Goal: Task Accomplishment & Management: Manage account settings

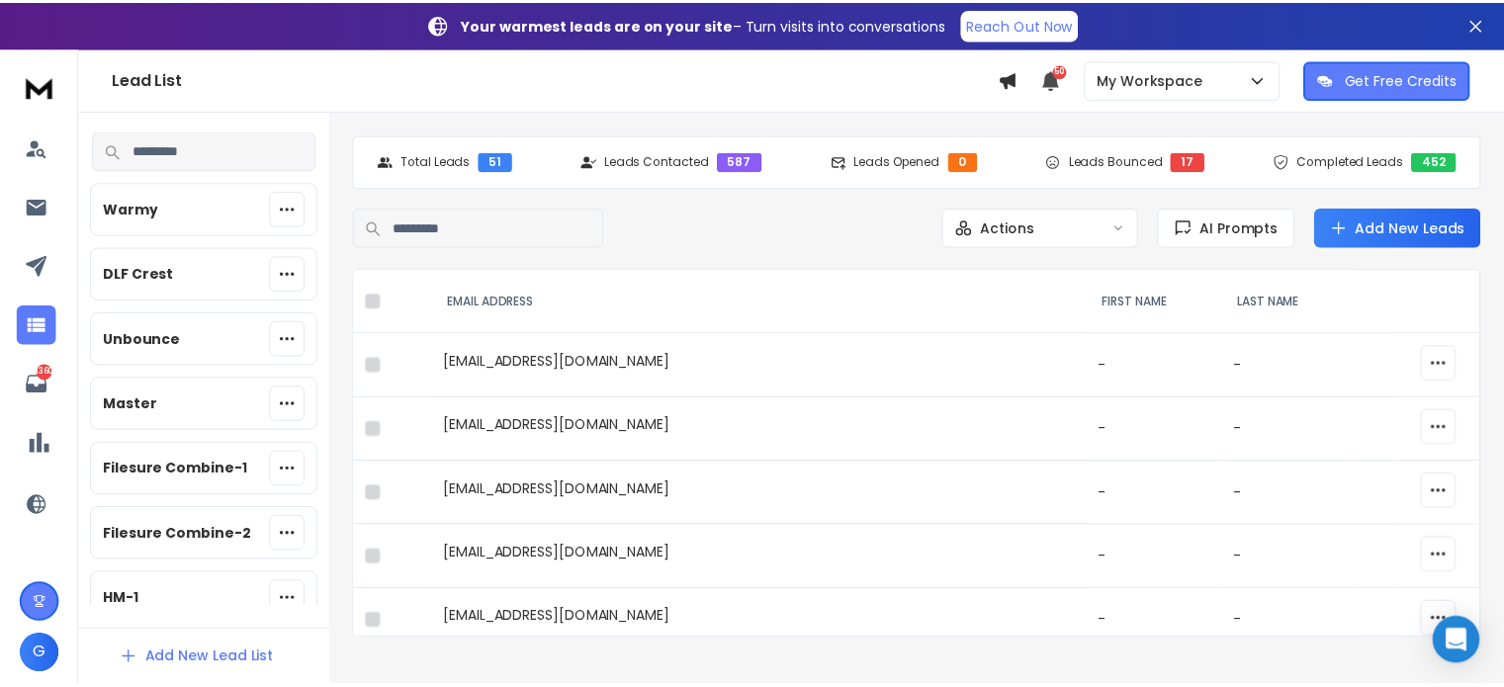
scroll to position [415, 0]
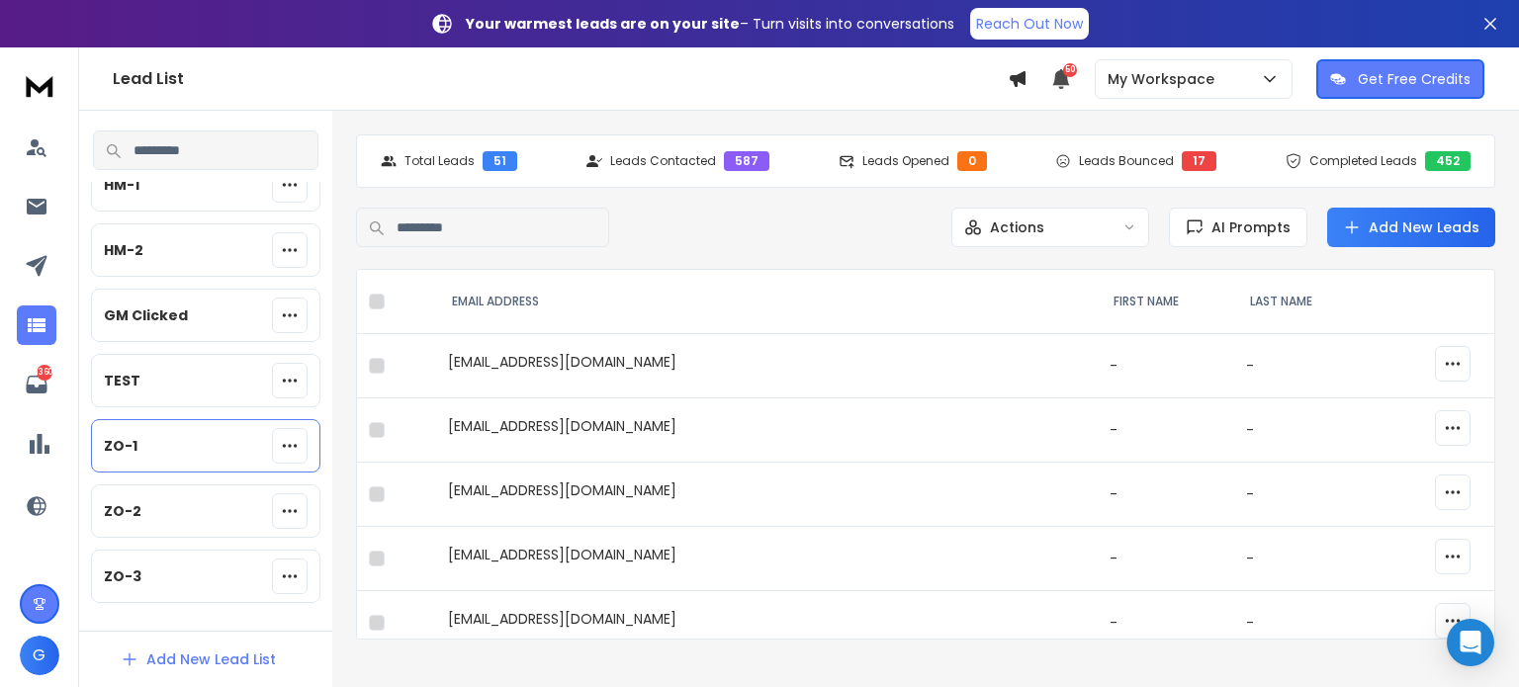
click at [128, 444] on p "ZO-1" at bounding box center [121, 446] width 34 height 20
click at [290, 428] on button "button" at bounding box center [290, 446] width 36 height 36
click at [131, 450] on div "ZO-1" at bounding box center [205, 445] width 229 height 53
click at [151, 498] on div "ZO-2" at bounding box center [205, 510] width 229 height 53
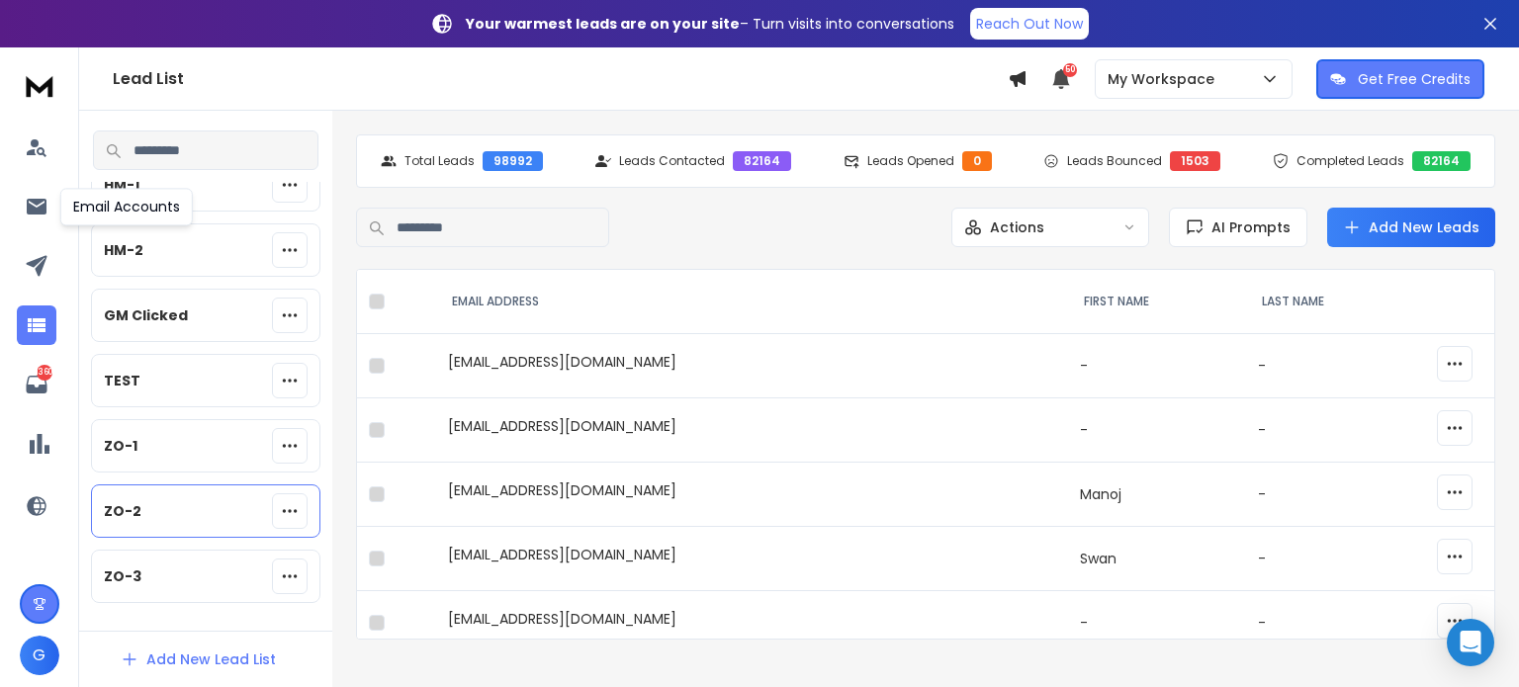
click at [132, 436] on p "ZO-1" at bounding box center [121, 446] width 34 height 20
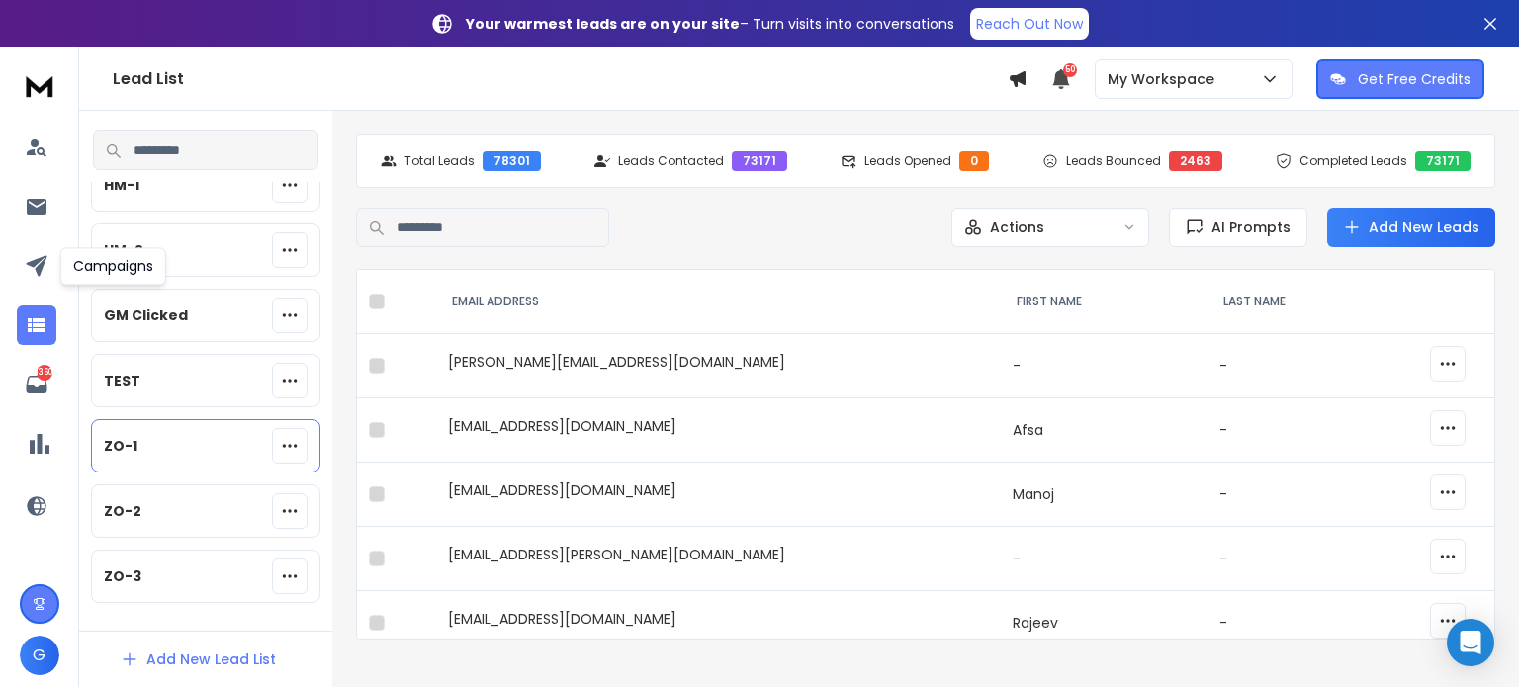
click at [140, 503] on div "ZO-2" at bounding box center [205, 510] width 229 height 53
click at [41, 662] on span "G" at bounding box center [40, 656] width 40 height 40
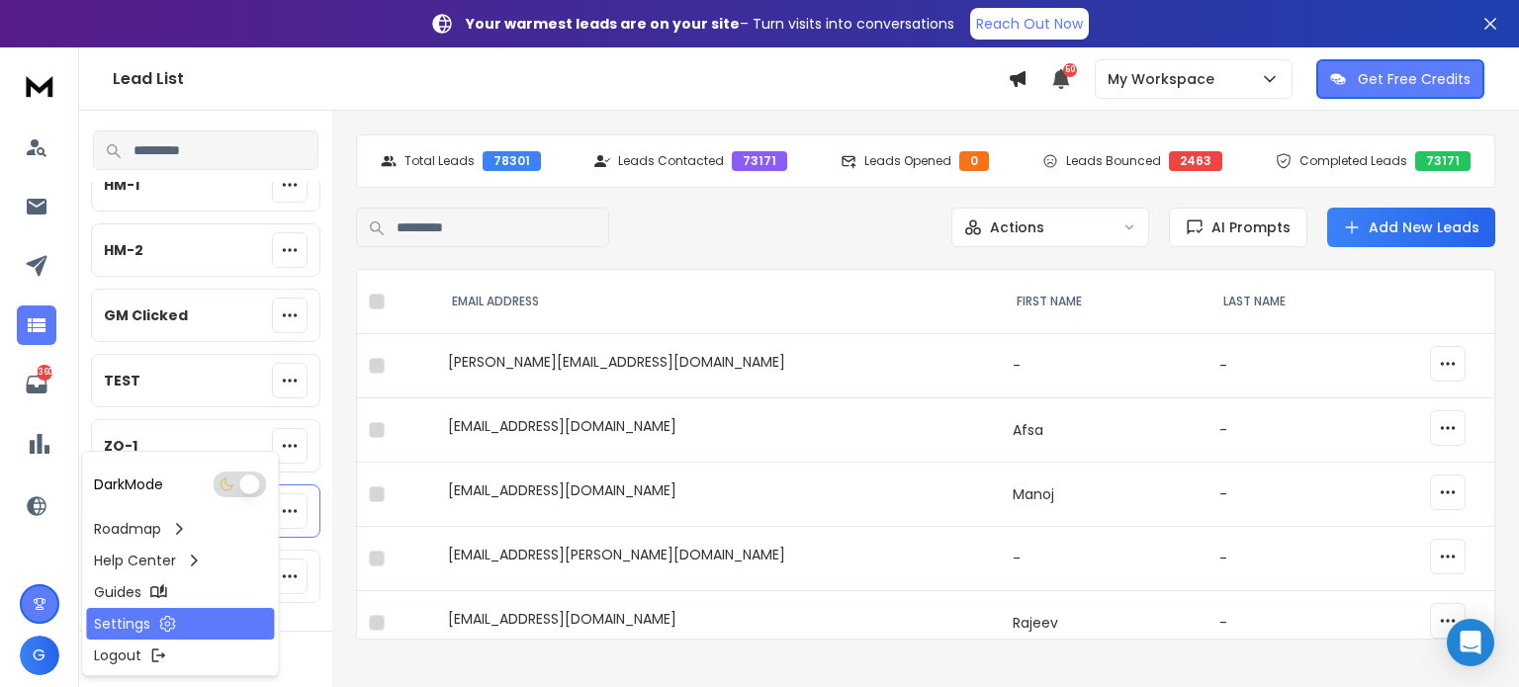
click at [158, 610] on div "Settings" at bounding box center [180, 624] width 188 height 32
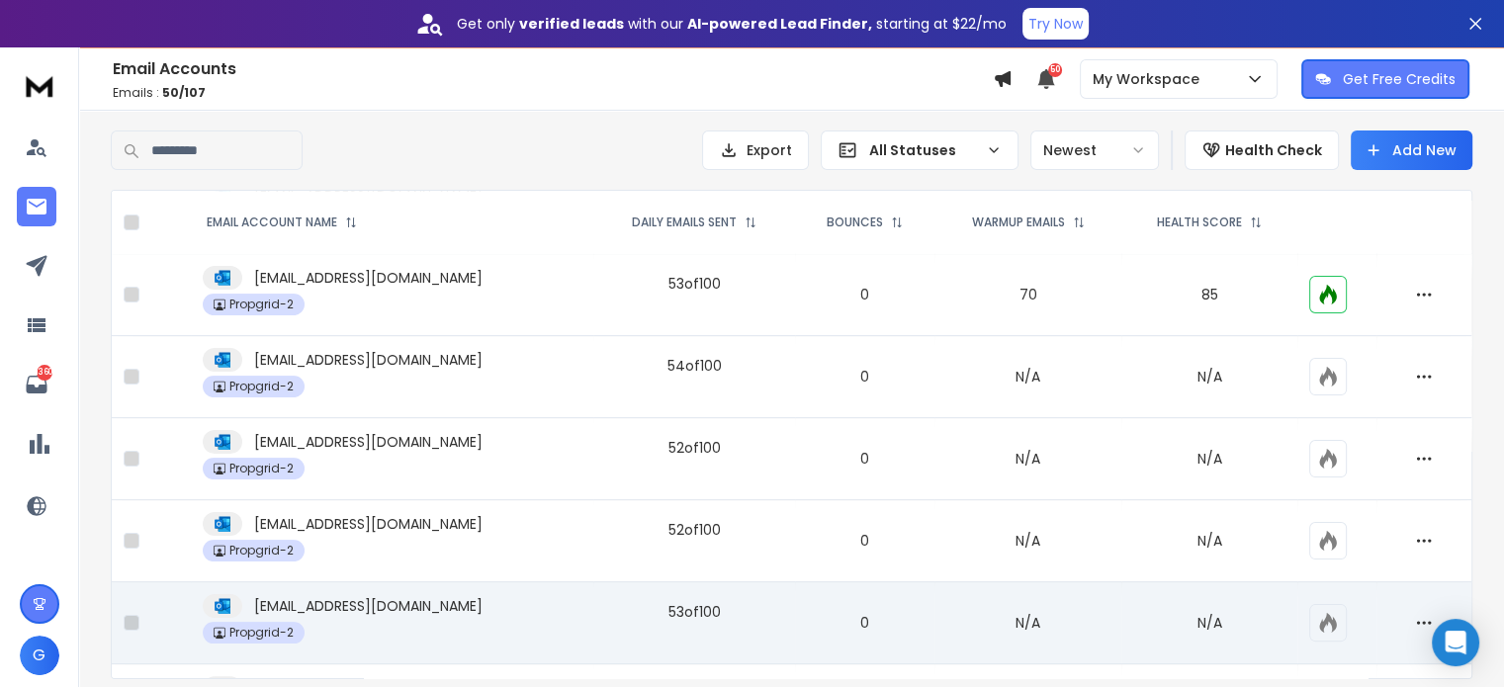
scroll to position [494, 0]
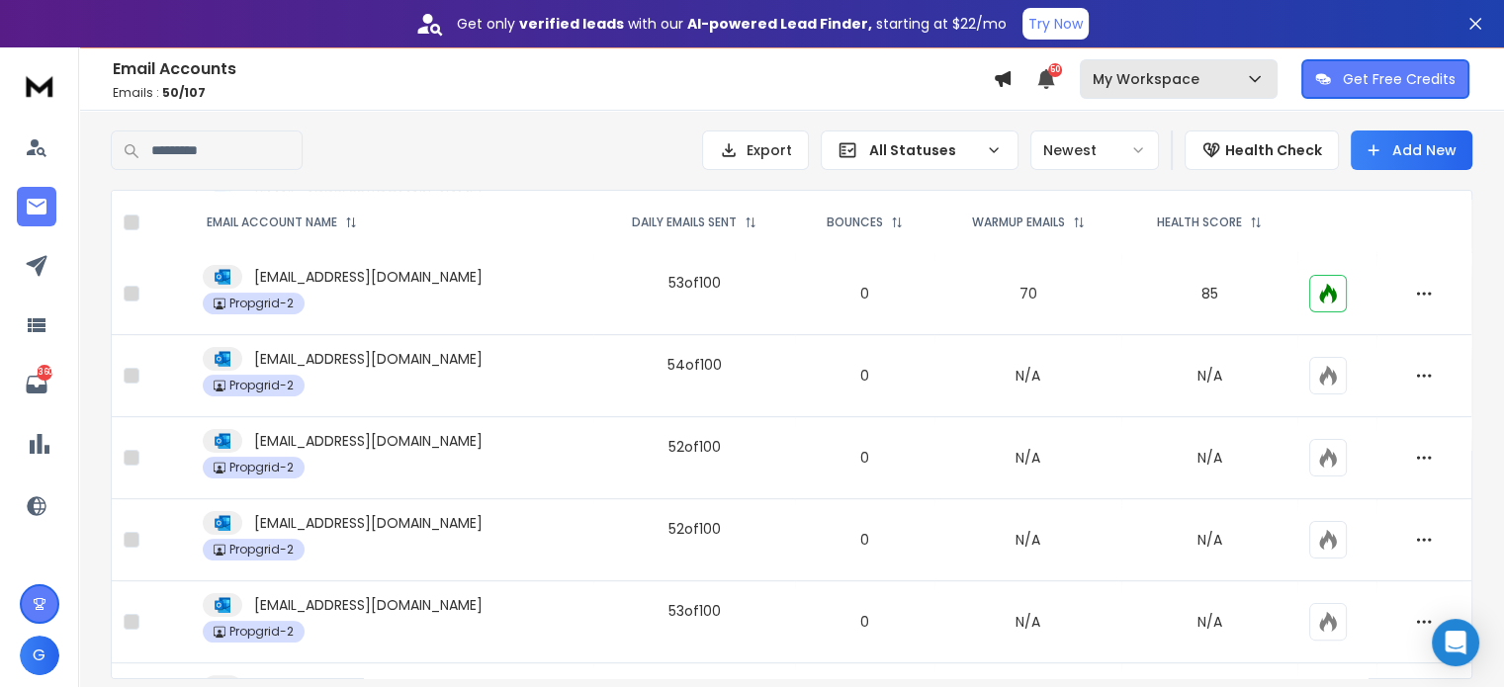
click at [1109, 90] on button "My Workspace" at bounding box center [1179, 79] width 198 height 40
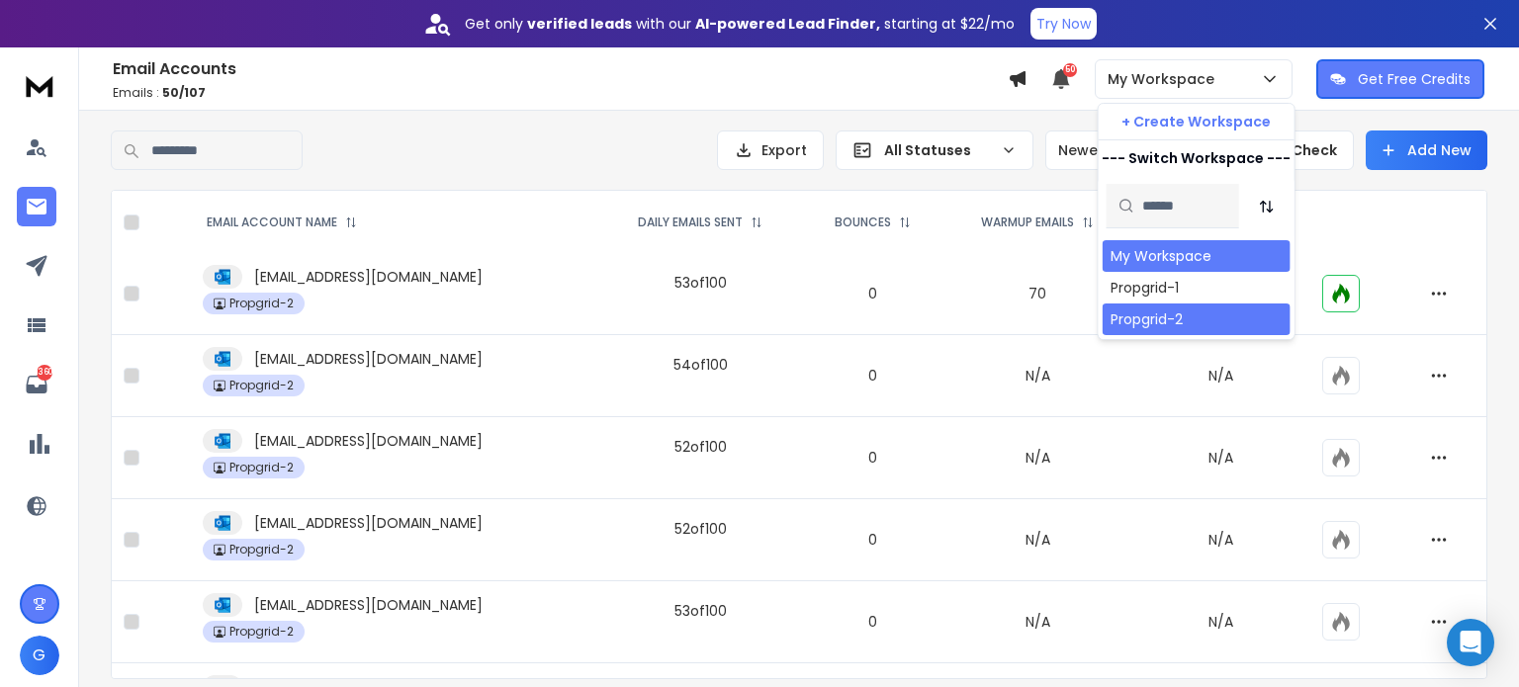
click at [1148, 318] on div "Propgrid-2" at bounding box center [1146, 319] width 72 height 20
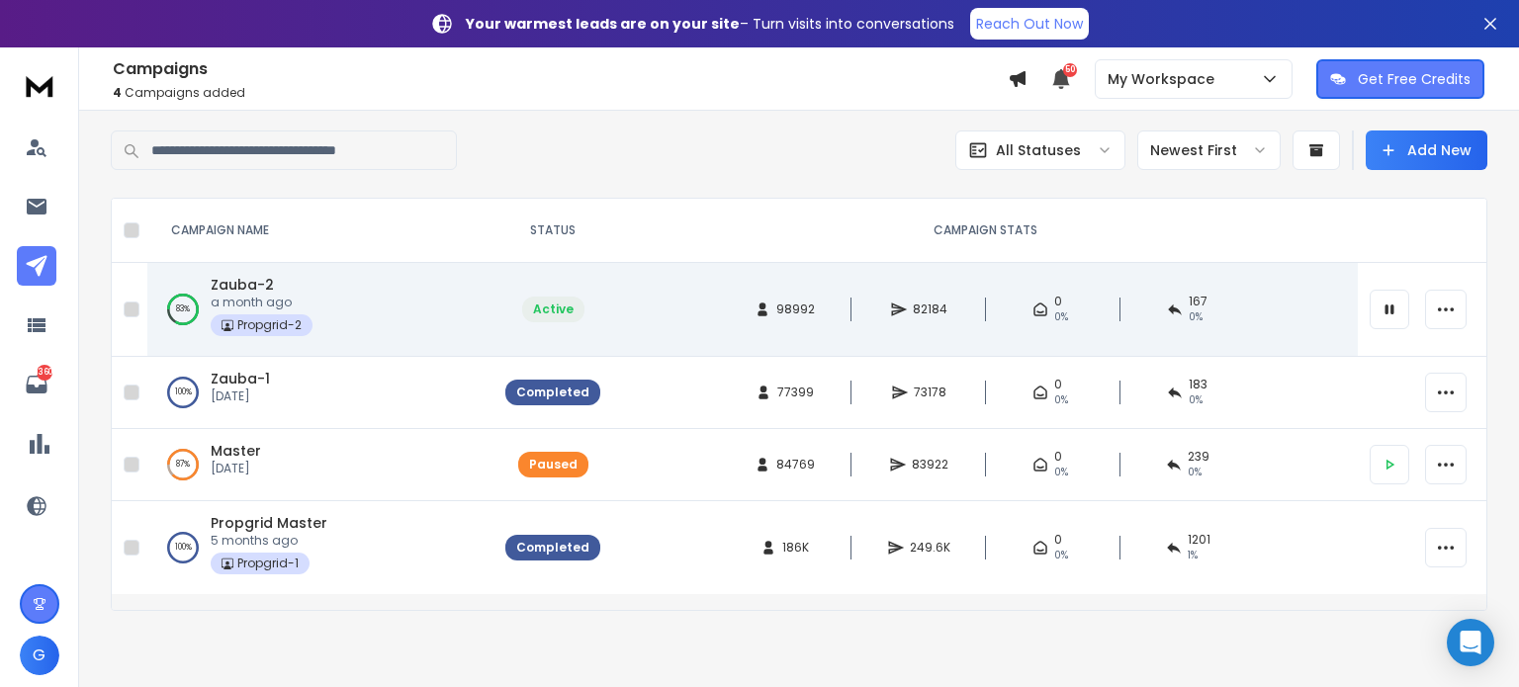
click at [134, 312] on button "button" at bounding box center [132, 310] width 16 height 16
click at [640, 305] on div "98992 82184 0 0% 167 0 %" at bounding box center [985, 310] width 722 height 32
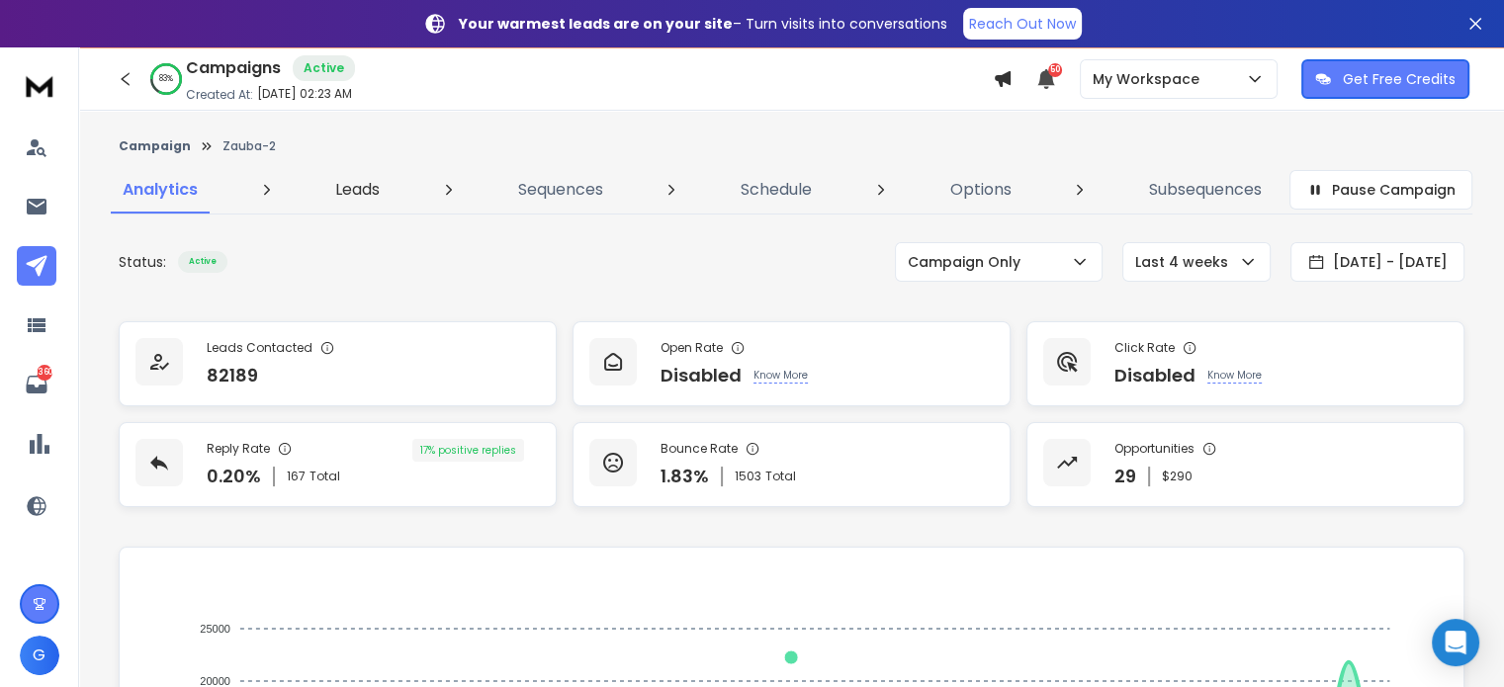
click at [367, 192] on p "Leads" at bounding box center [357, 190] width 44 height 24
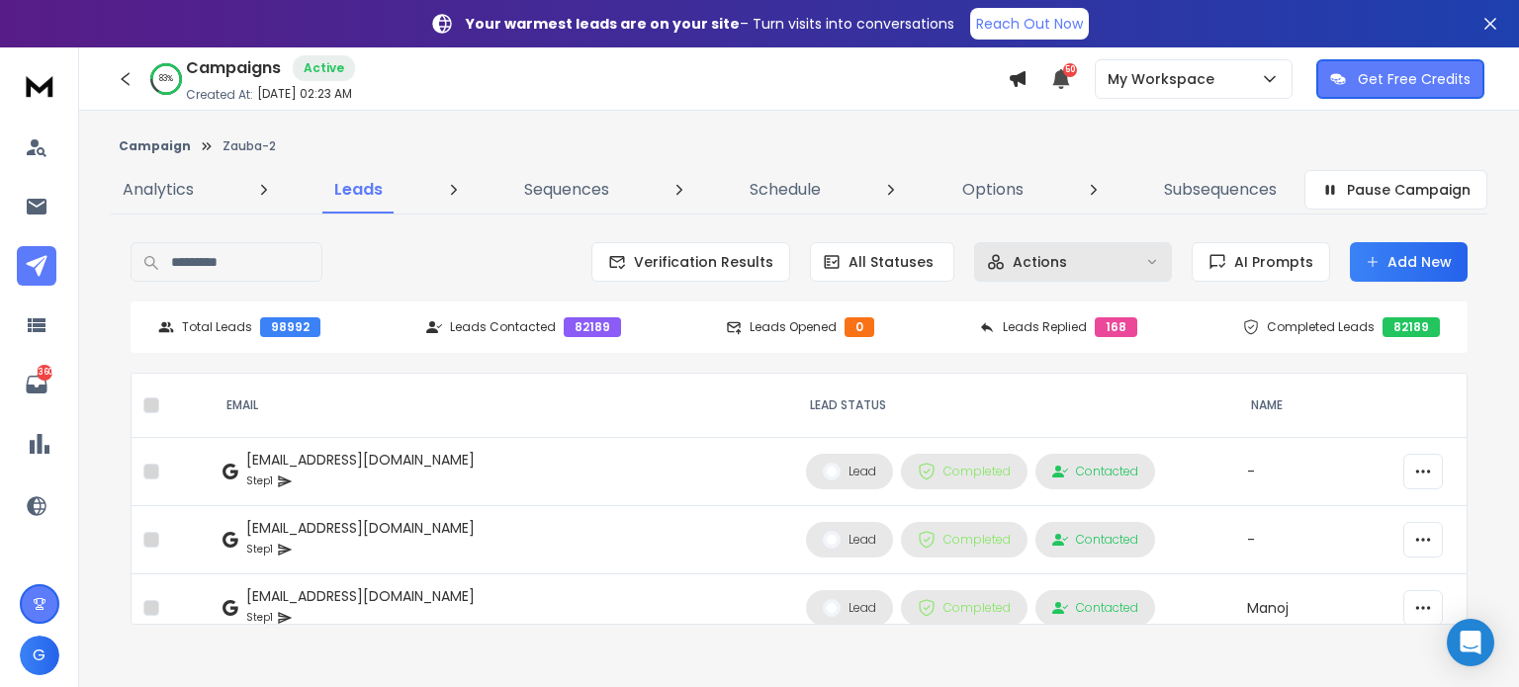
click at [1080, 271] on div "Actions" at bounding box center [1062, 262] width 150 height 20
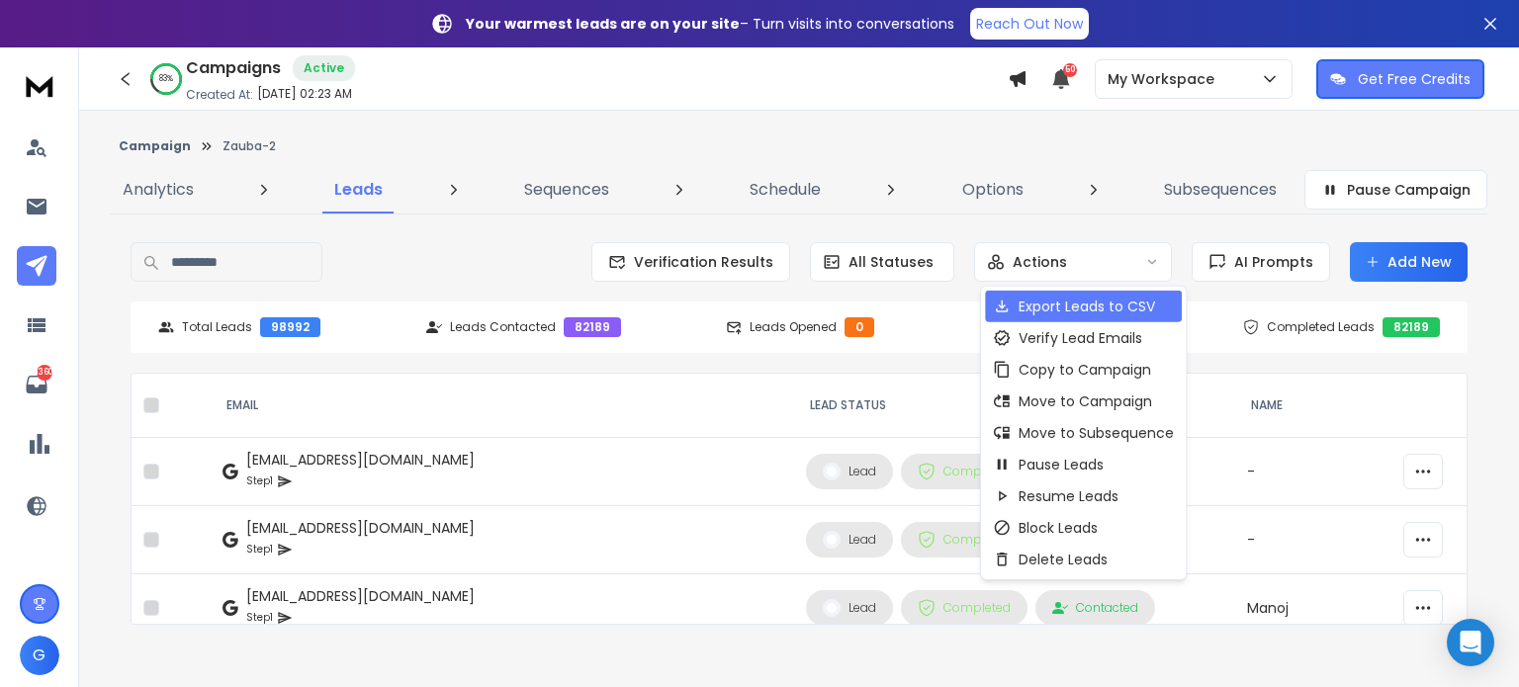
click at [914, 319] on div "Total Leads 98992 Leads Contacted 82189 Leads Opened 0 Leads Replied 168 Comple…" at bounding box center [799, 327] width 1337 height 51
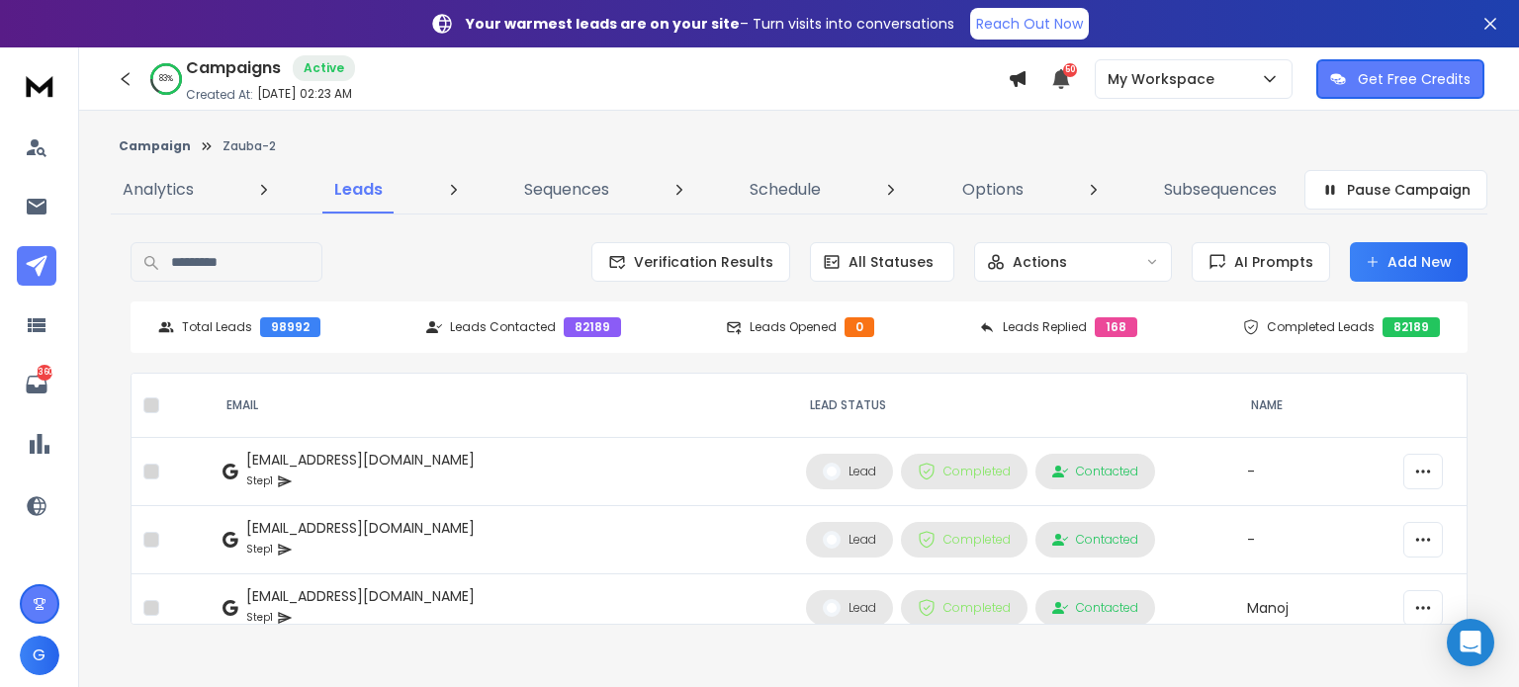
click at [1421, 260] on button "Add New" at bounding box center [1409, 262] width 118 height 40
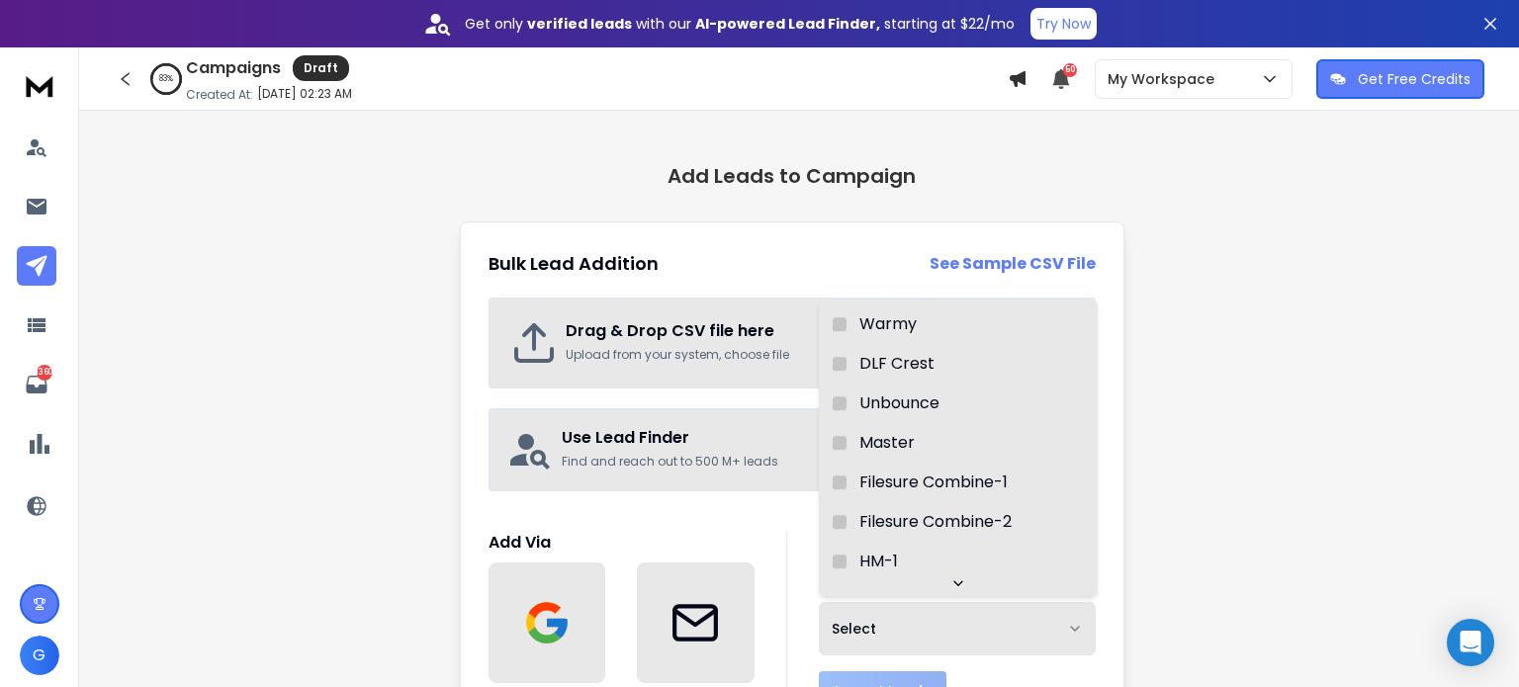
click at [948, 613] on button "Select" at bounding box center [957, 628] width 277 height 53
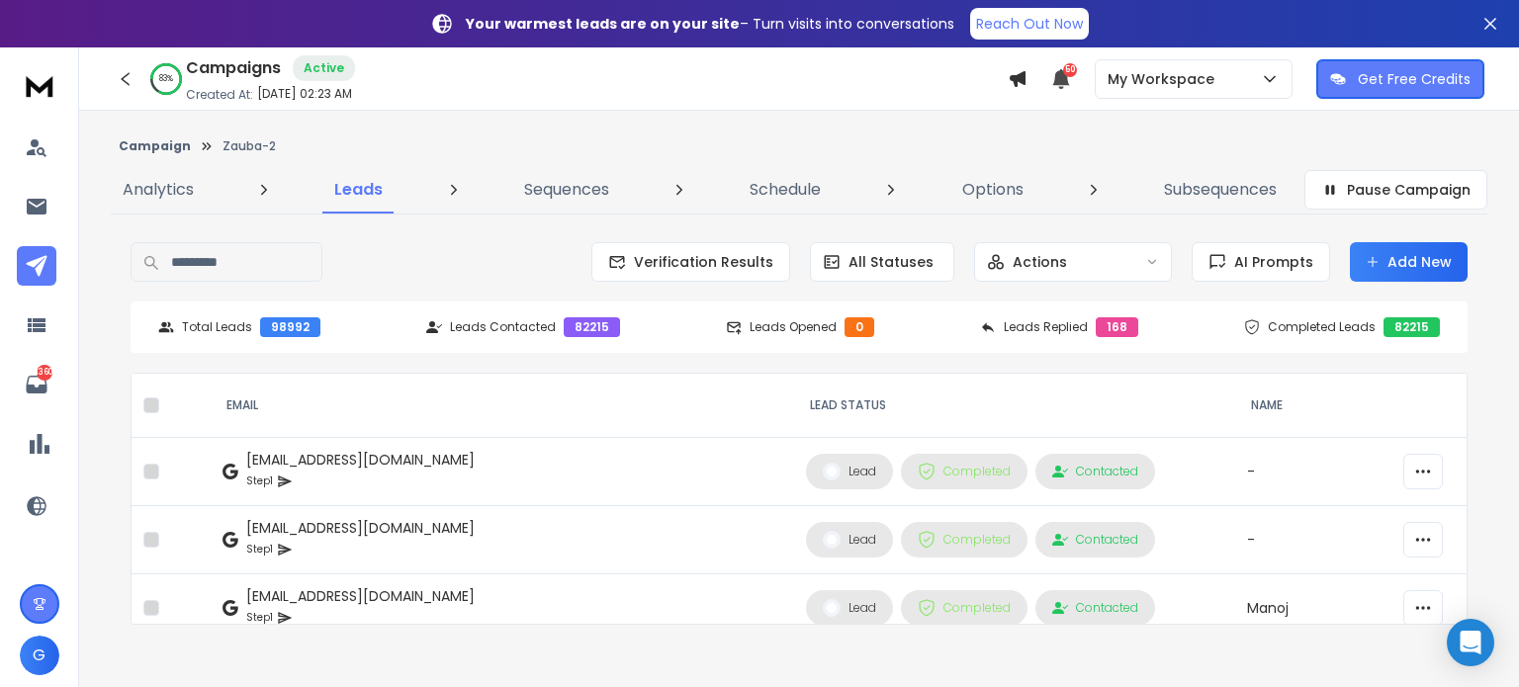
click at [1376, 256] on icon at bounding box center [1372, 262] width 14 height 14
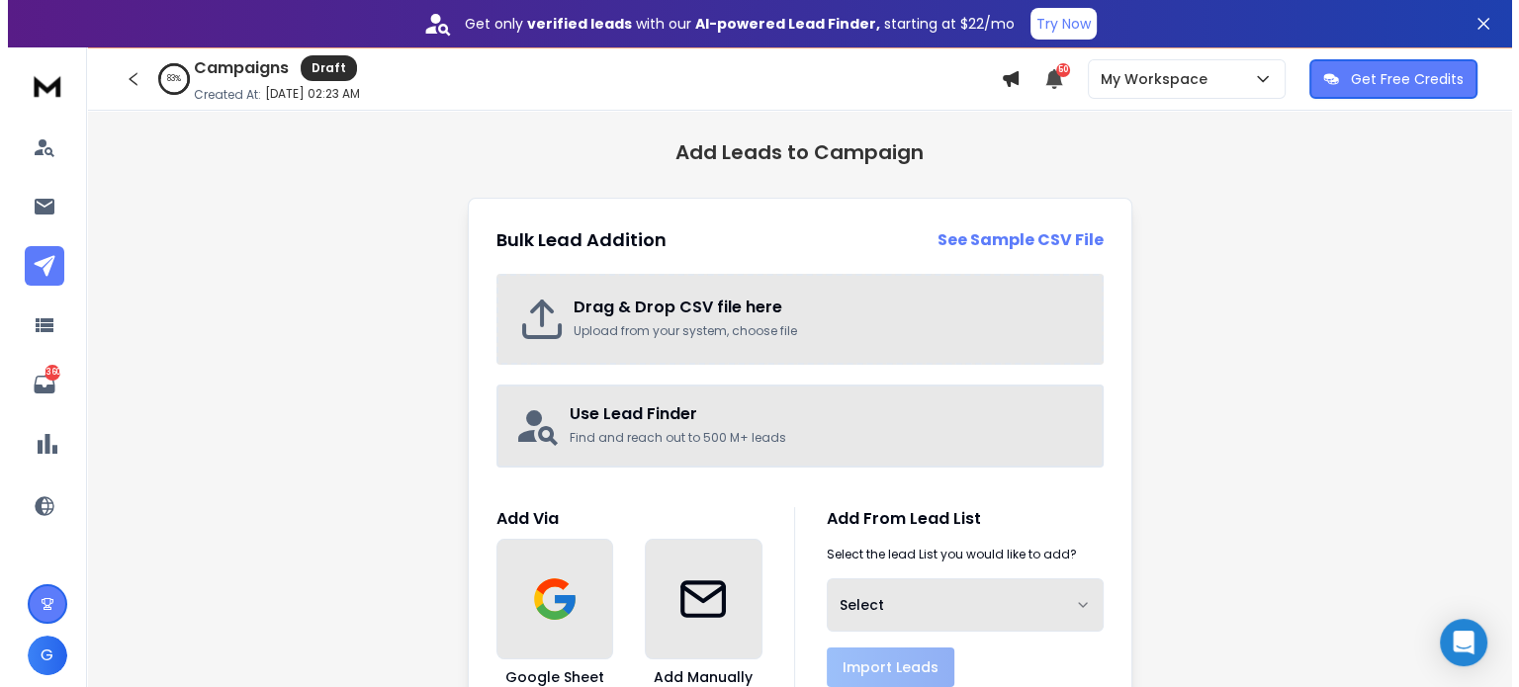
scroll to position [53, 0]
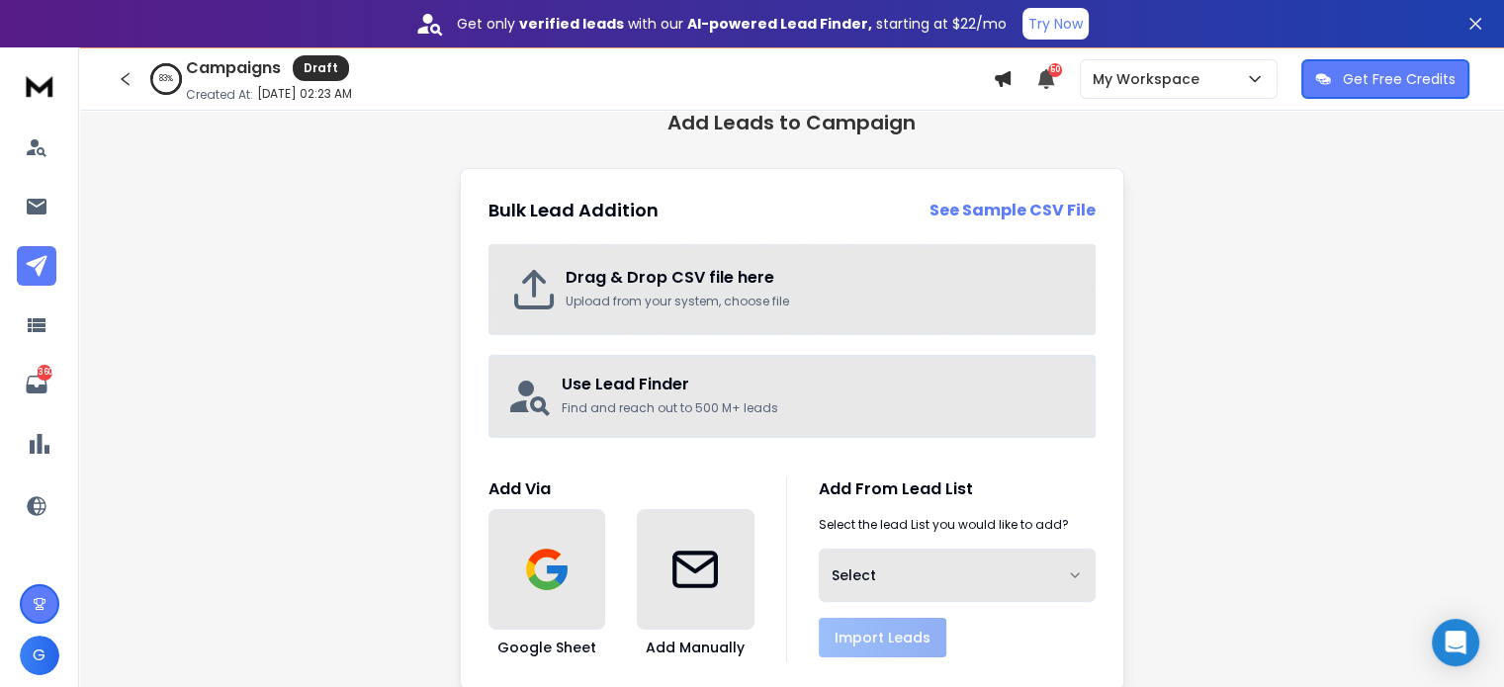
click at [895, 574] on button "Select" at bounding box center [957, 575] width 277 height 53
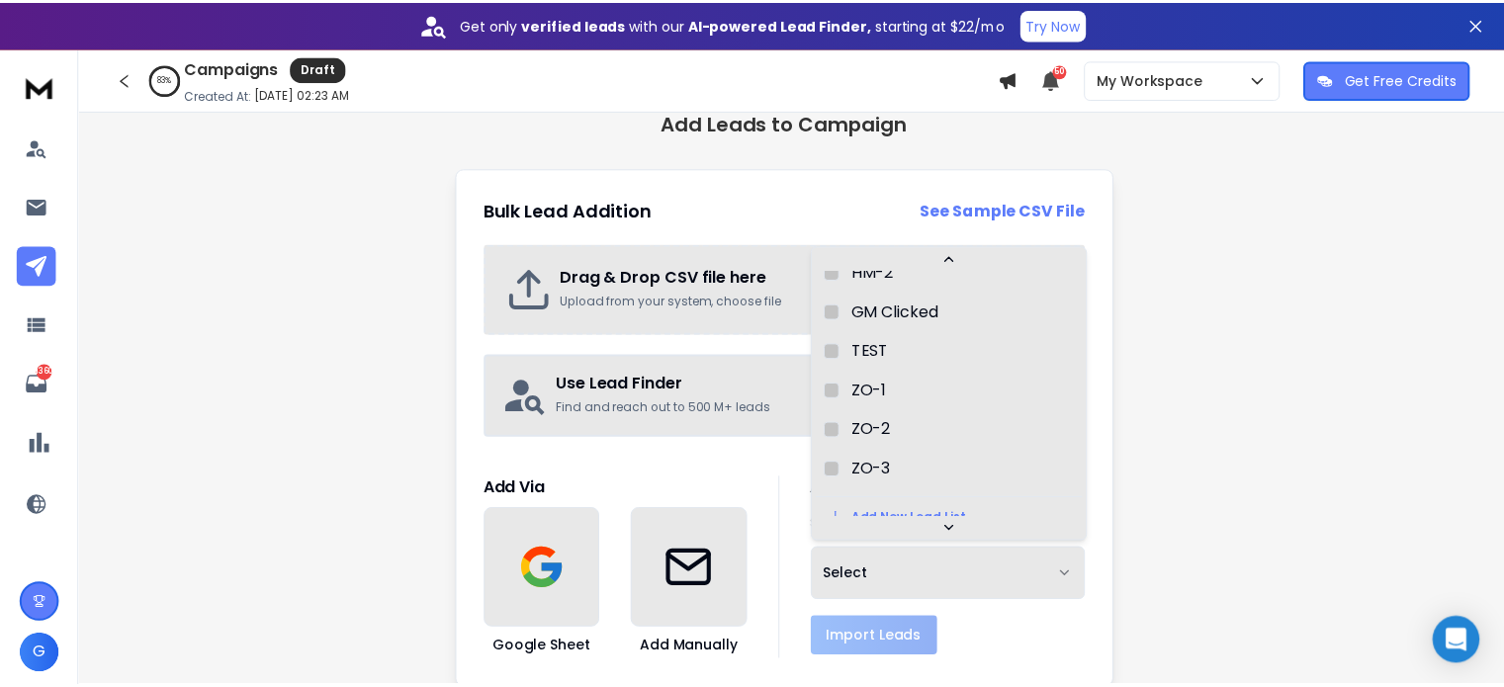
scroll to position [299, 0]
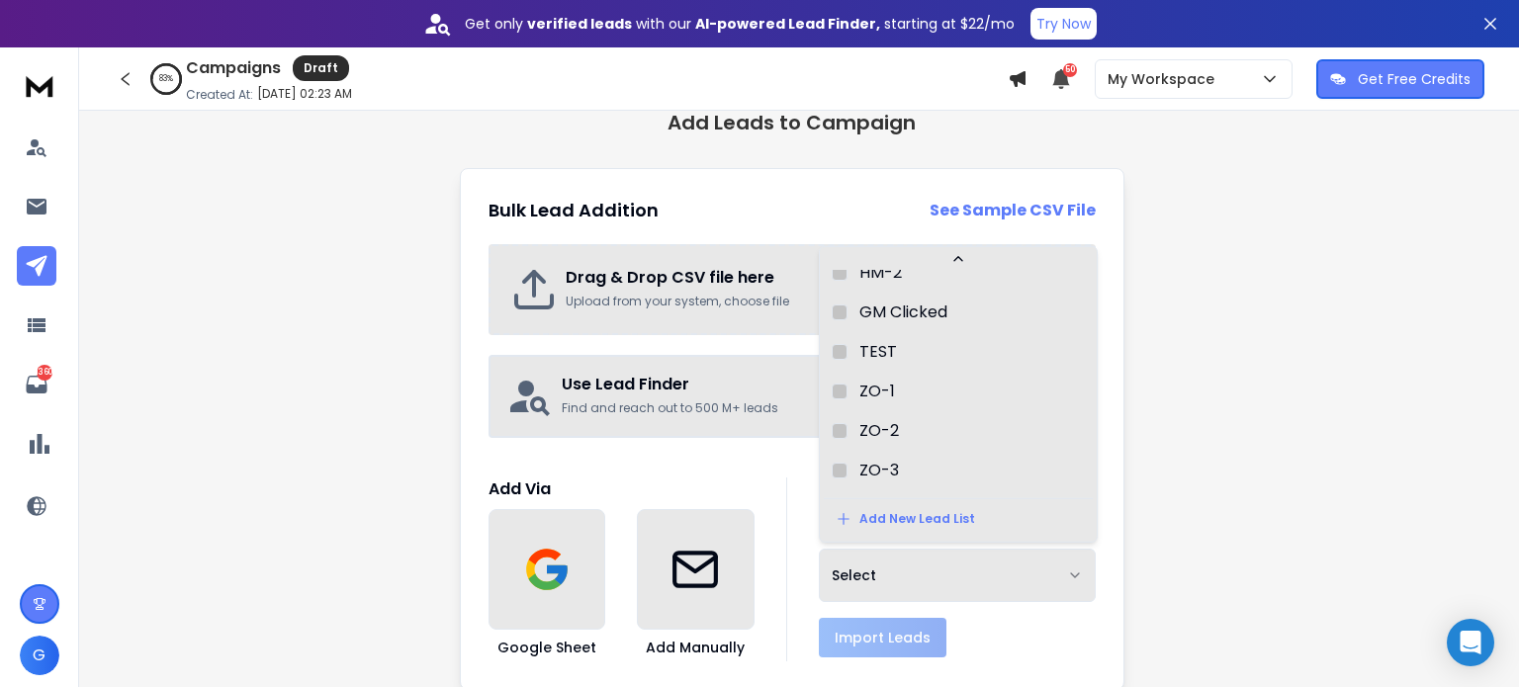
click at [833, 384] on button "button" at bounding box center [840, 392] width 16 height 16
click at [882, 641] on button "Import Leads" at bounding box center [883, 638] width 128 height 40
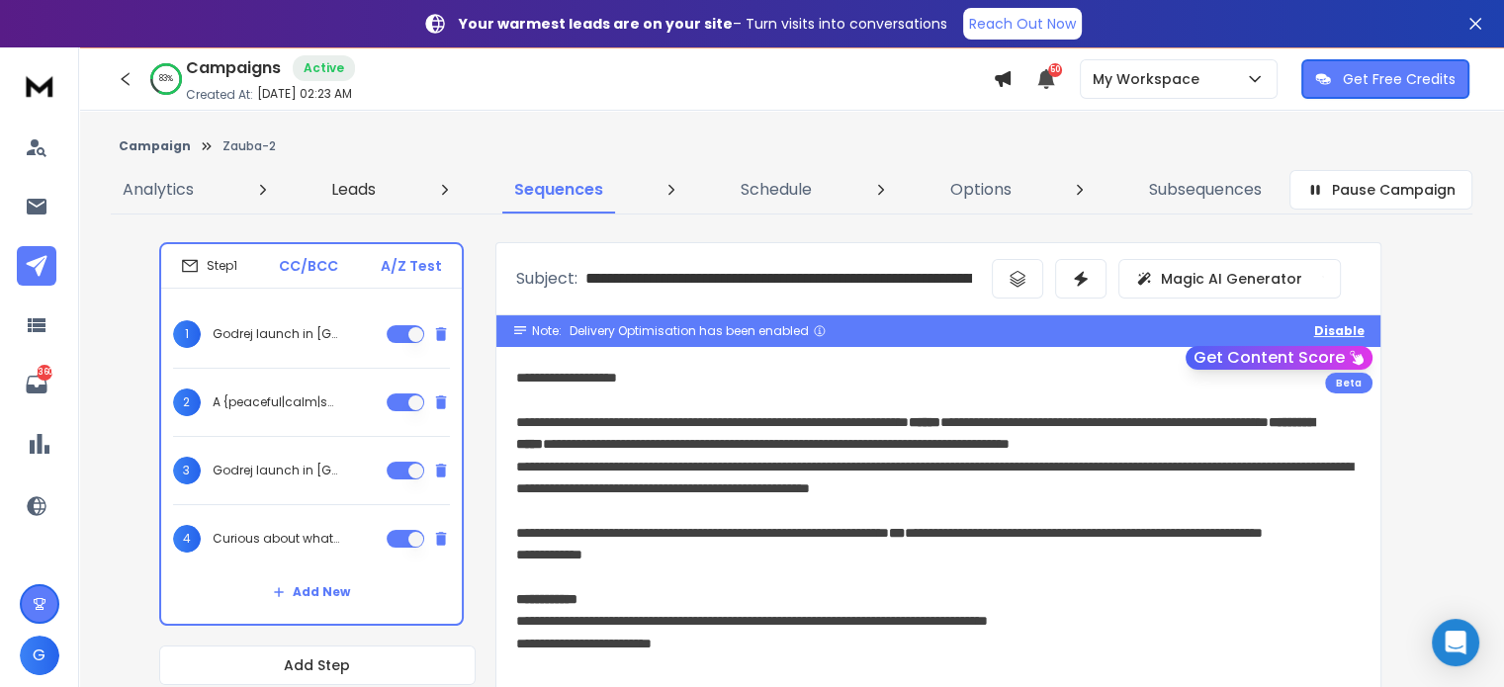
click at [360, 188] on p "Leads" at bounding box center [353, 190] width 44 height 24
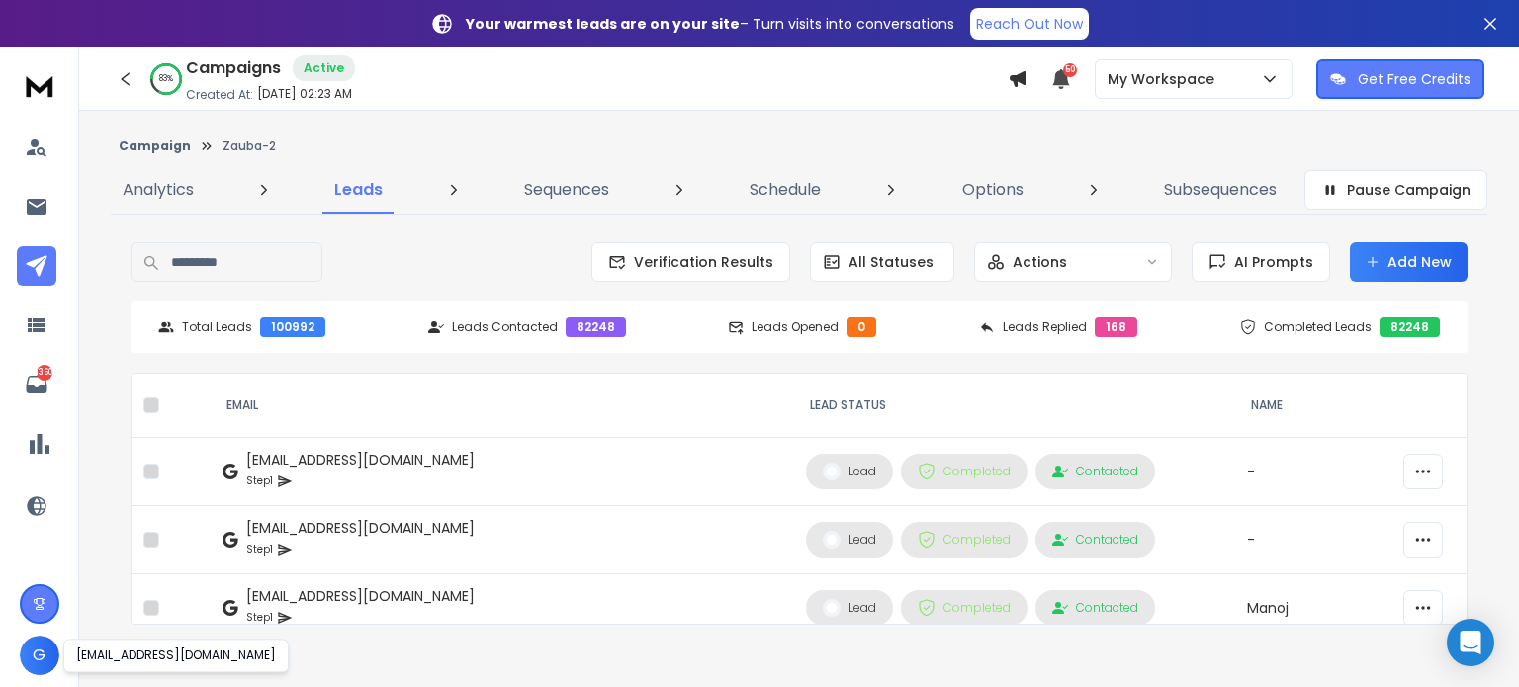
click at [44, 655] on span "G" at bounding box center [40, 656] width 40 height 40
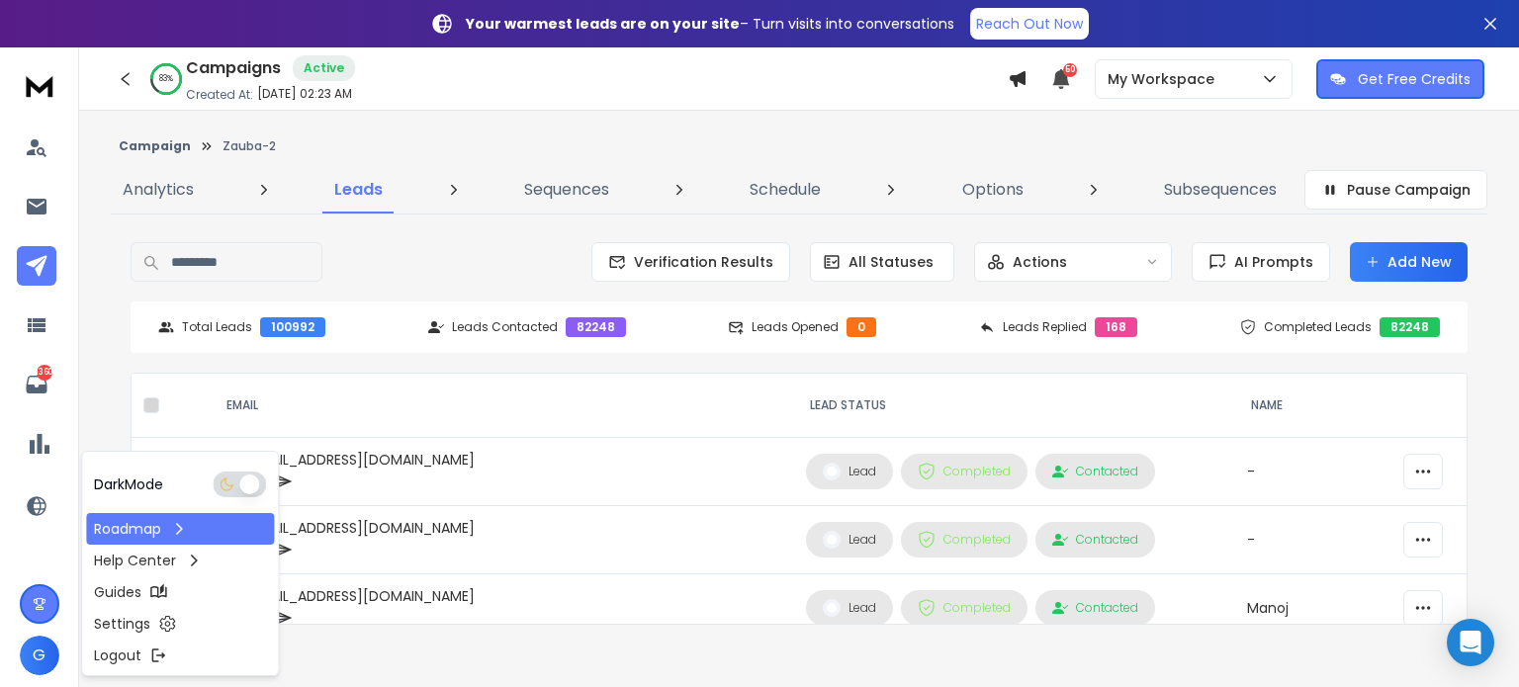
click at [459, 242] on div "Verification Results All Statuses Actions AI Prompts Add New" at bounding box center [799, 262] width 1337 height 40
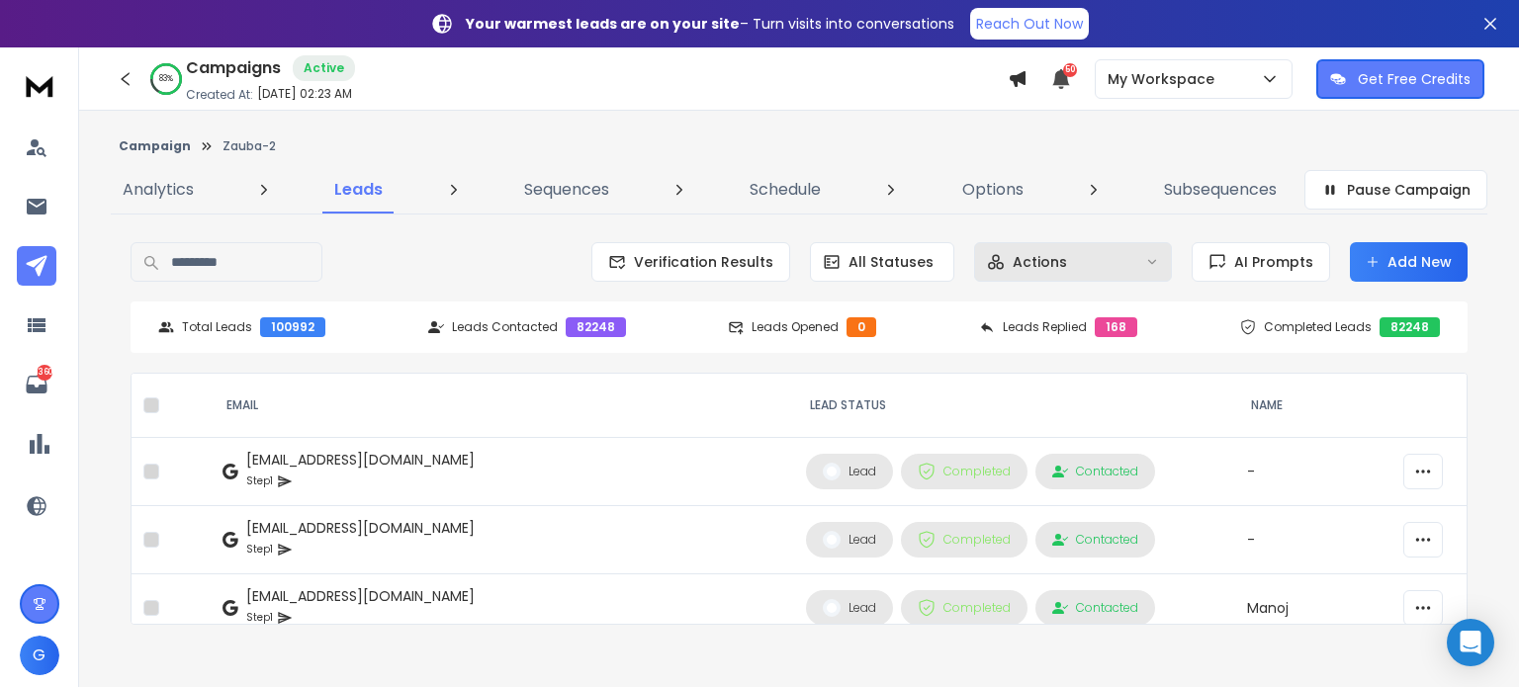
click at [1131, 274] on button "Actions" at bounding box center [1073, 262] width 198 height 40
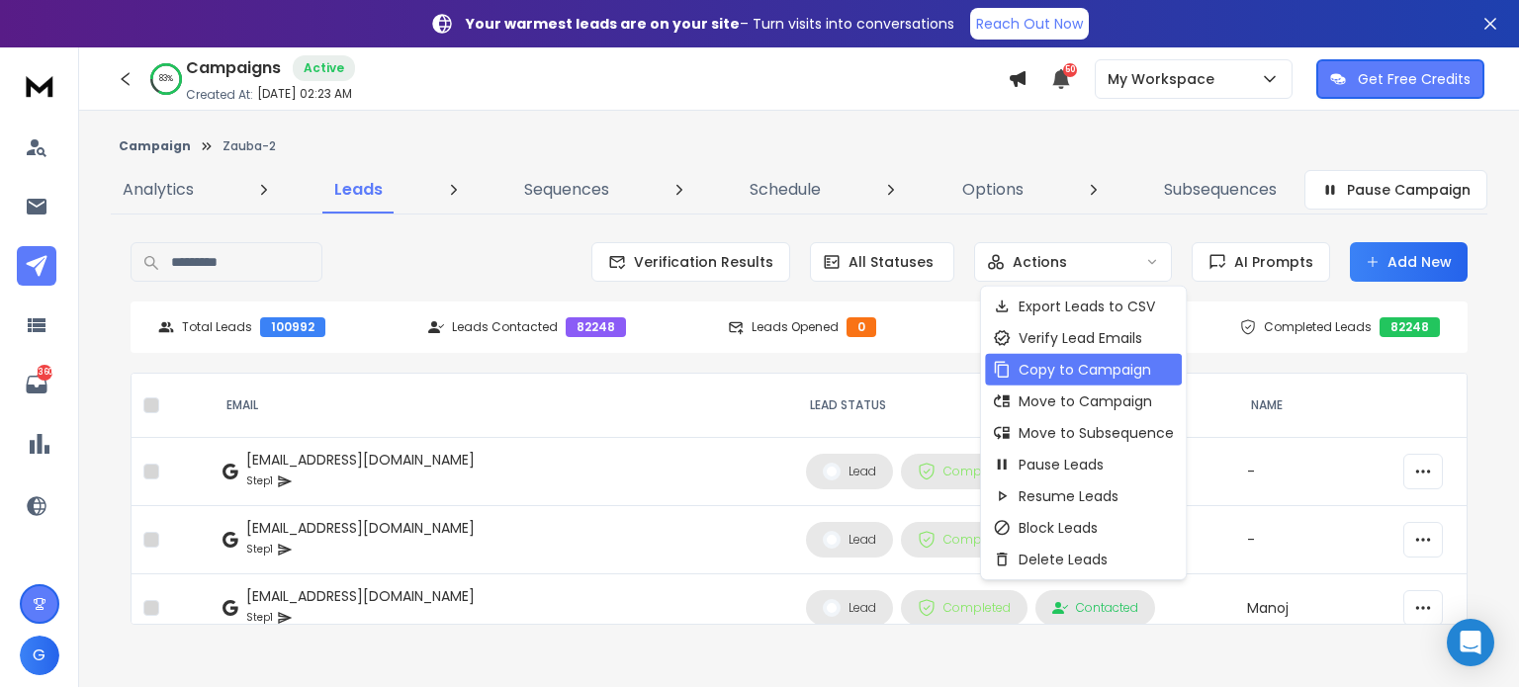
click at [1433, 256] on button "Add New" at bounding box center [1409, 262] width 118 height 40
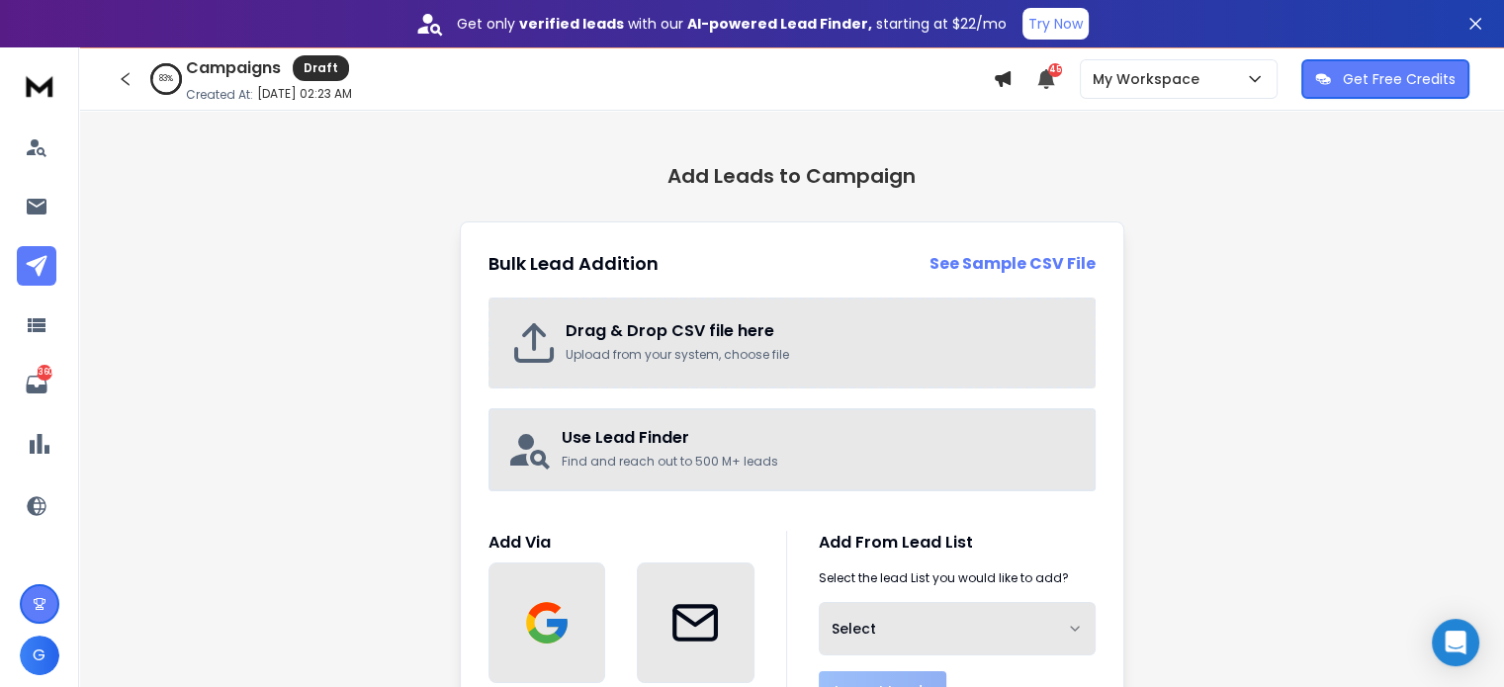
click at [810, 326] on h2 "Drag & Drop CSV file here" at bounding box center [820, 331] width 508 height 24
click at [933, 624] on button "Select" at bounding box center [957, 628] width 277 height 53
click at [1270, 323] on div "Add Leads to Campaign Bulk Lead Addition See Sample CSV File Drag & Drop CSV fi…" at bounding box center [792, 452] width 1012 height 581
click at [1225, 56] on div "83 % Campaigns Draft Created At: Jul 15, 2025, 02:23 AM 45 My Workspace Get Fre…" at bounding box center [752, 78] width 1504 height 63
click at [1207, 77] on div "My Workspace" at bounding box center [1179, 79] width 172 height 20
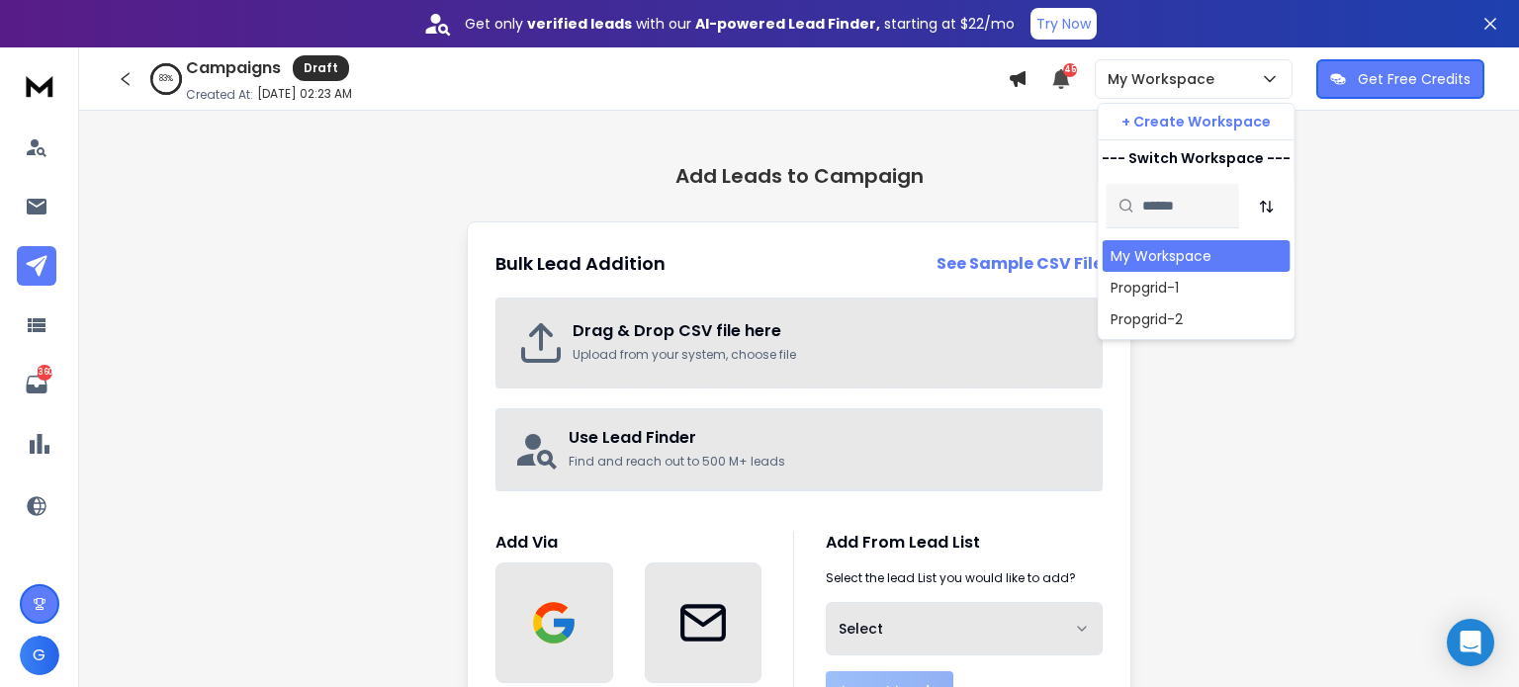
click at [1156, 264] on div "My Workspace" at bounding box center [1160, 256] width 101 height 20
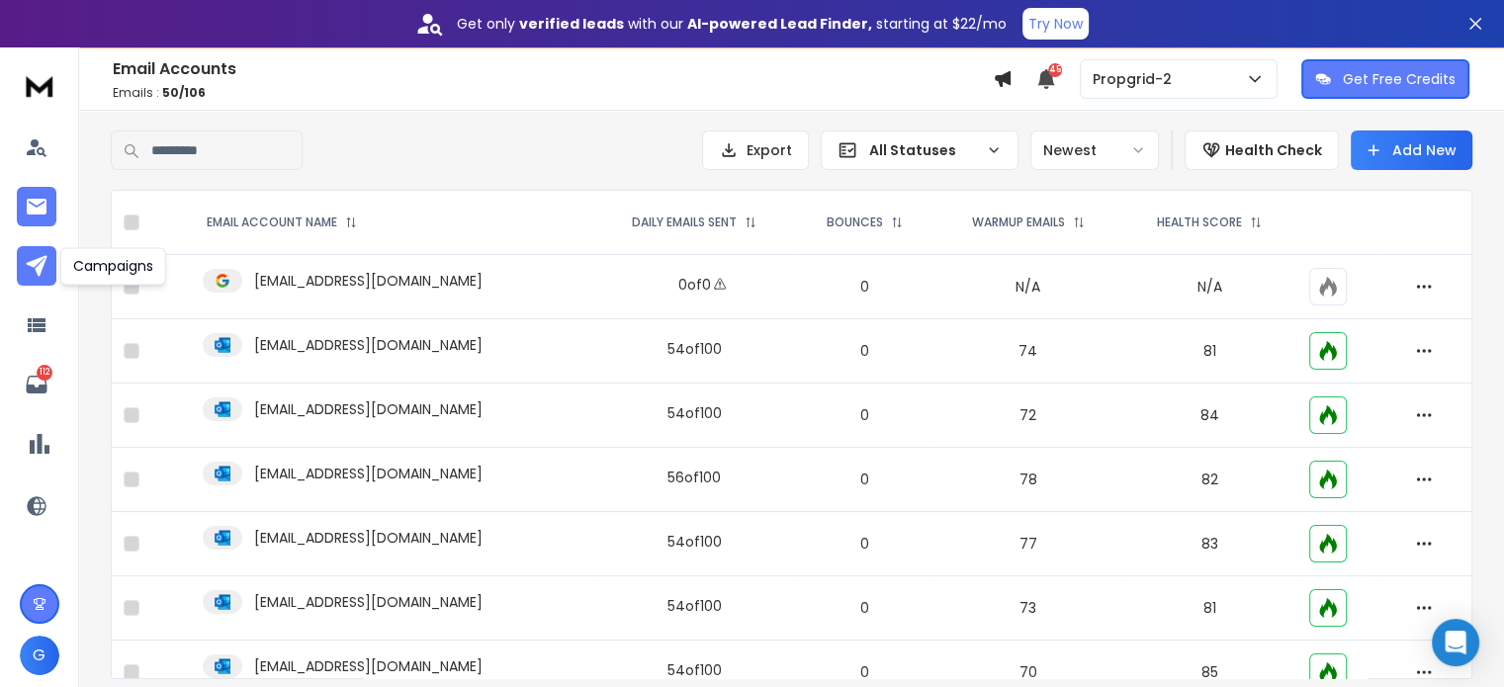
click at [27, 260] on icon at bounding box center [37, 266] width 24 height 24
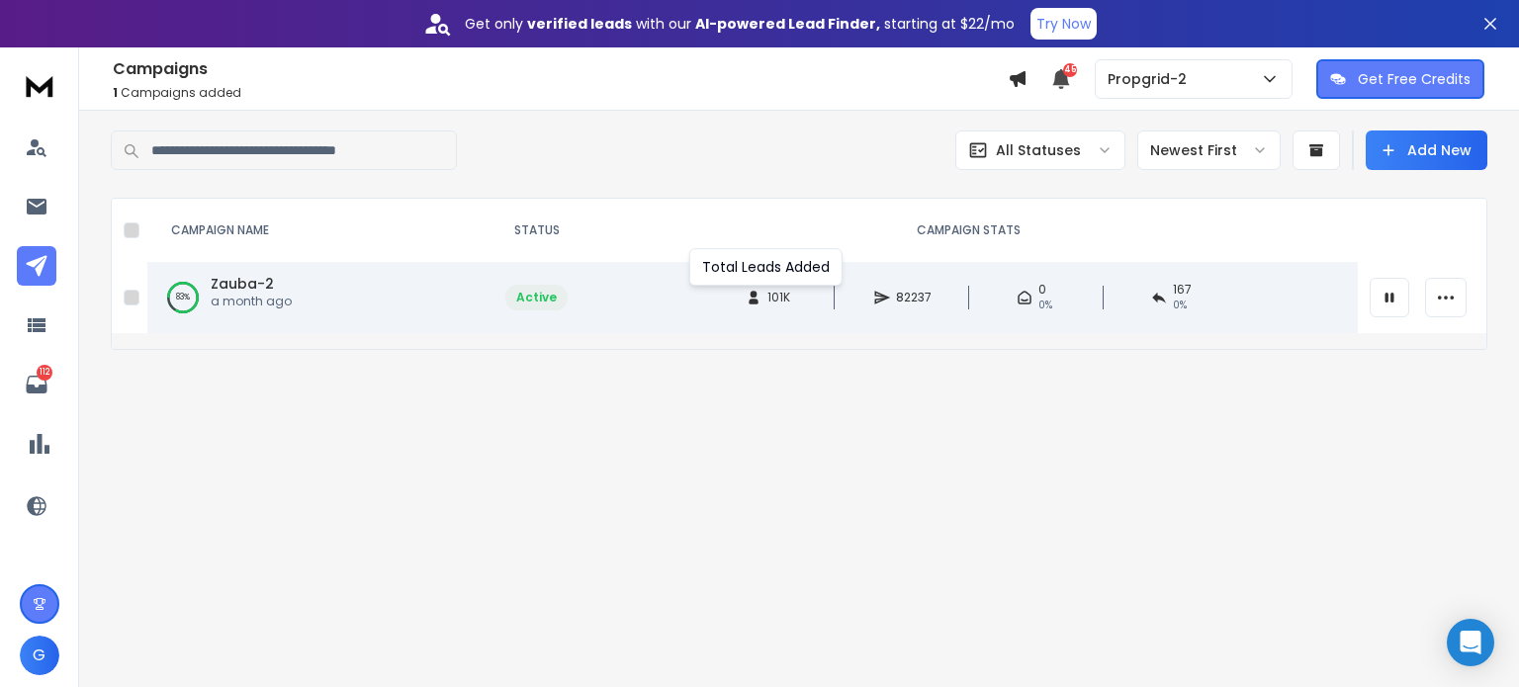
click at [767, 296] on span "101K" at bounding box center [778, 298] width 23 height 16
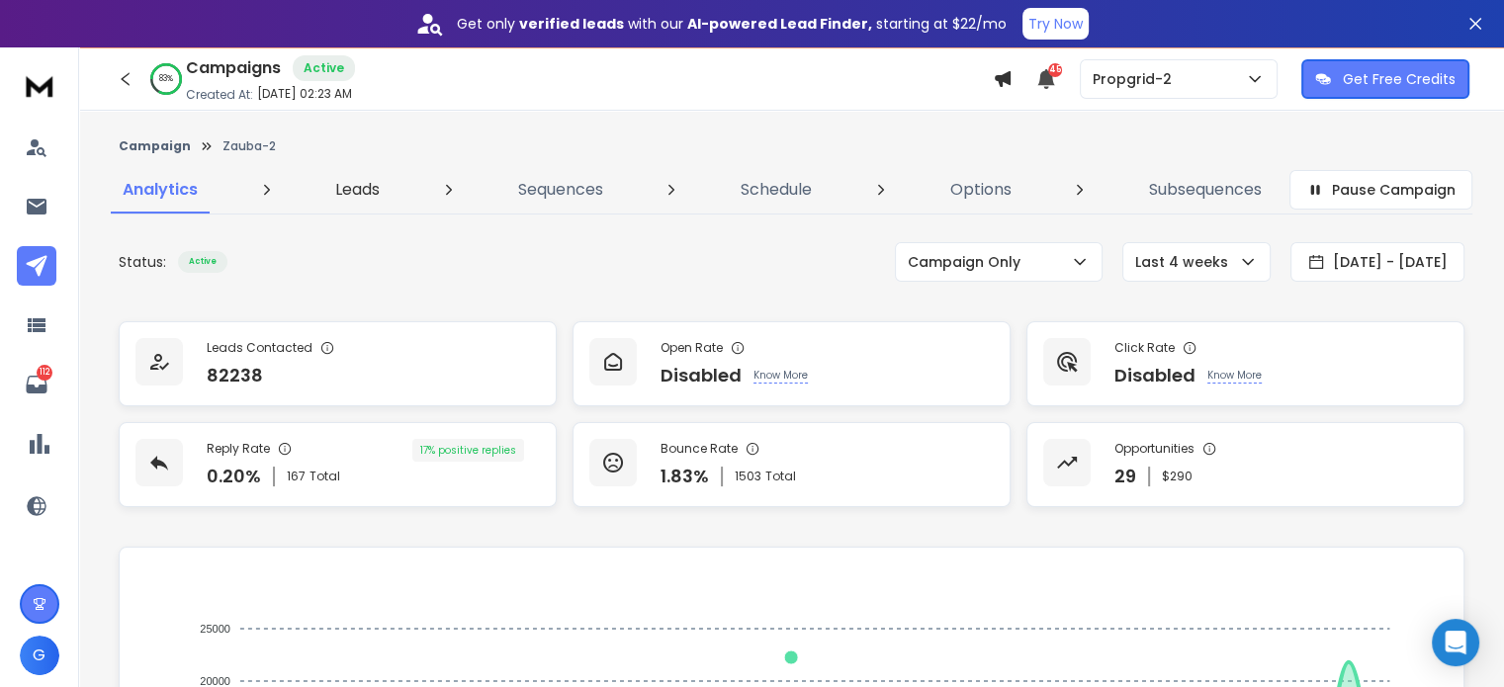
click at [370, 191] on p "Leads" at bounding box center [357, 190] width 44 height 24
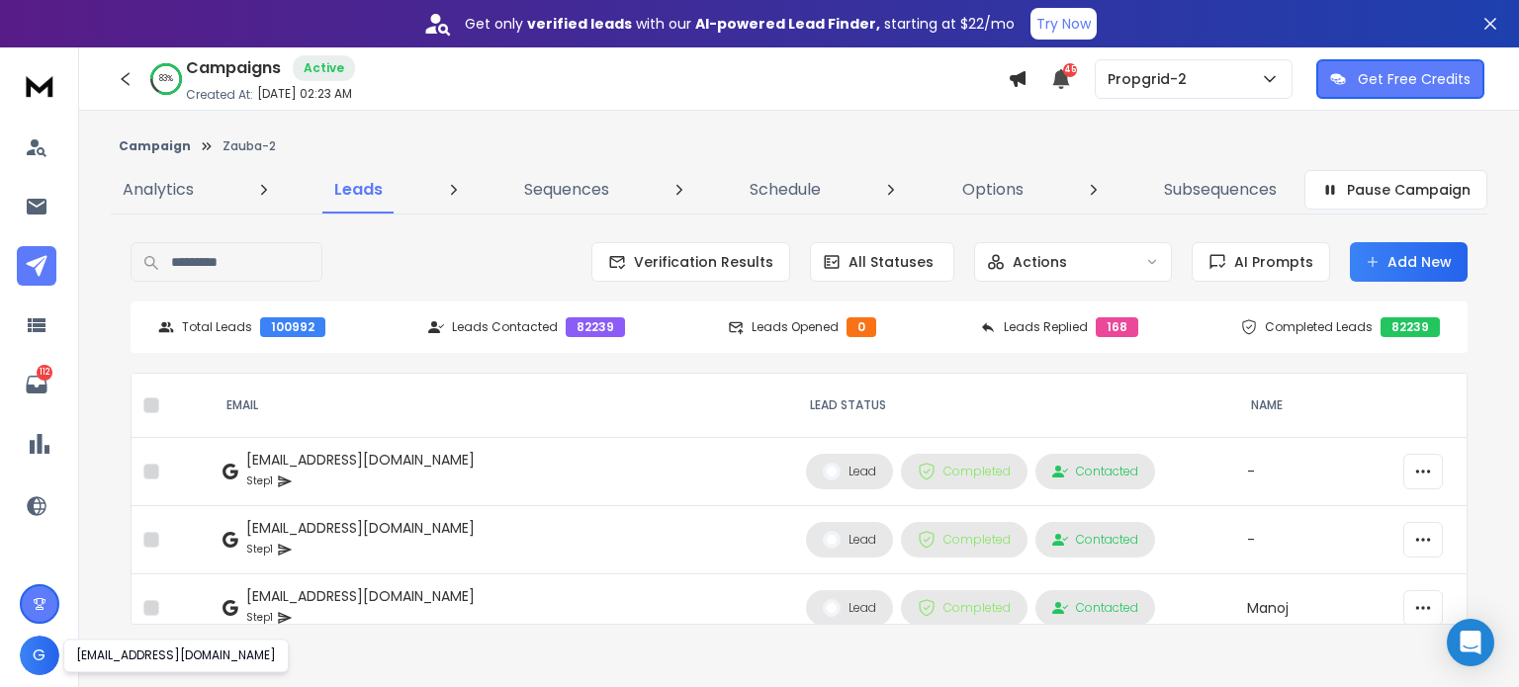
click at [42, 652] on span "G" at bounding box center [40, 656] width 40 height 40
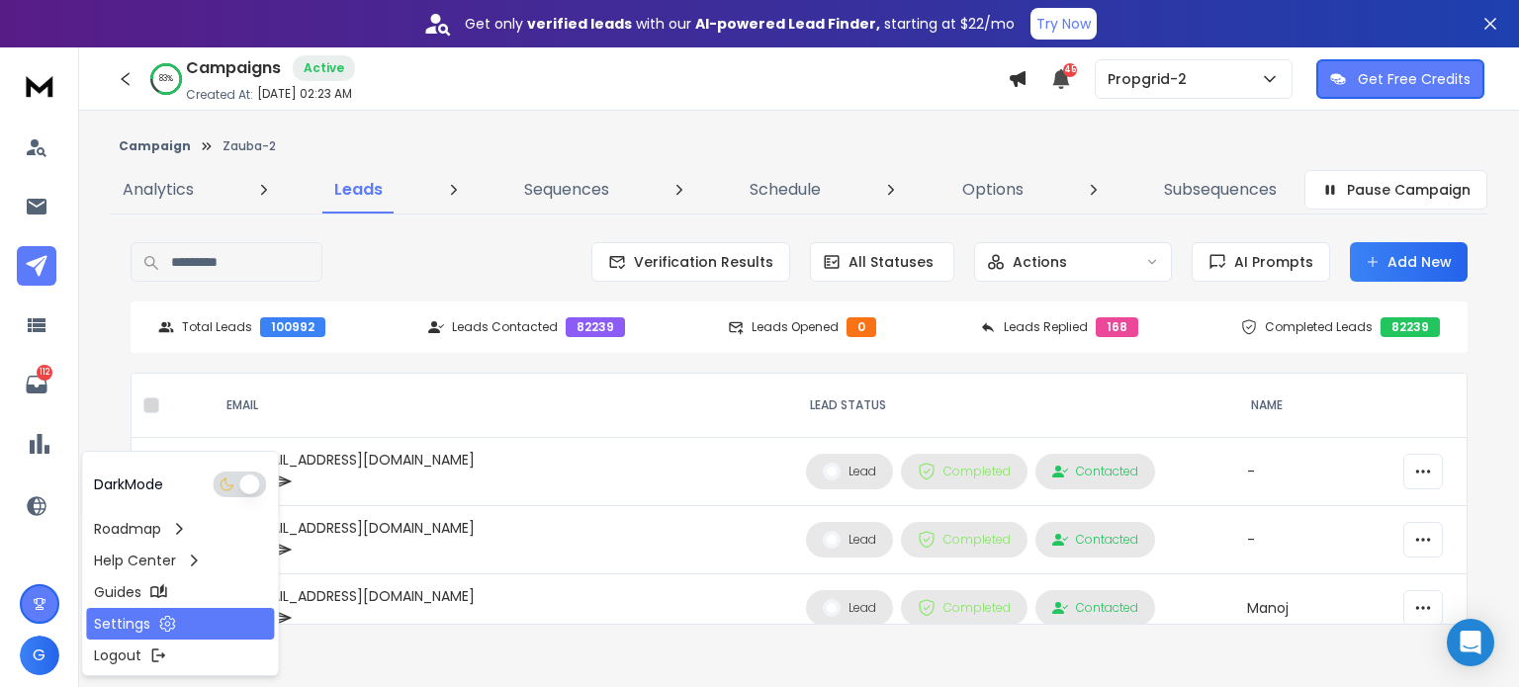
click at [138, 627] on p "Settings" at bounding box center [122, 624] width 56 height 20
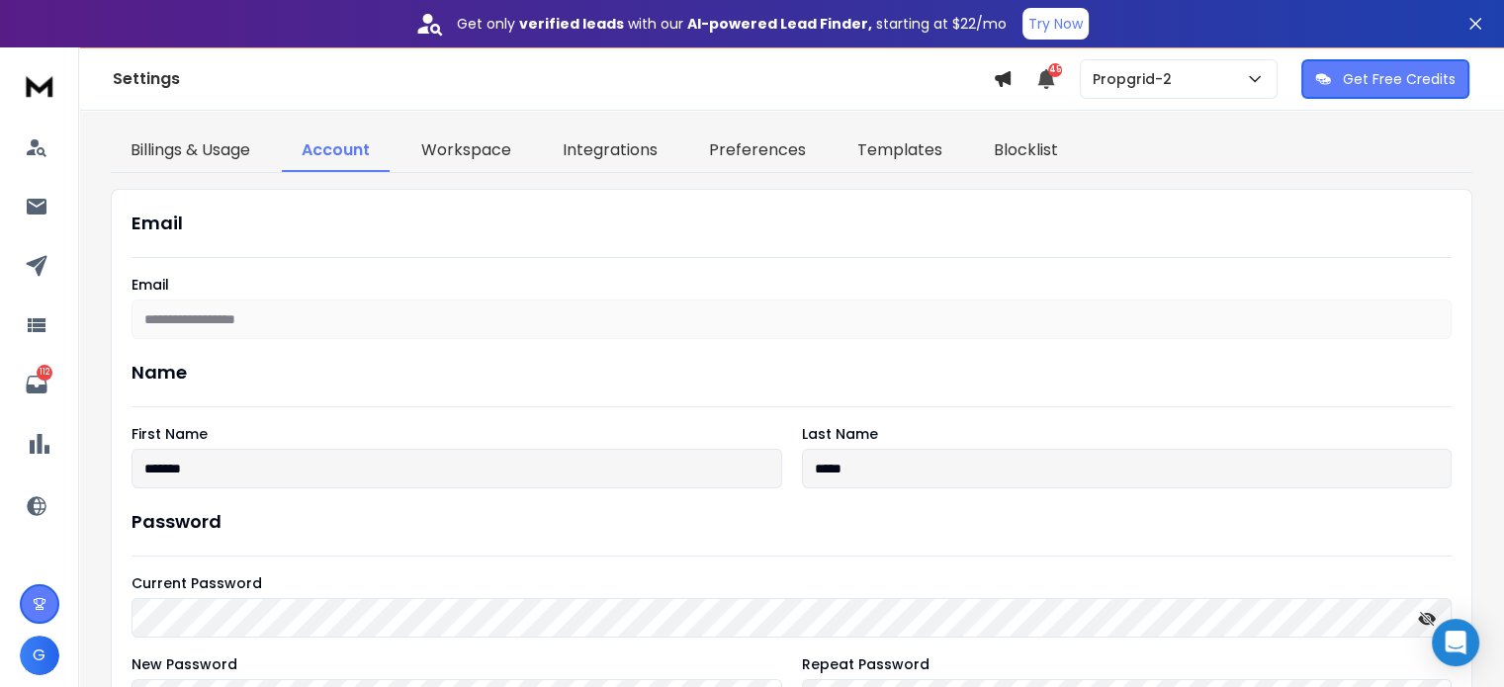
click at [194, 145] on link "Billings & Usage" at bounding box center [190, 152] width 159 height 42
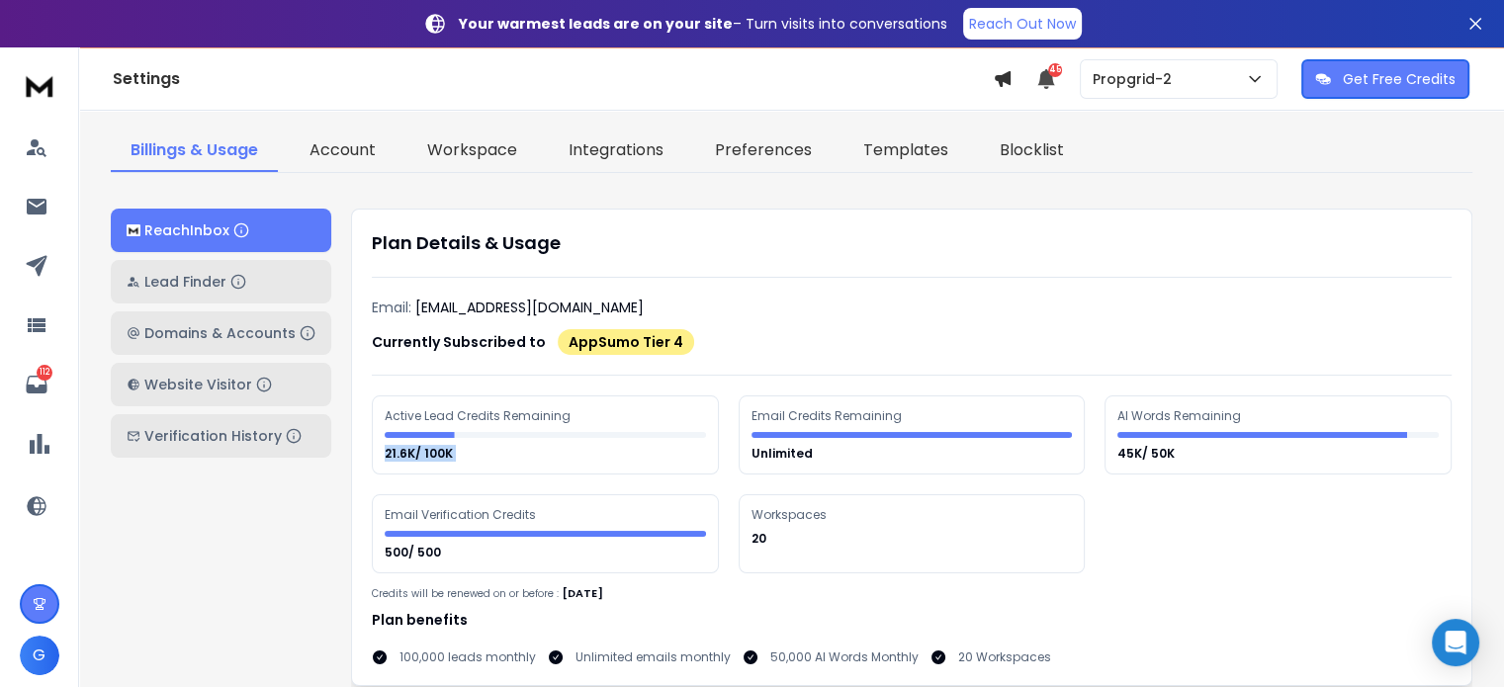
drag, startPoint x: 463, startPoint y: 450, endPoint x: 395, endPoint y: 440, distance: 68.9
click at [395, 440] on div "Active Lead Credits Remaining 21.6K/ 100K" at bounding box center [545, 434] width 347 height 79
click at [411, 494] on div "Email Verification Credits 500/ 500" at bounding box center [545, 533] width 347 height 79
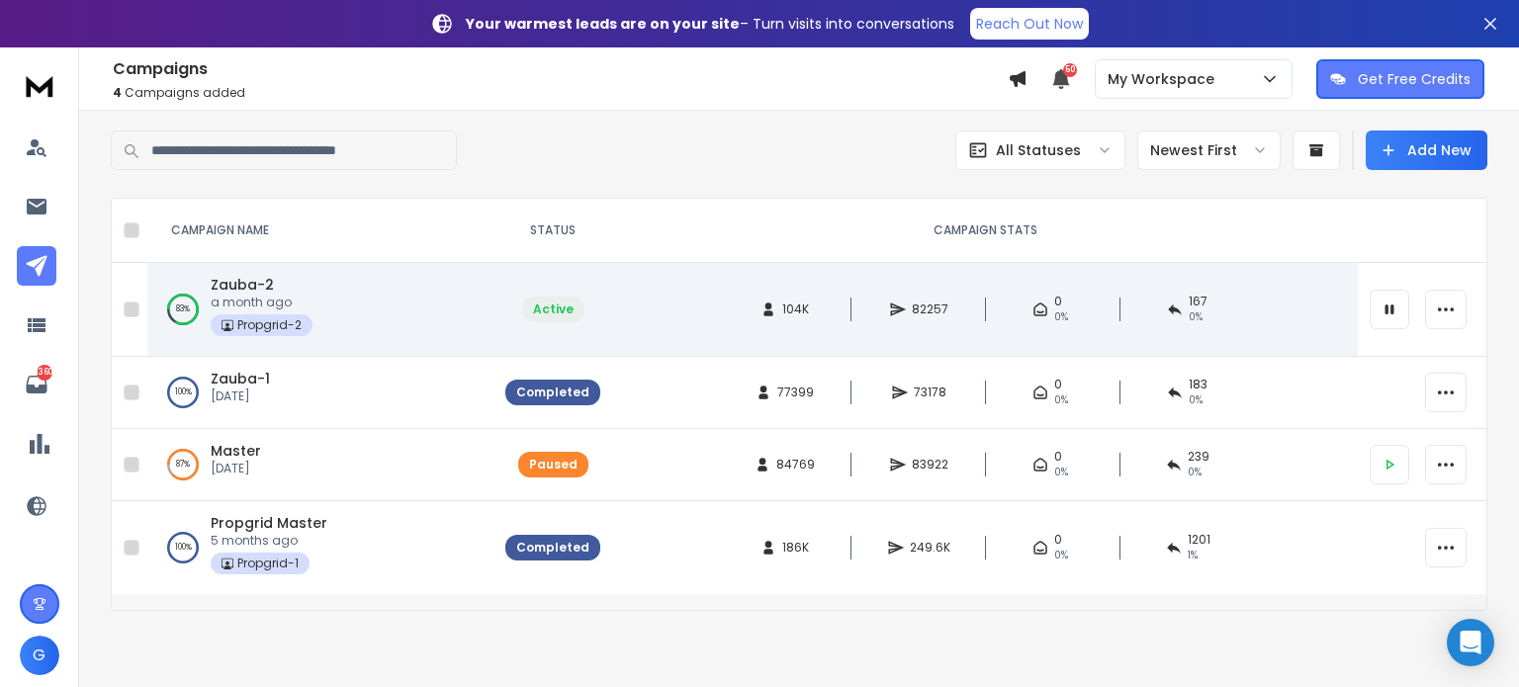
click at [1453, 307] on icon "button" at bounding box center [1446, 310] width 20 height 20
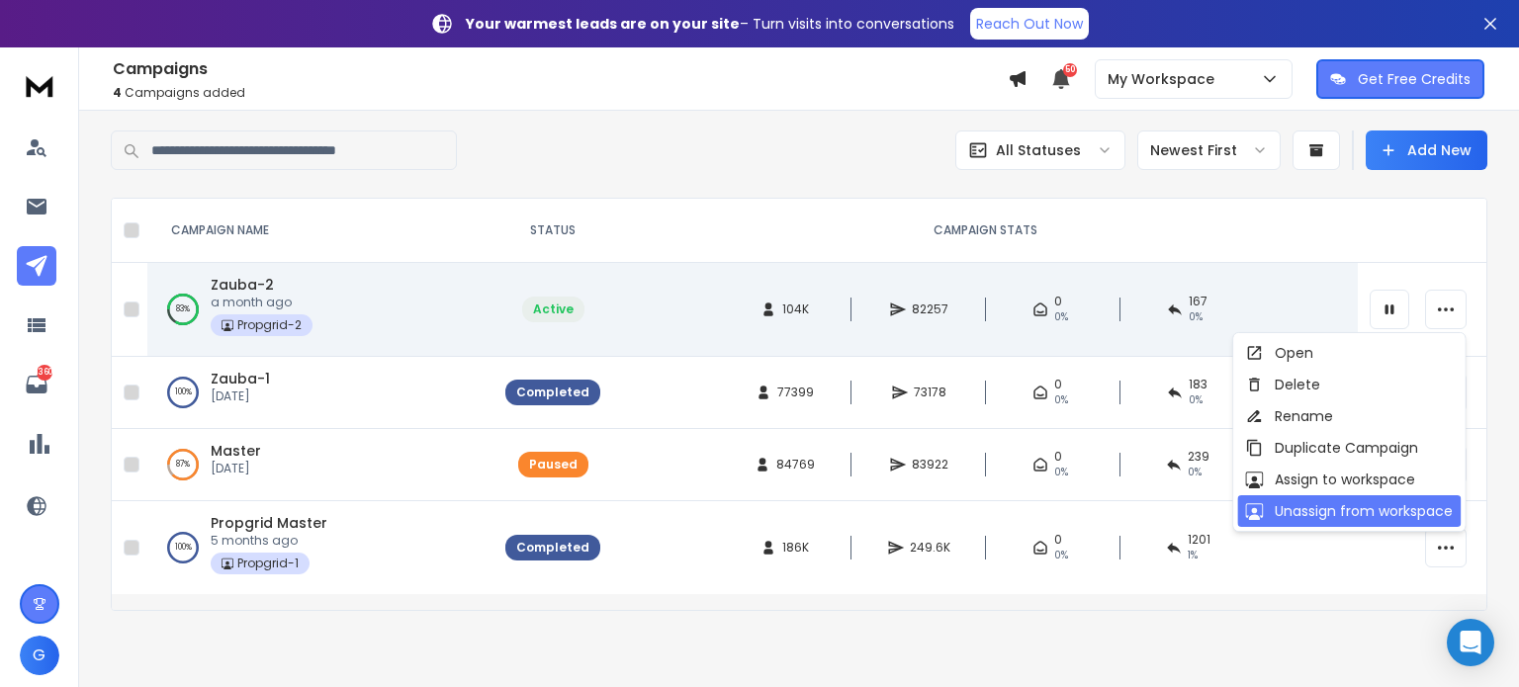
click at [494, 304] on td "Active" at bounding box center [552, 310] width 119 height 94
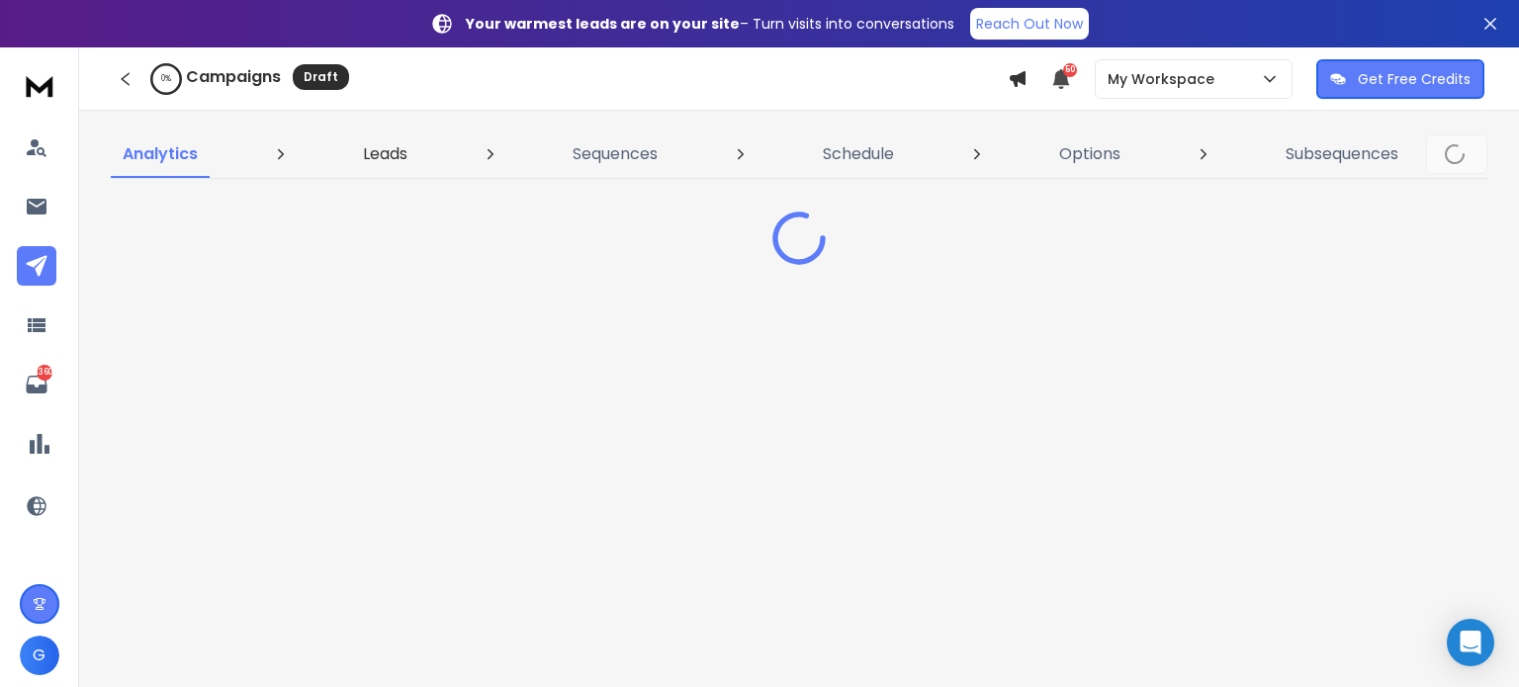
click at [370, 152] on p "Leads" at bounding box center [385, 154] width 44 height 24
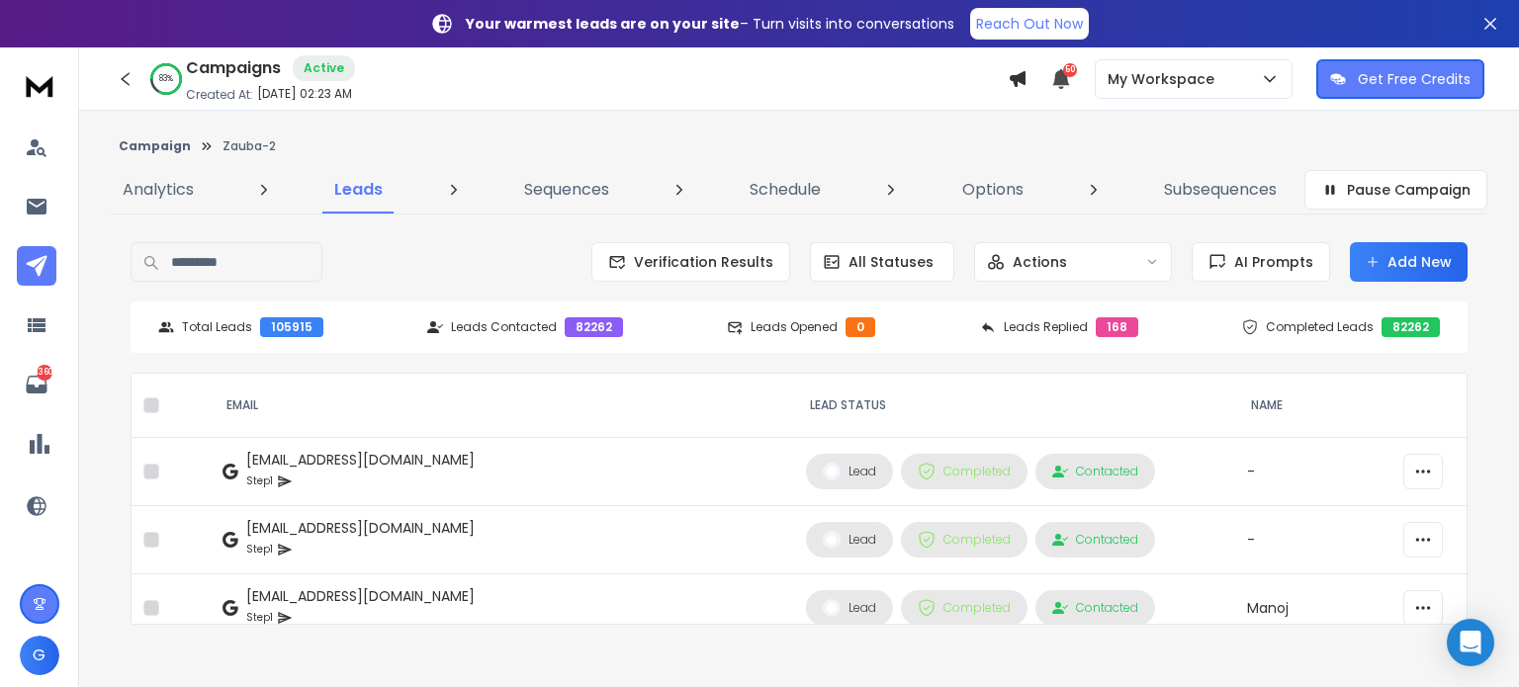
click at [1397, 257] on button "Add New" at bounding box center [1409, 262] width 118 height 40
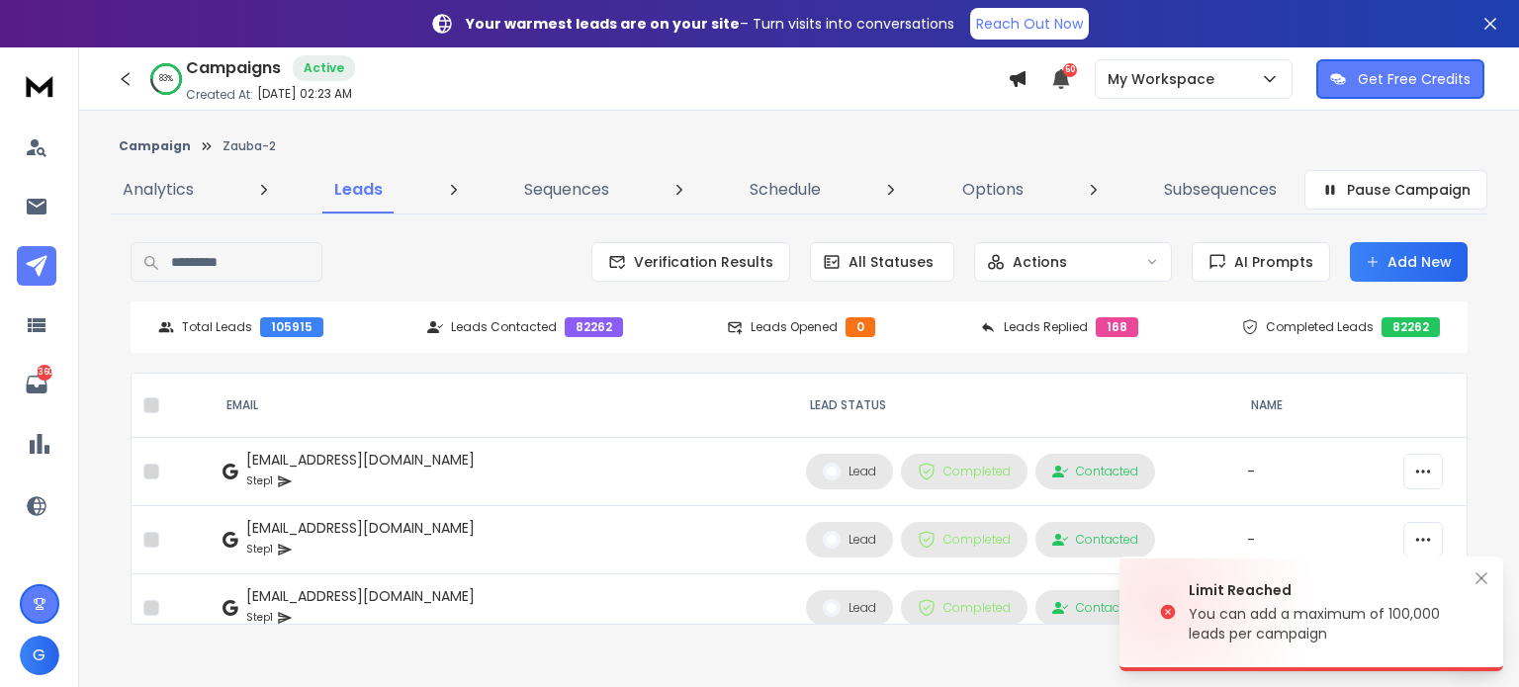
click at [1483, 584] on div "Limit Reached You can add a maximum of 100,000 leads per campaign" at bounding box center [1319, 612] width 368 height 111
drag, startPoint x: 1487, startPoint y: 585, endPoint x: 1477, endPoint y: 578, distance: 12.1
click at [1484, 582] on div "Limit Reached You can add a maximum of 100,000 leads per campaign" at bounding box center [1319, 612] width 368 height 111
click at [1477, 578] on div "Limit Reached You can add a maximum of 100,000 leads per campaign" at bounding box center [1319, 612] width 368 height 111
click at [31, 219] on link at bounding box center [37, 207] width 40 height 40
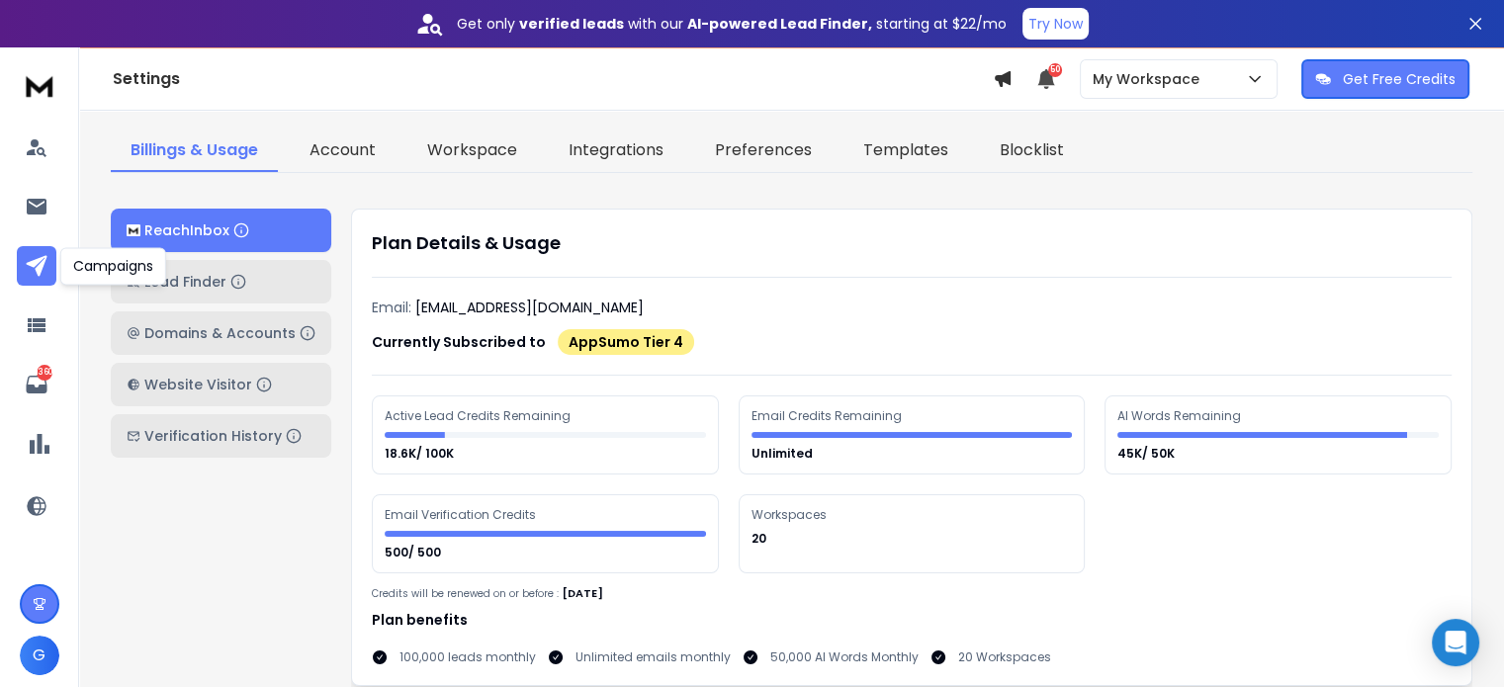
click at [40, 268] on icon at bounding box center [36, 265] width 21 height 21
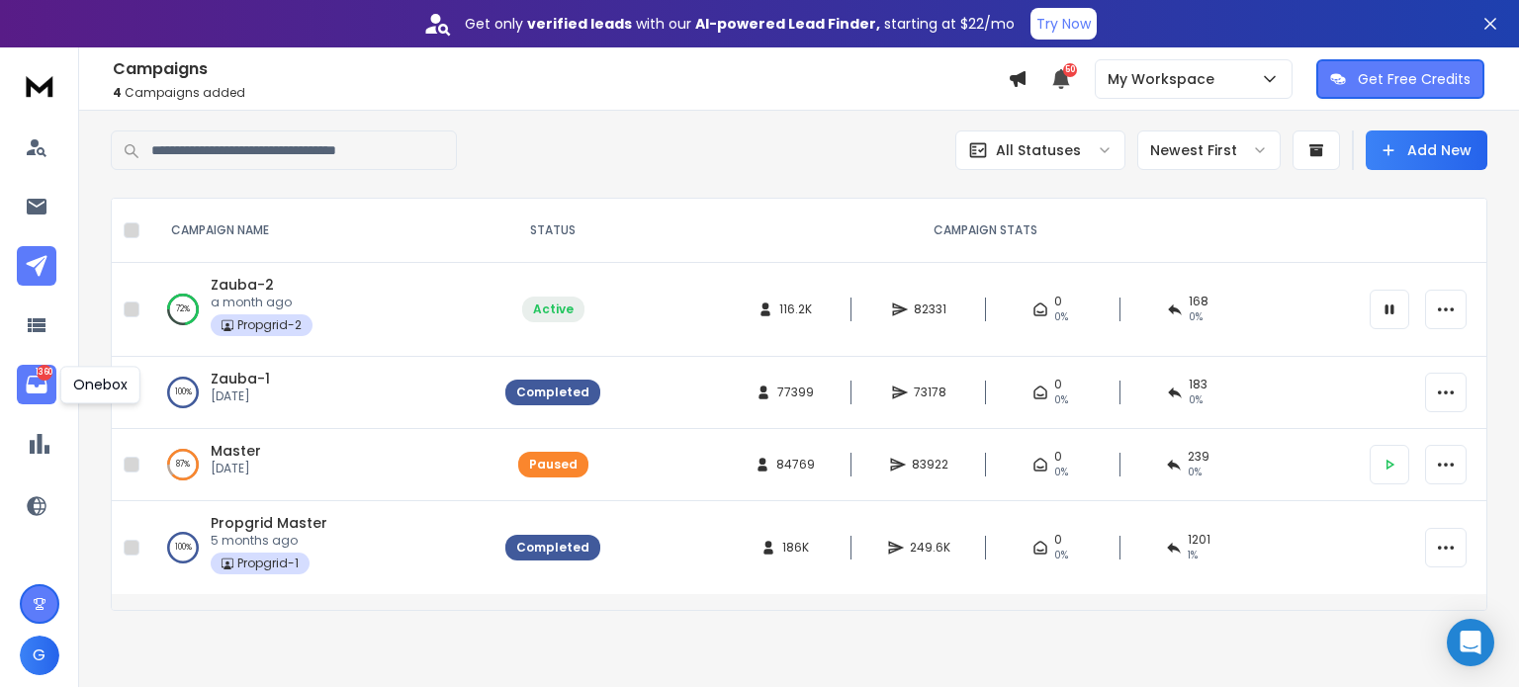
click at [47, 384] on link "1360" at bounding box center [37, 385] width 40 height 40
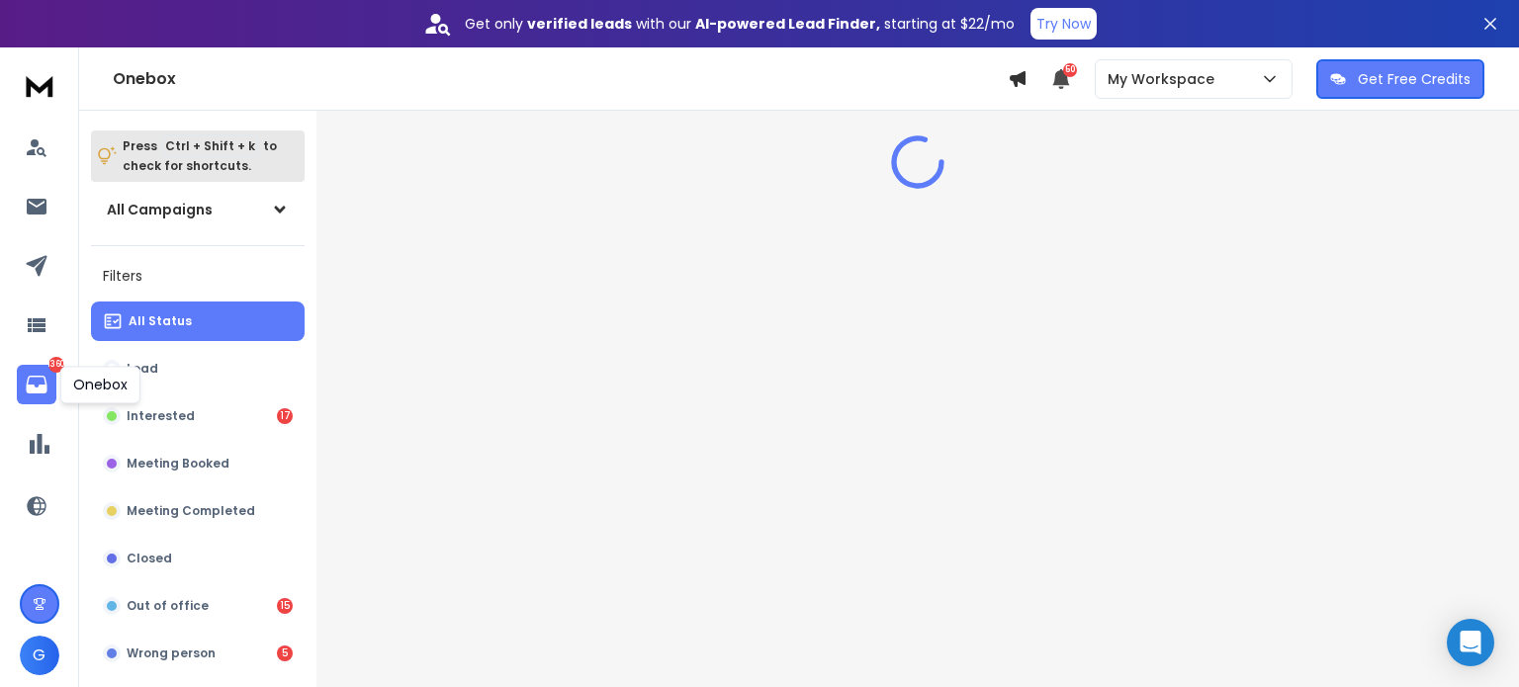
click at [41, 382] on icon at bounding box center [37, 385] width 24 height 24
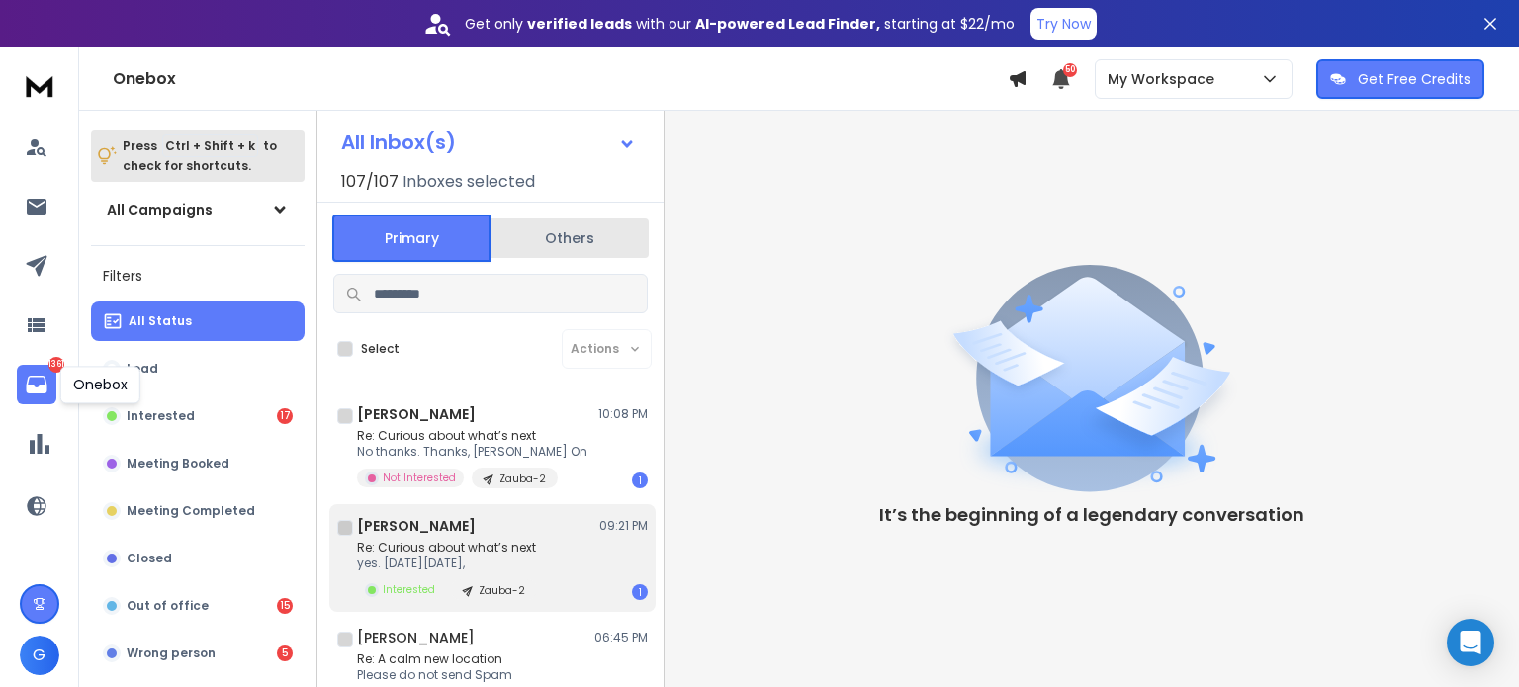
click at [417, 545] on p "Re: Curious about what’s next" at bounding box center [447, 548] width 180 height 16
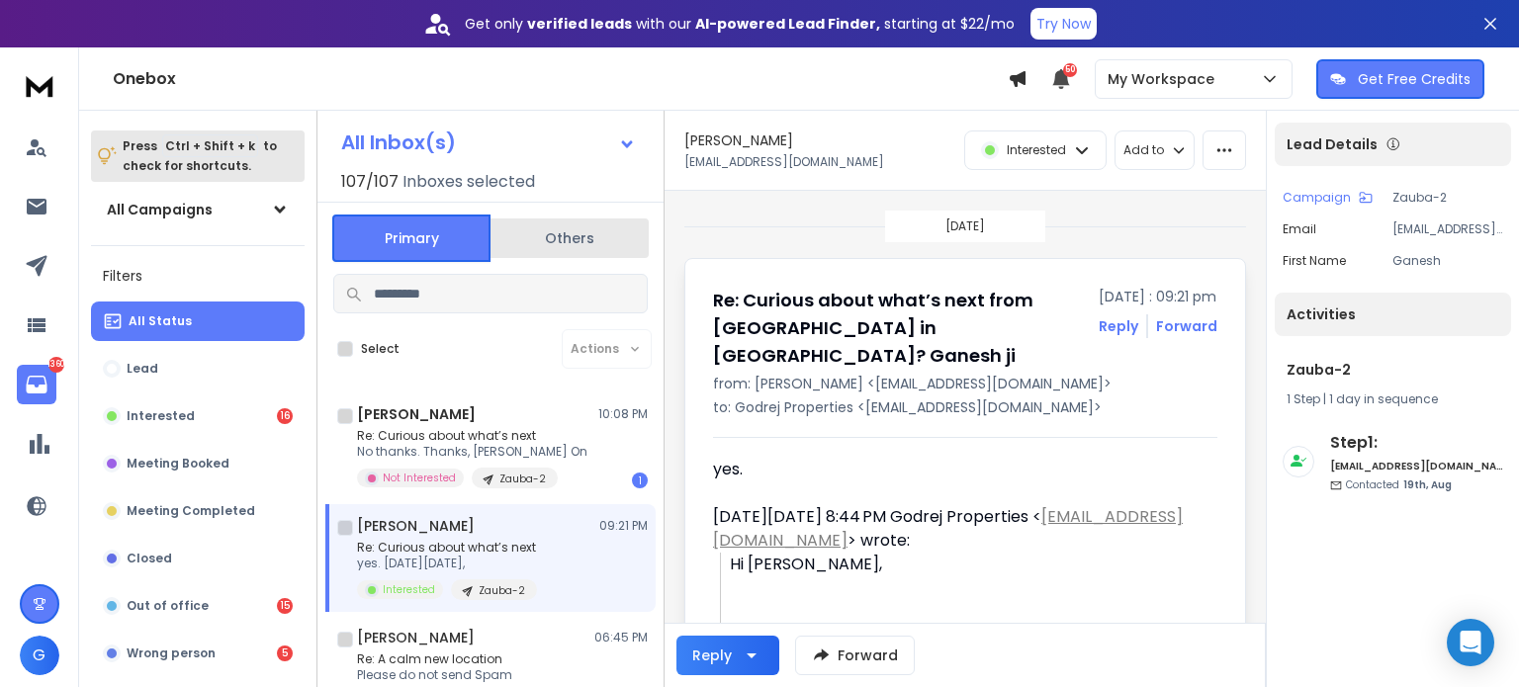
click at [726, 648] on div "Reply" at bounding box center [712, 656] width 40 height 20
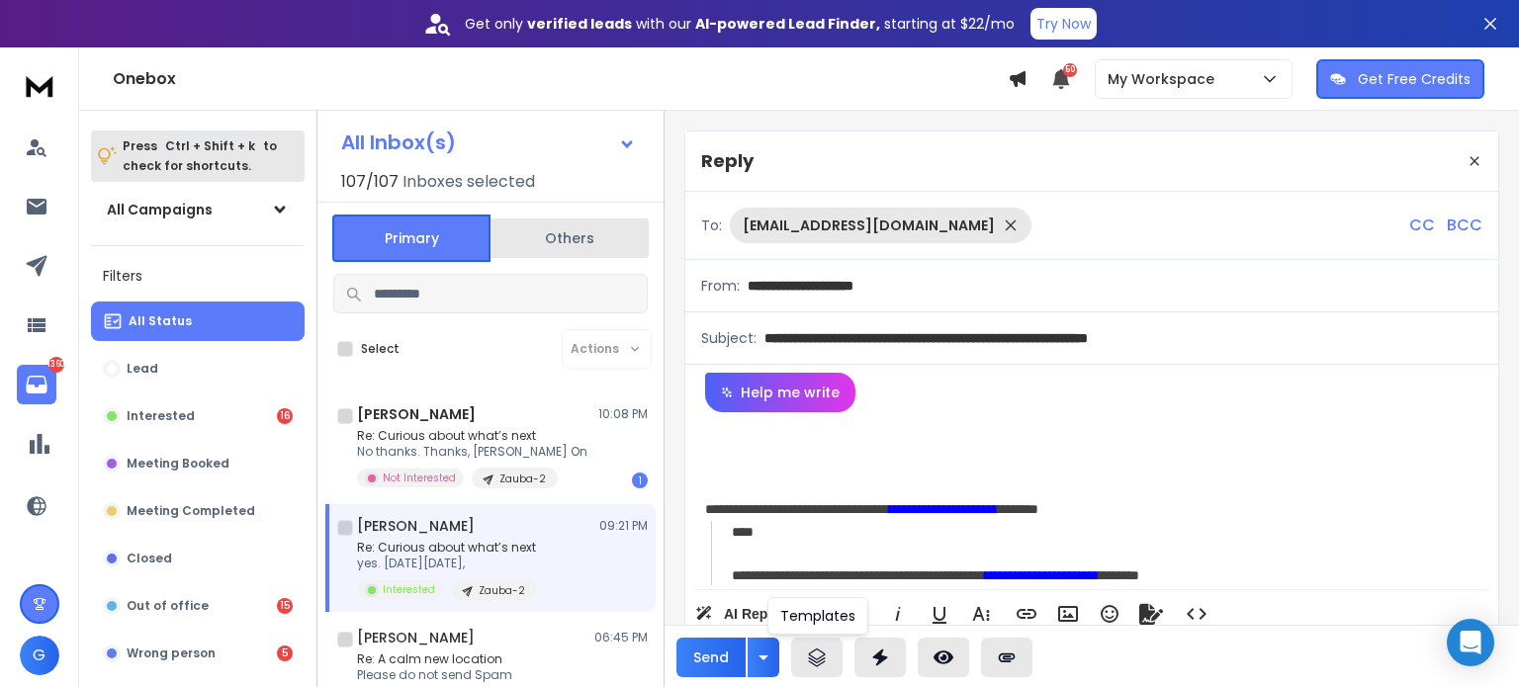
click at [835, 648] on button at bounding box center [816, 658] width 51 height 40
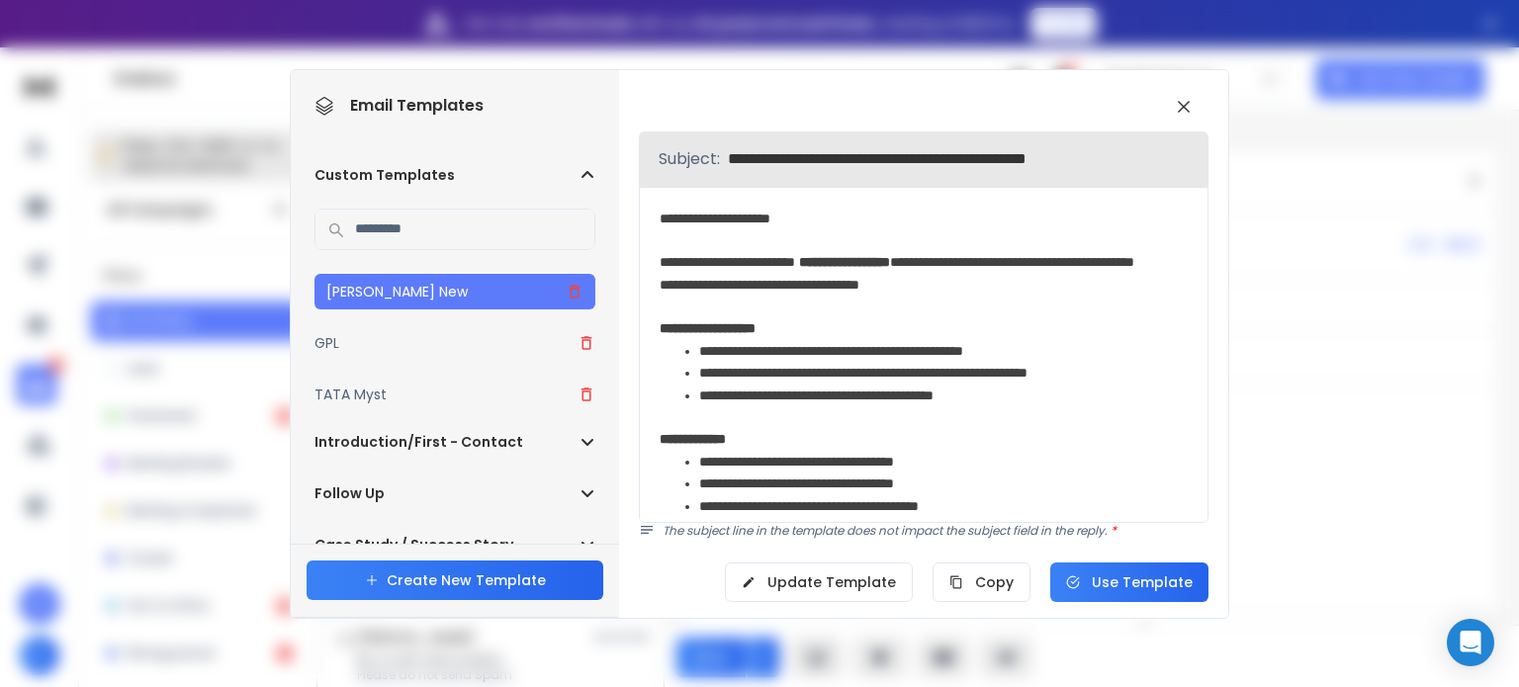
click at [1179, 593] on button "Use Template" at bounding box center [1129, 583] width 158 height 40
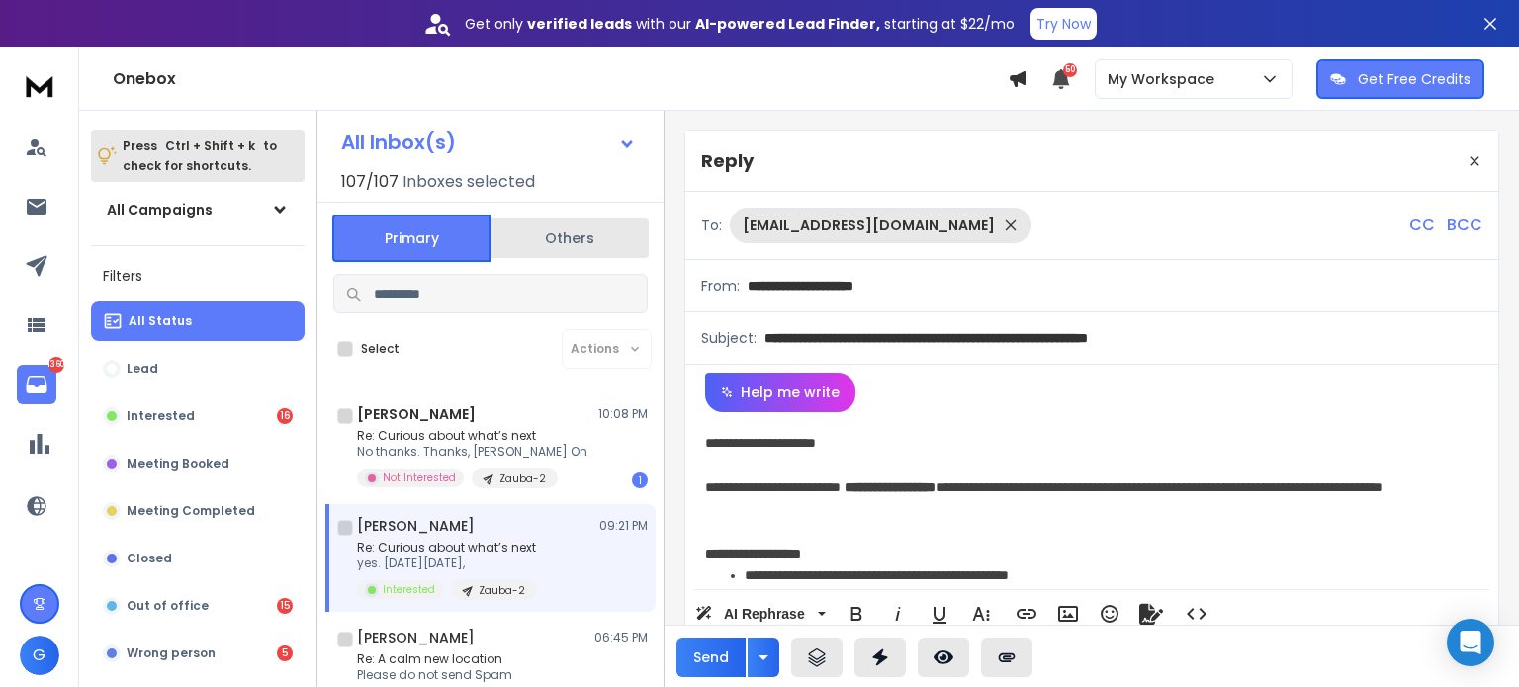
click at [736, 652] on button "Send" at bounding box center [710, 658] width 69 height 40
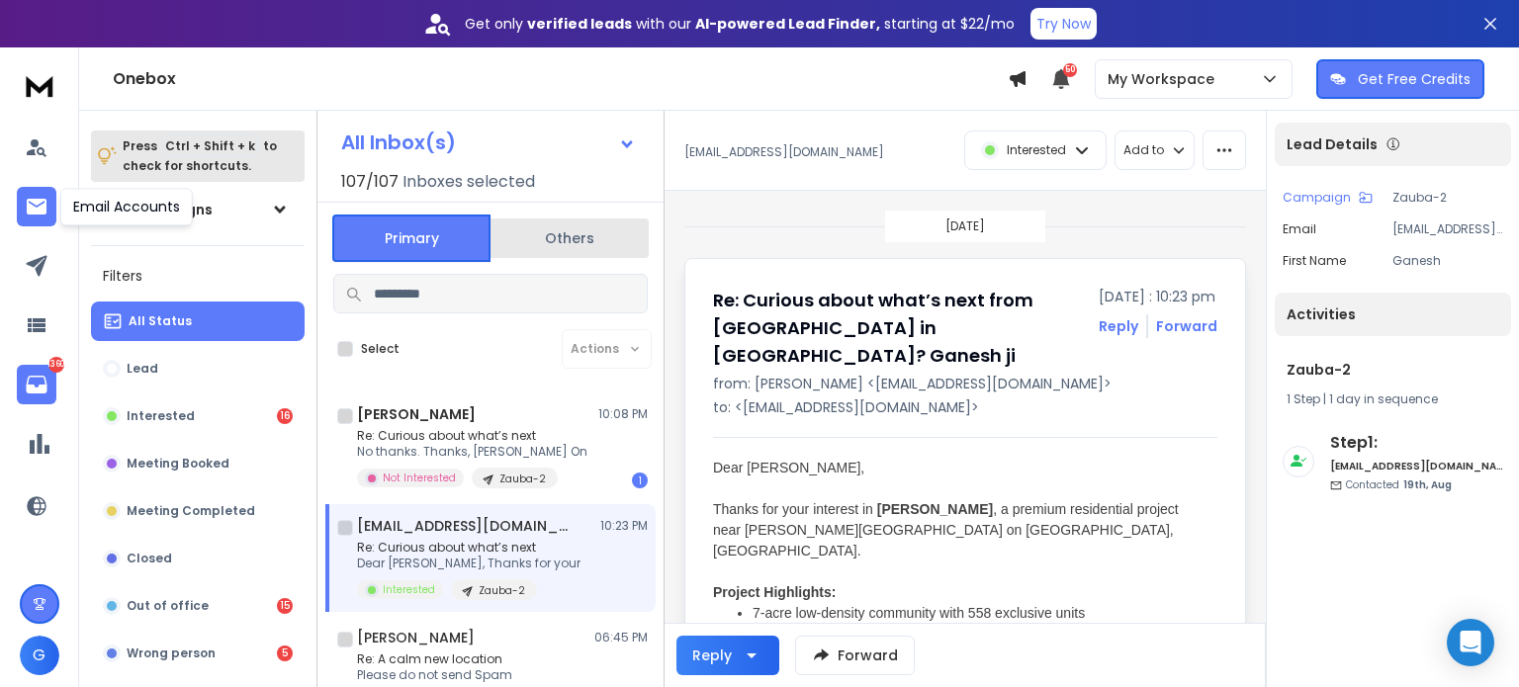
click at [51, 205] on link at bounding box center [37, 207] width 40 height 40
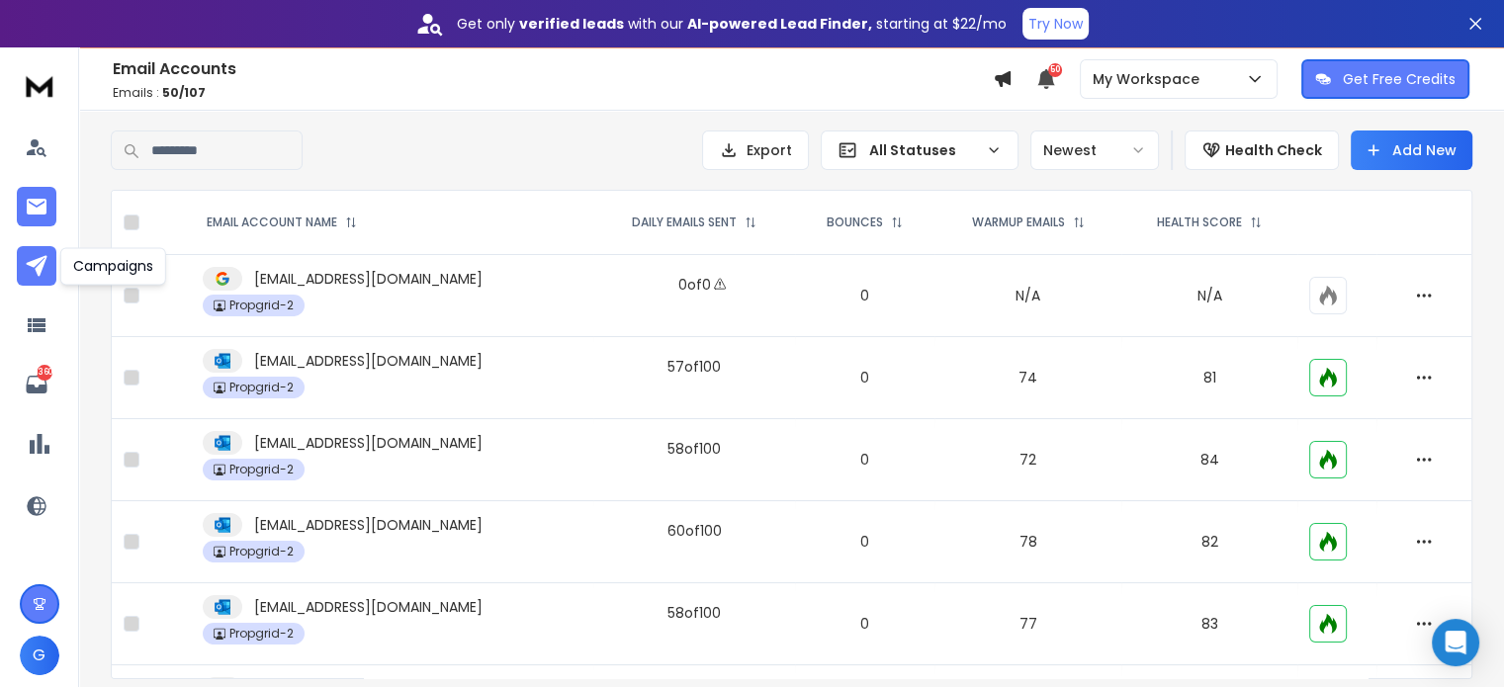
click at [44, 281] on link at bounding box center [37, 266] width 40 height 40
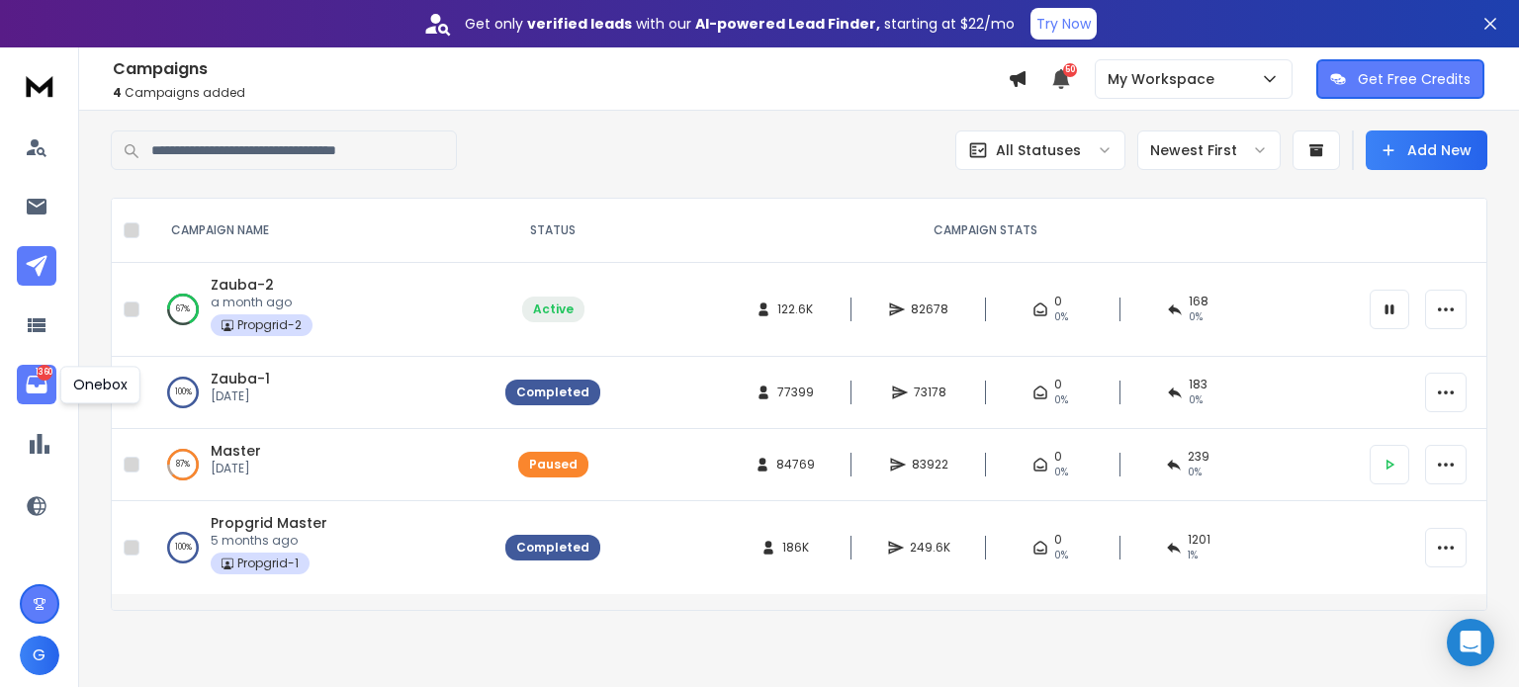
click at [34, 386] on icon at bounding box center [36, 385] width 21 height 18
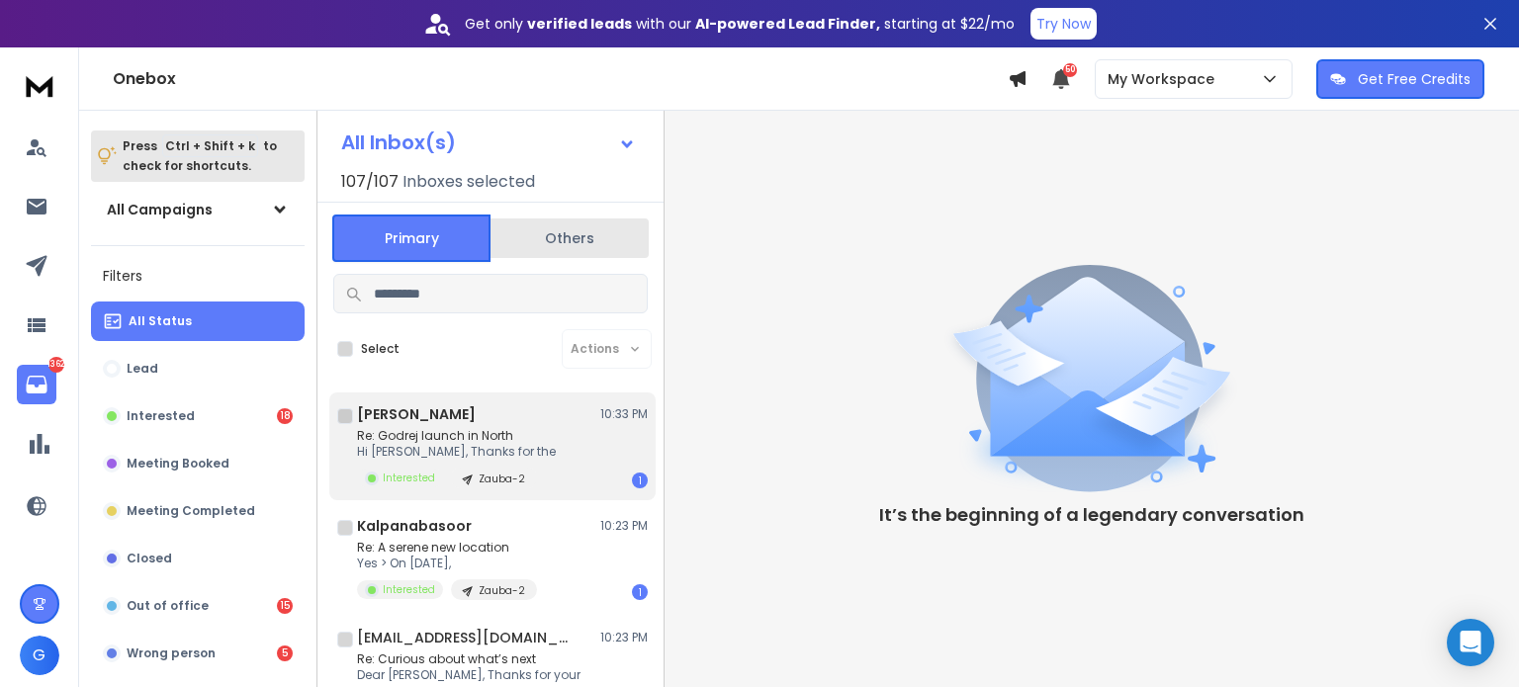
click at [525, 437] on p "Re: Godrej launch in North" at bounding box center [456, 436] width 199 height 16
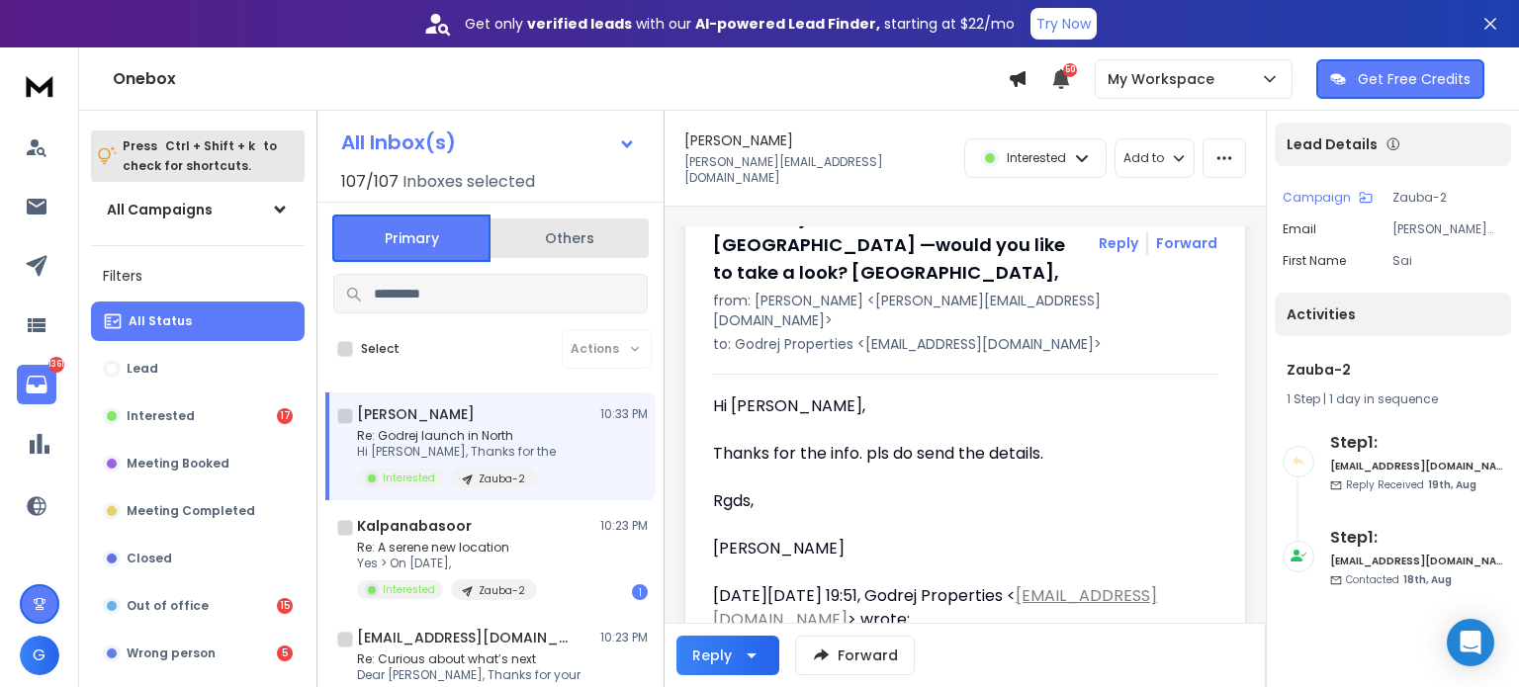
scroll to position [99, 0]
click at [719, 658] on div "Reply" at bounding box center [712, 656] width 40 height 20
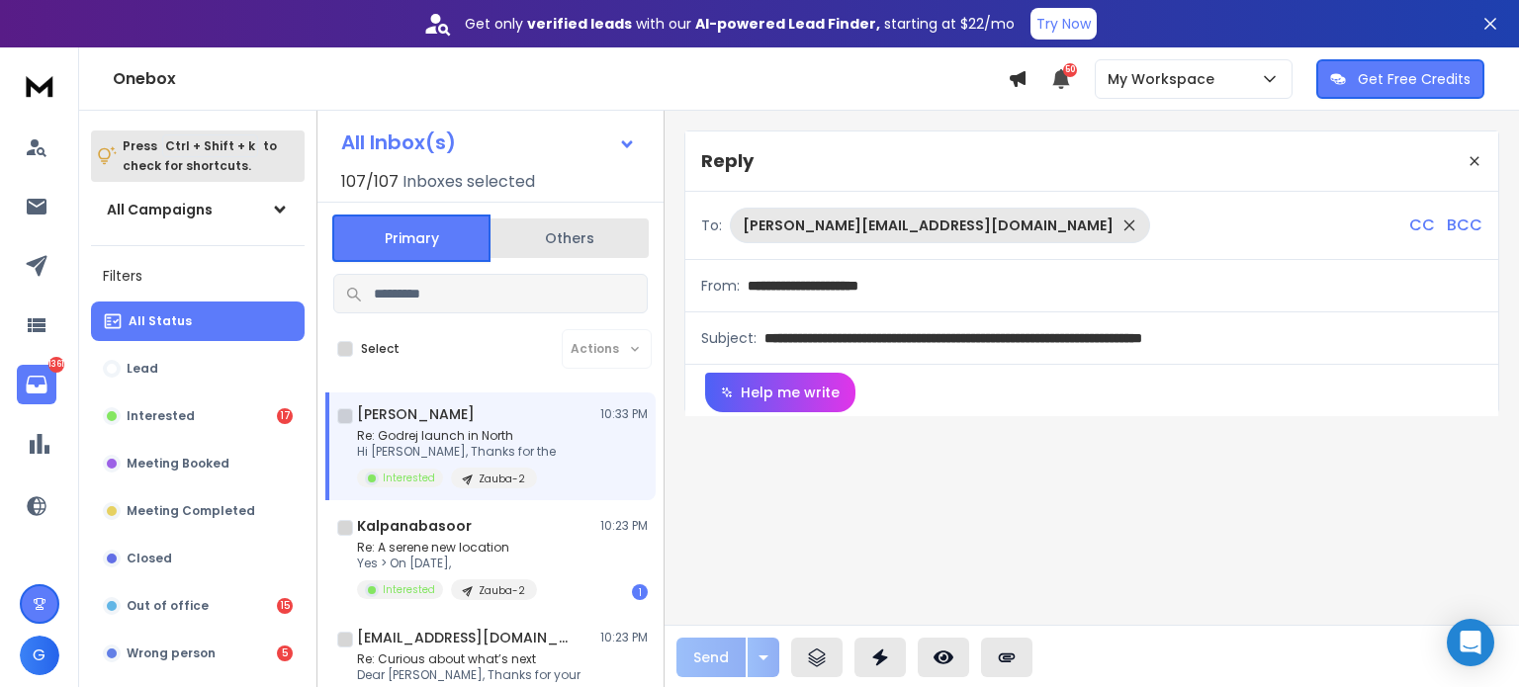
scroll to position [0, 0]
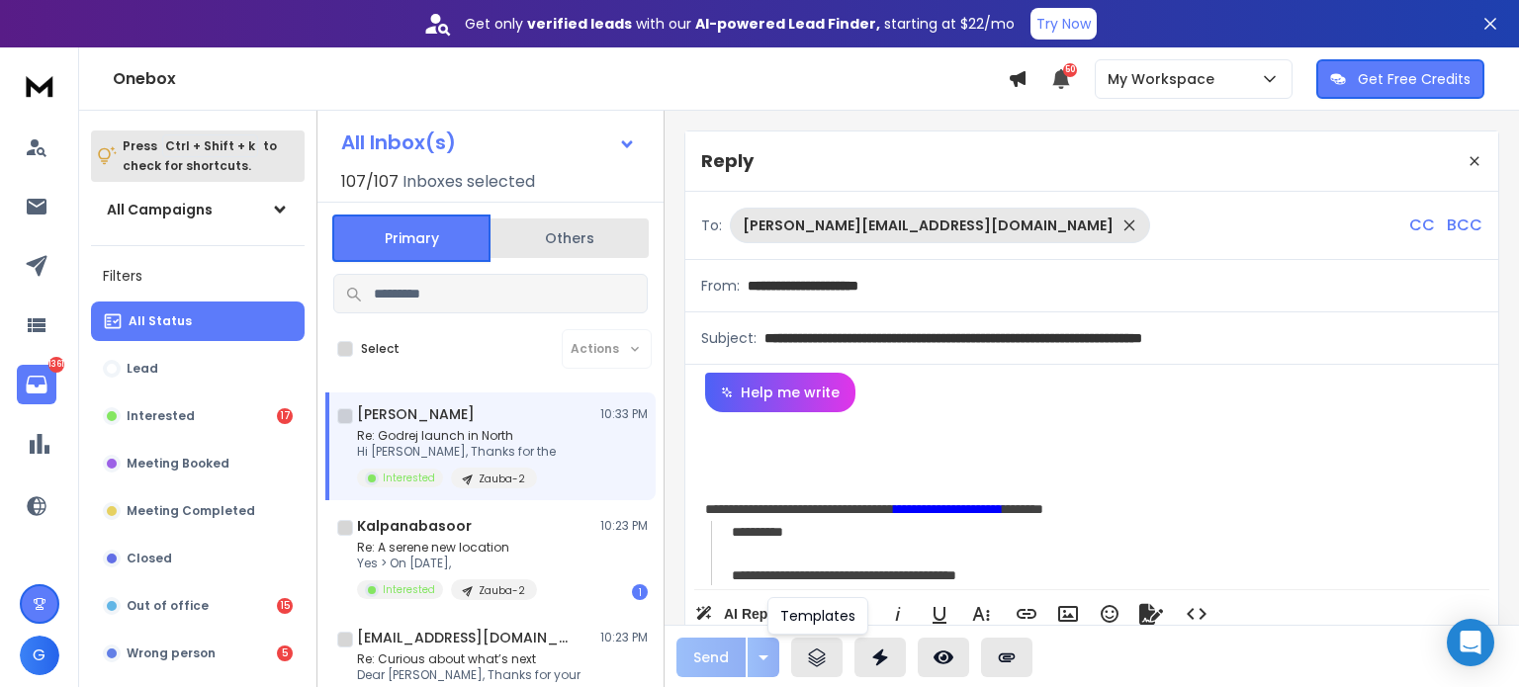
click at [802, 665] on button at bounding box center [816, 658] width 51 height 40
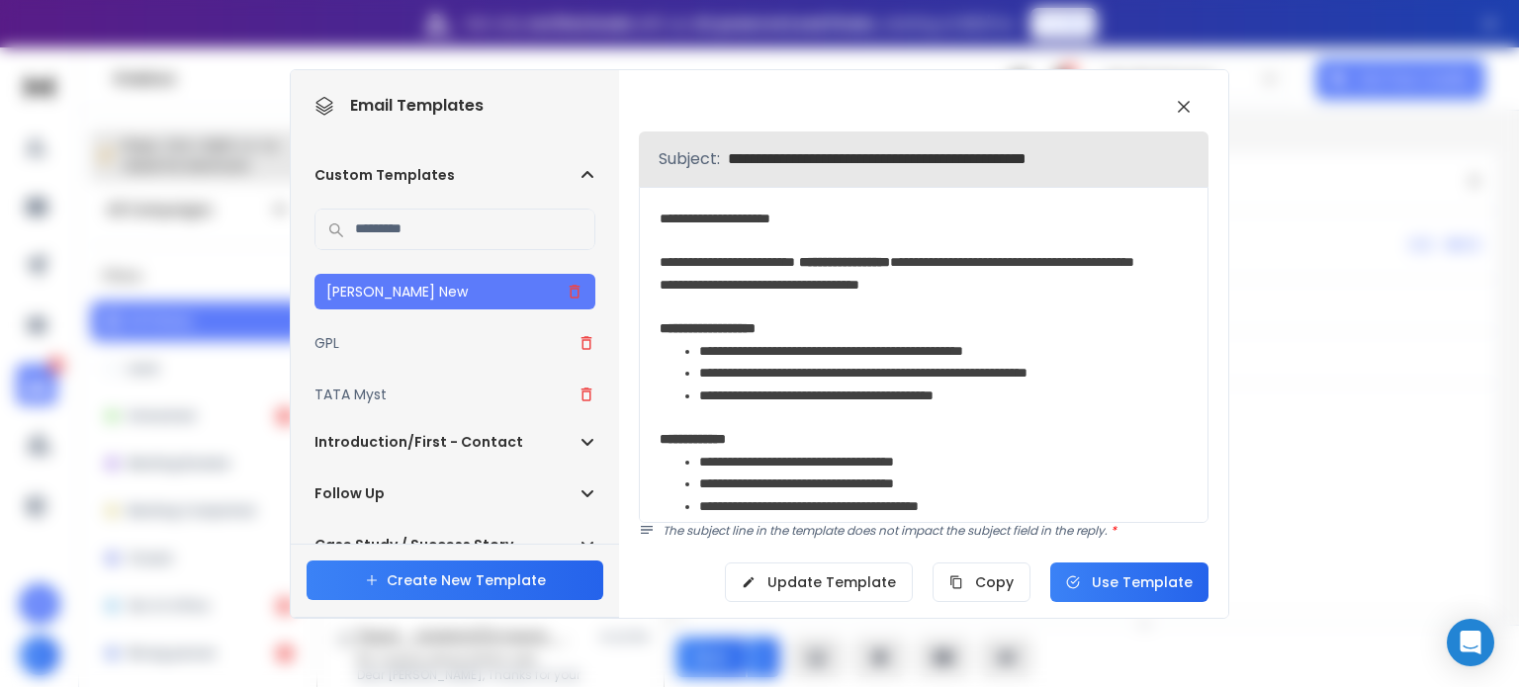
click at [1123, 572] on button "Use Template" at bounding box center [1129, 583] width 158 height 40
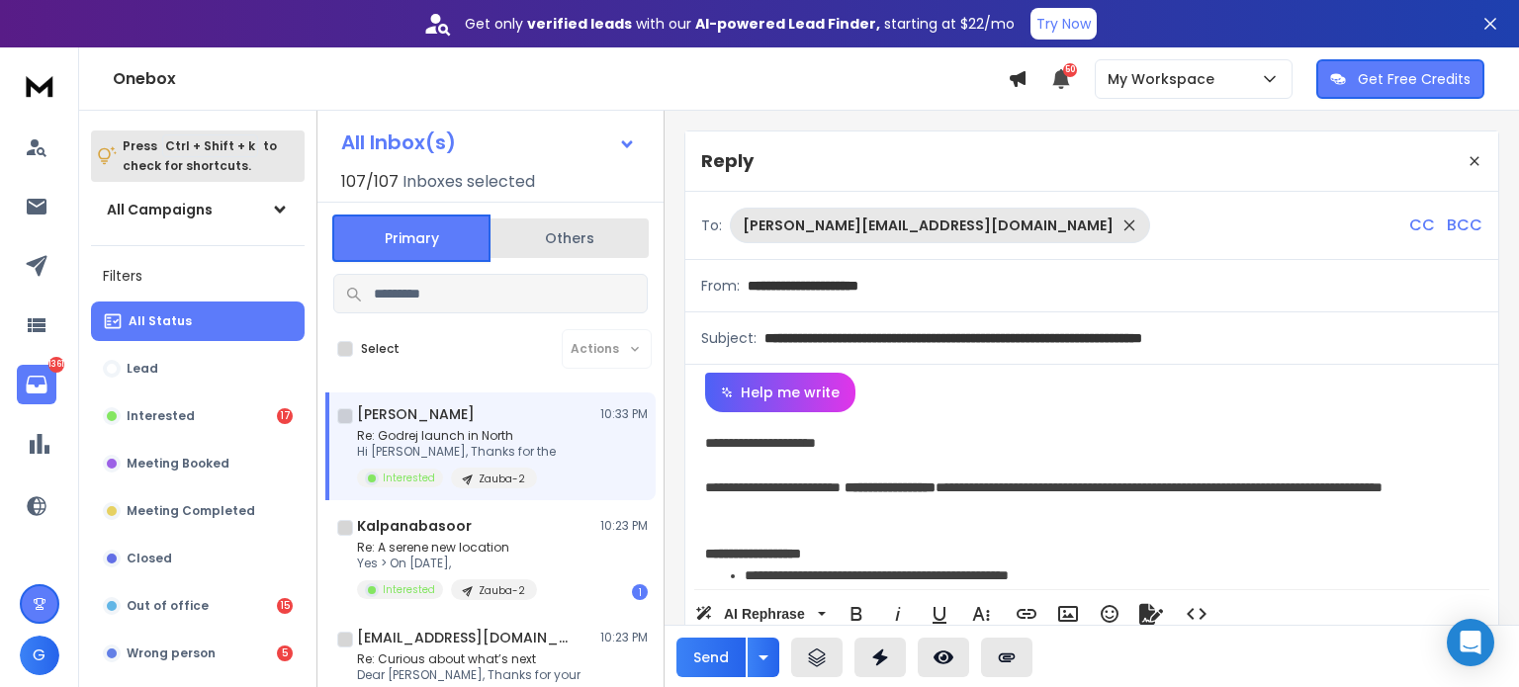
click at [708, 655] on button "Send" at bounding box center [710, 658] width 69 height 40
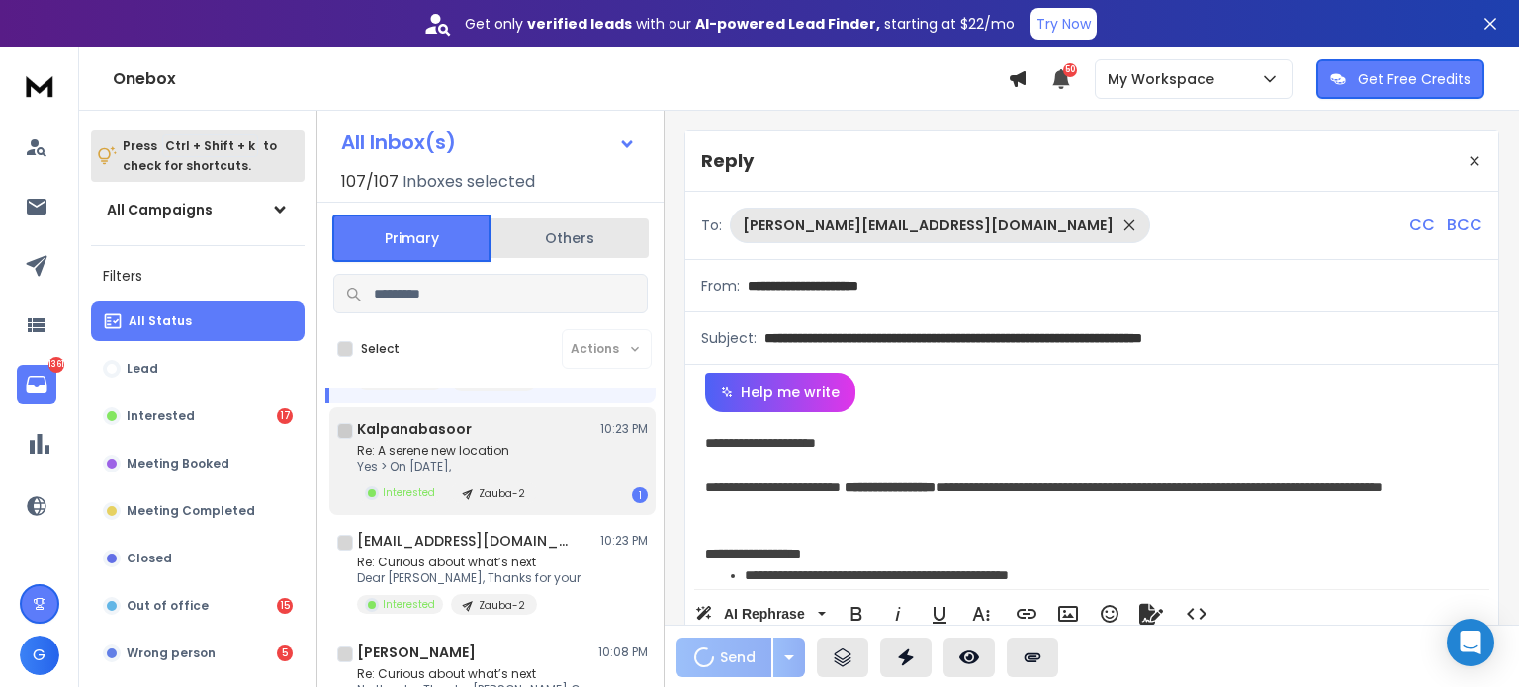
scroll to position [98, 0]
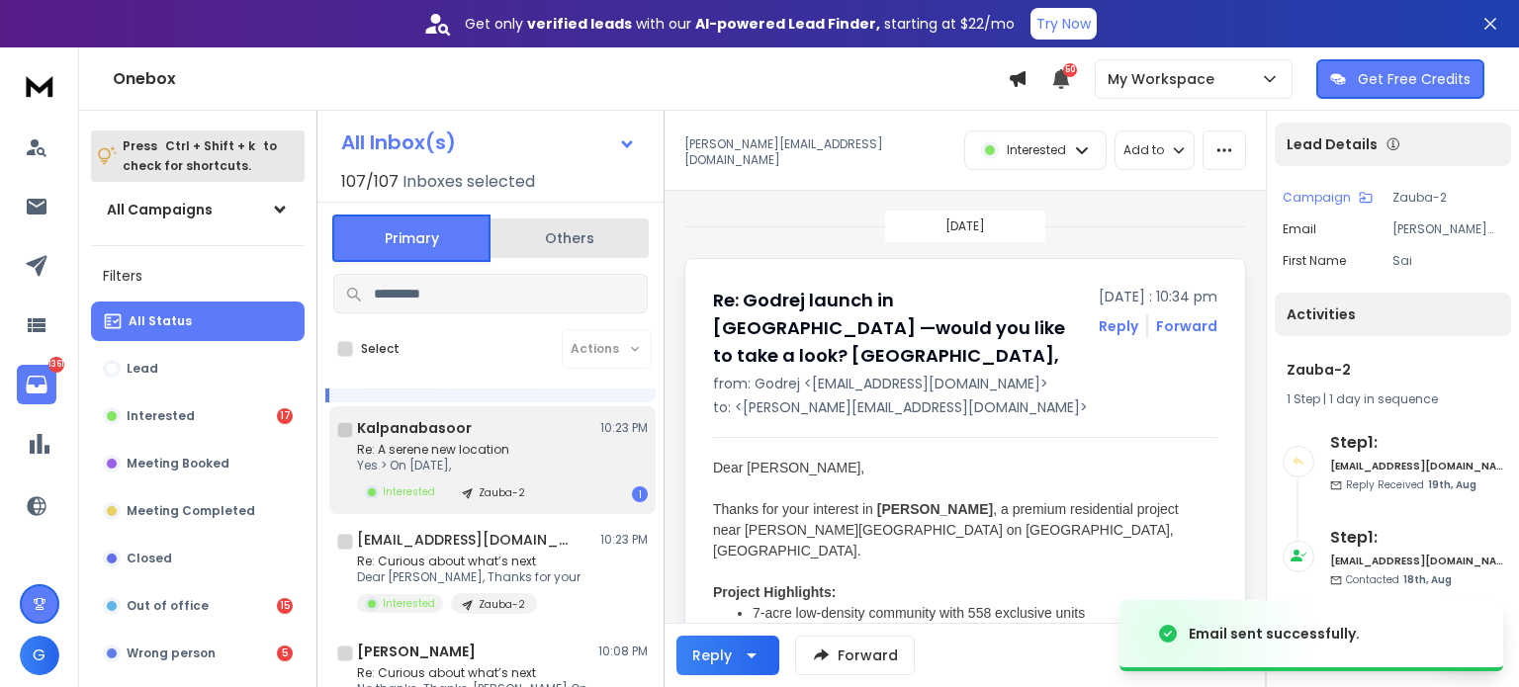
click at [535, 457] on div "Re: A serene new location Yes > On [DATE], Interested [GEOGRAPHIC_DATA]-2 1" at bounding box center [502, 472] width 291 height 60
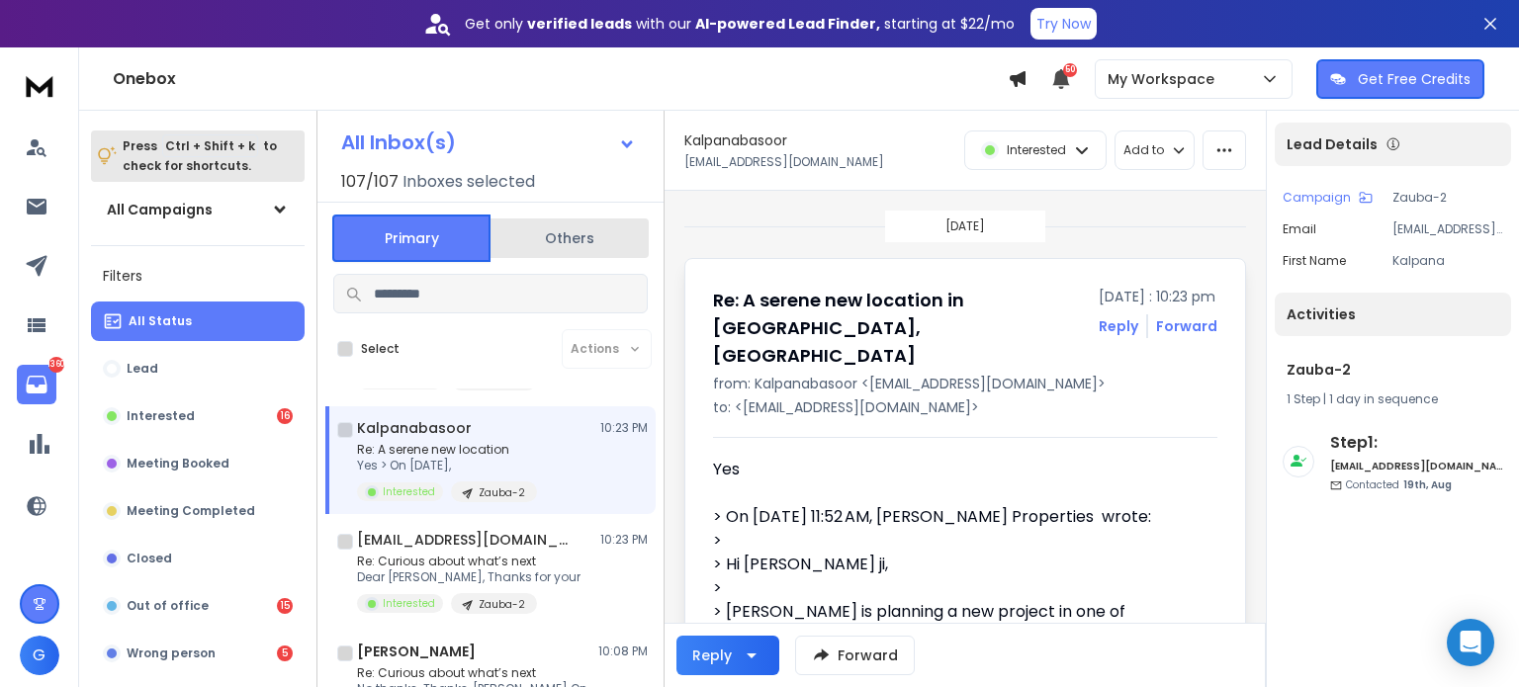
click at [719, 651] on div "Reply" at bounding box center [712, 656] width 40 height 20
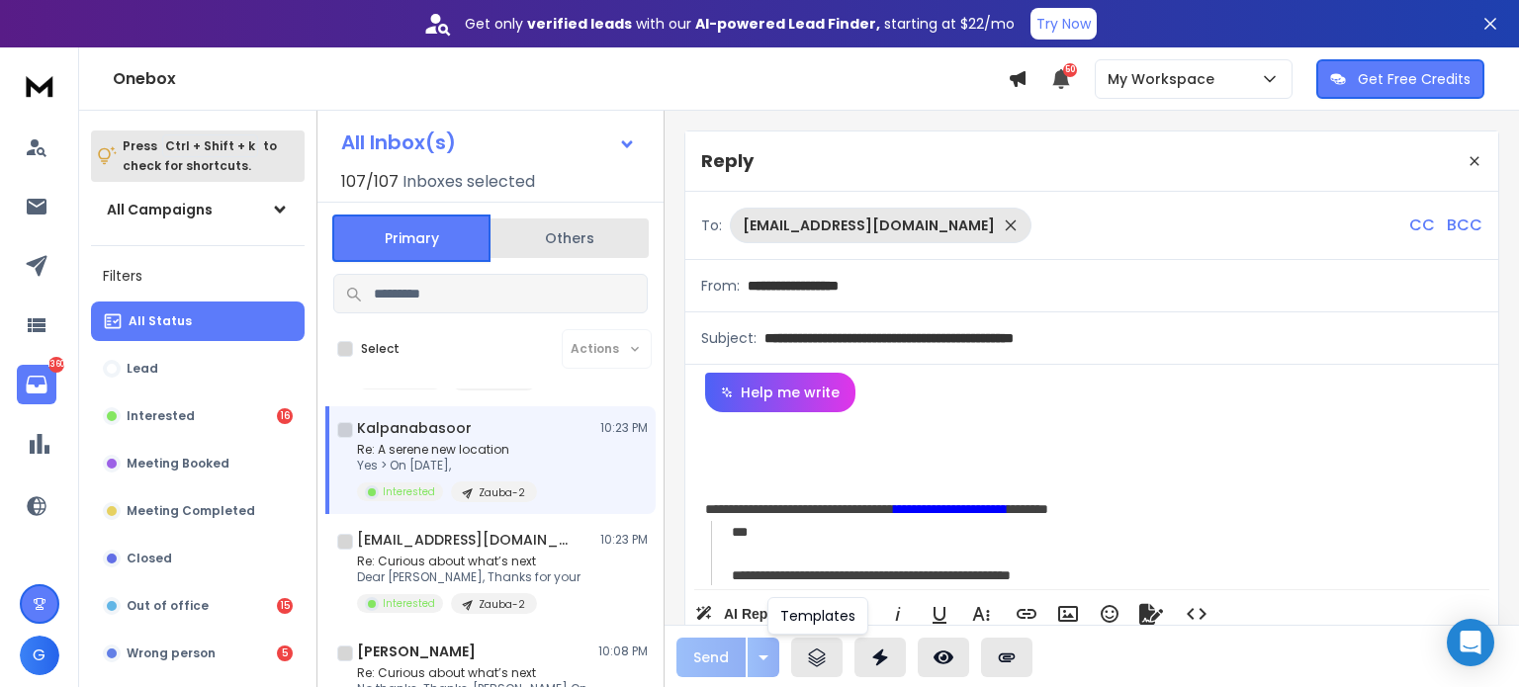
click at [819, 655] on icon at bounding box center [817, 658] width 20 height 20
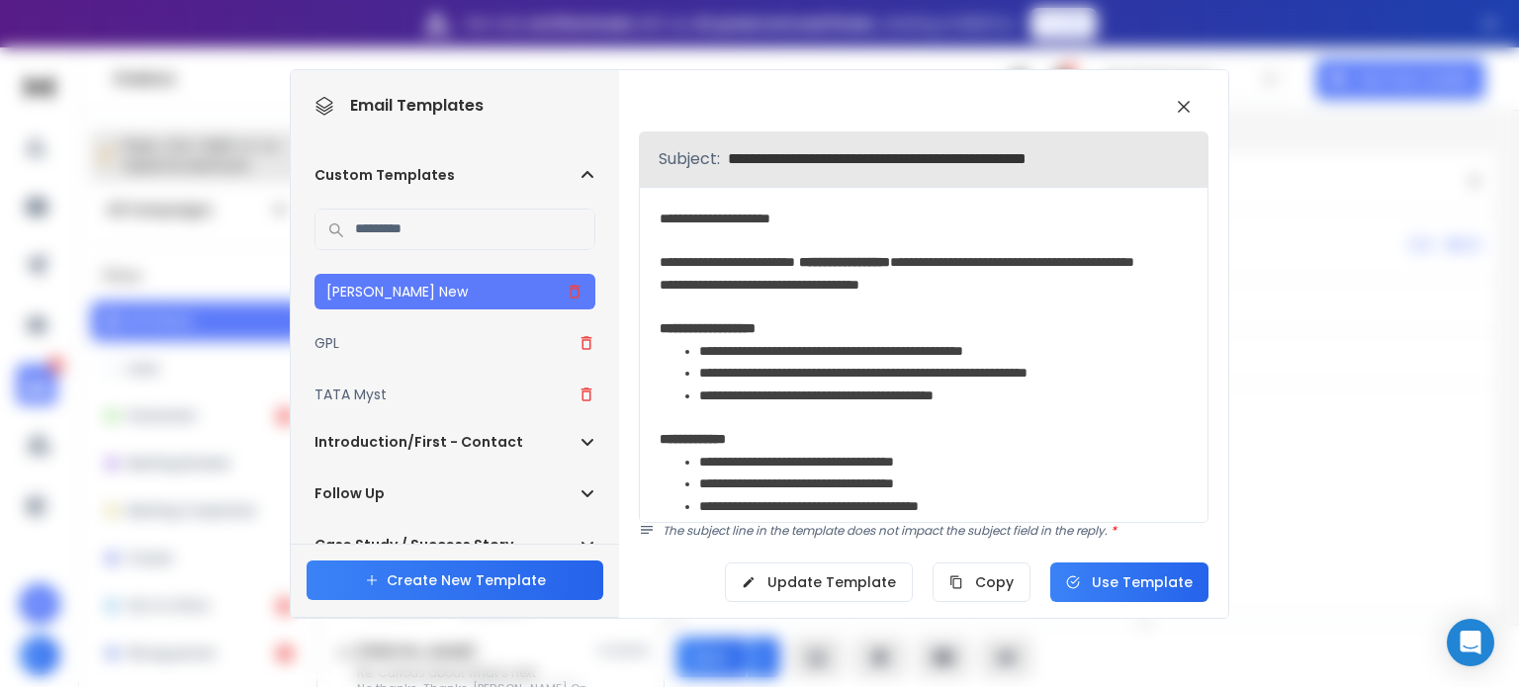
click at [1127, 565] on button "Use Template" at bounding box center [1129, 583] width 158 height 40
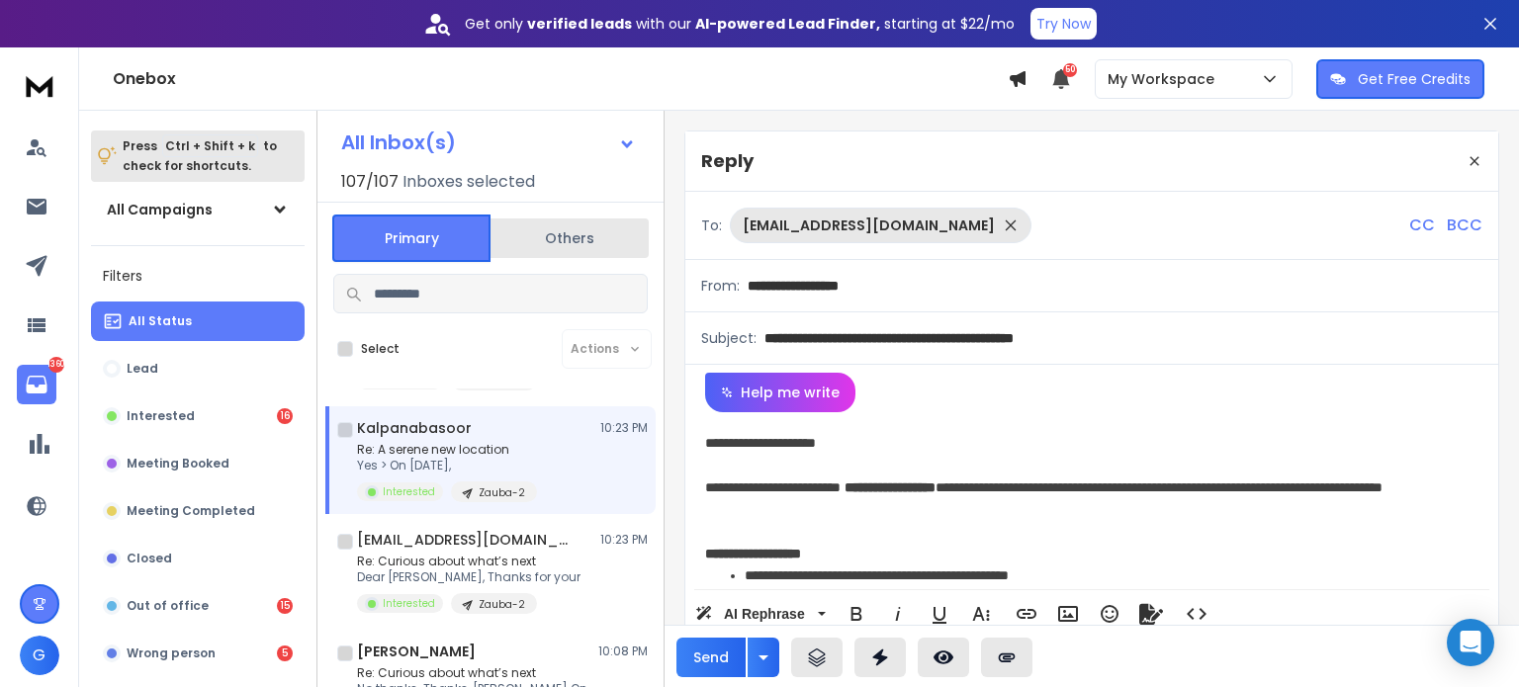
click at [722, 658] on button "Send" at bounding box center [710, 658] width 69 height 40
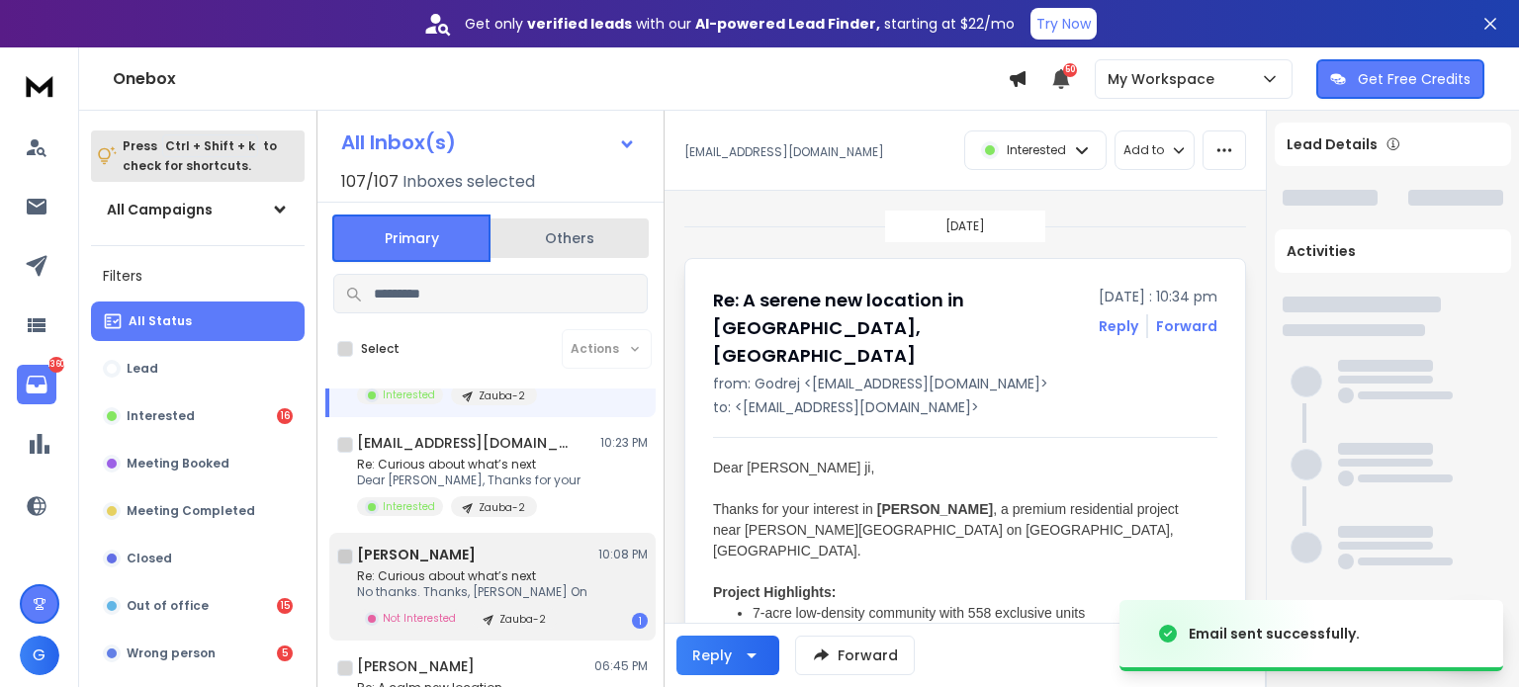
scroll to position [197, 0]
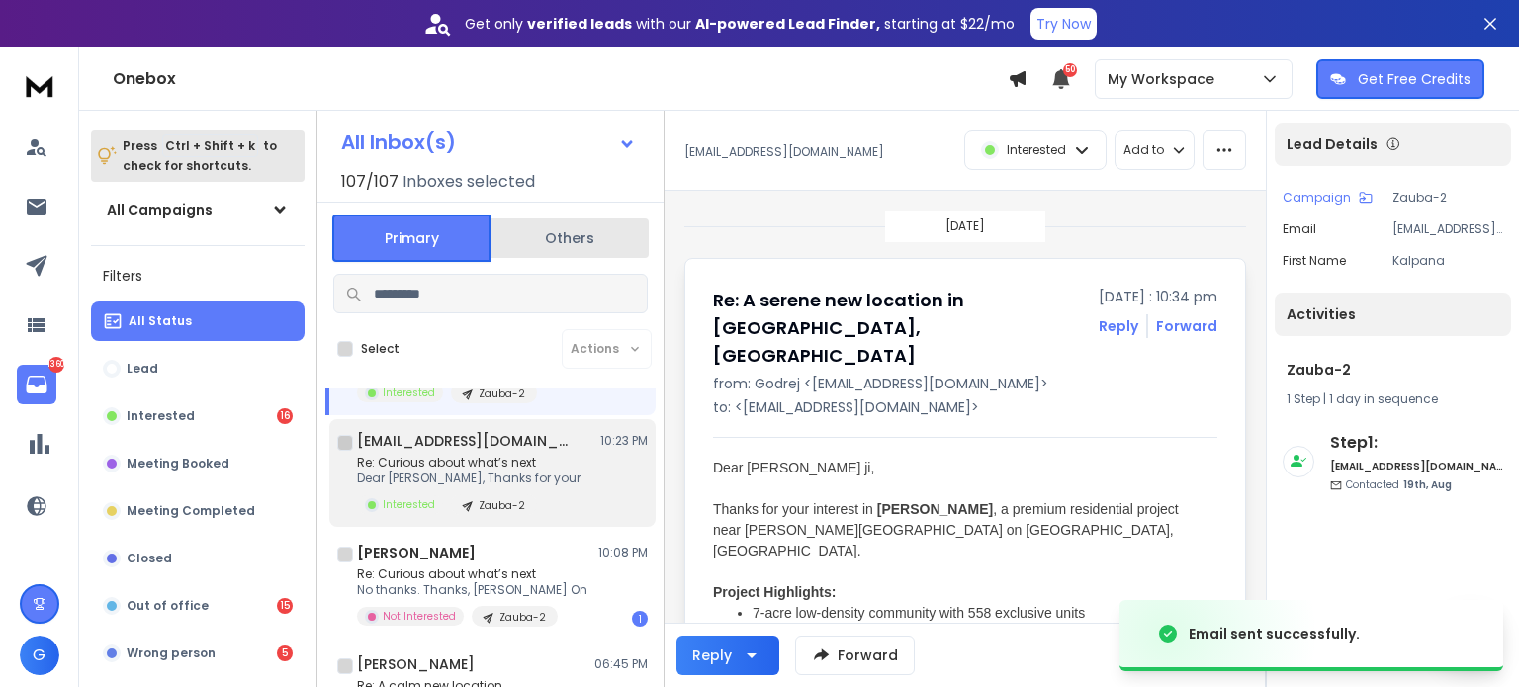
click at [473, 454] on div "[EMAIL_ADDRESS][DOMAIN_NAME] 10:23 PM Re: Curious about what’s next Dear [PERSO…" at bounding box center [502, 473] width 291 height 84
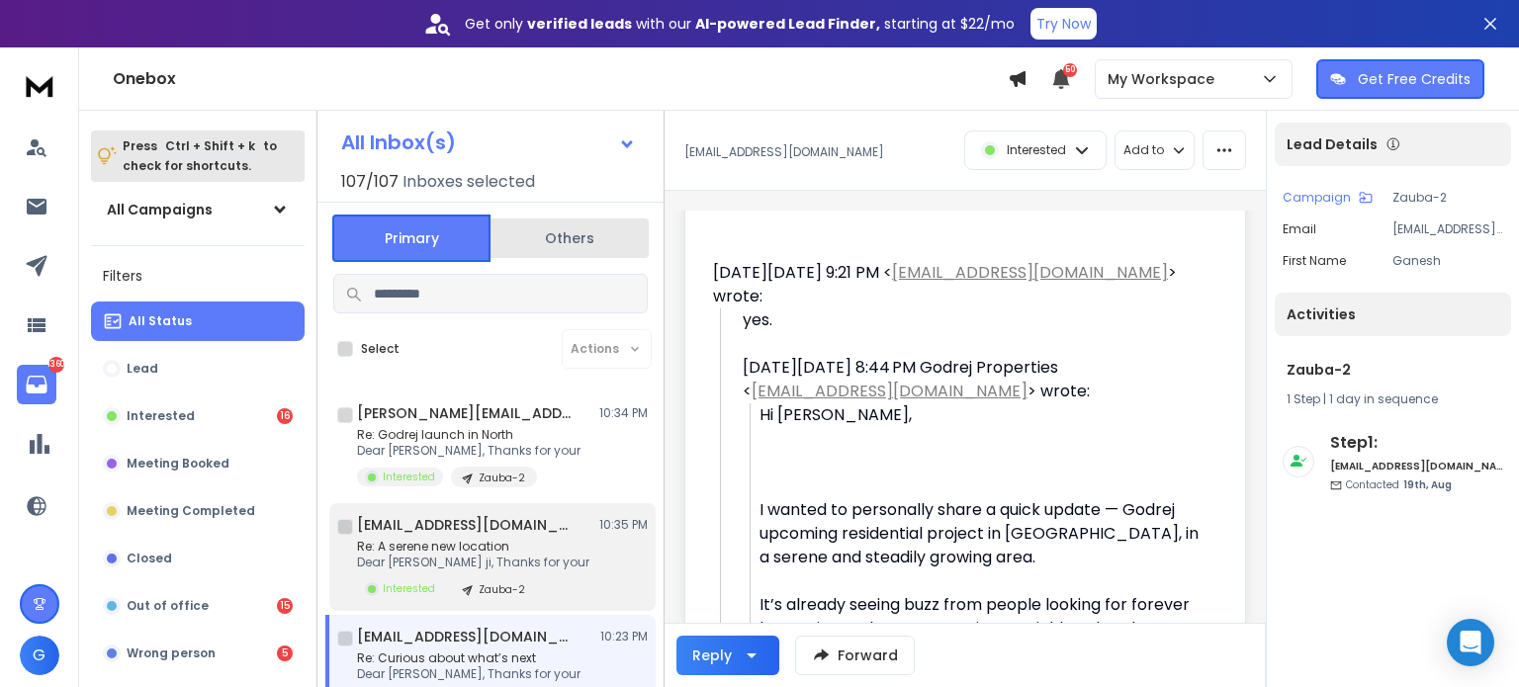
scroll to position [0, 0]
click at [453, 544] on p "Re: A serene new location" at bounding box center [473, 548] width 232 height 16
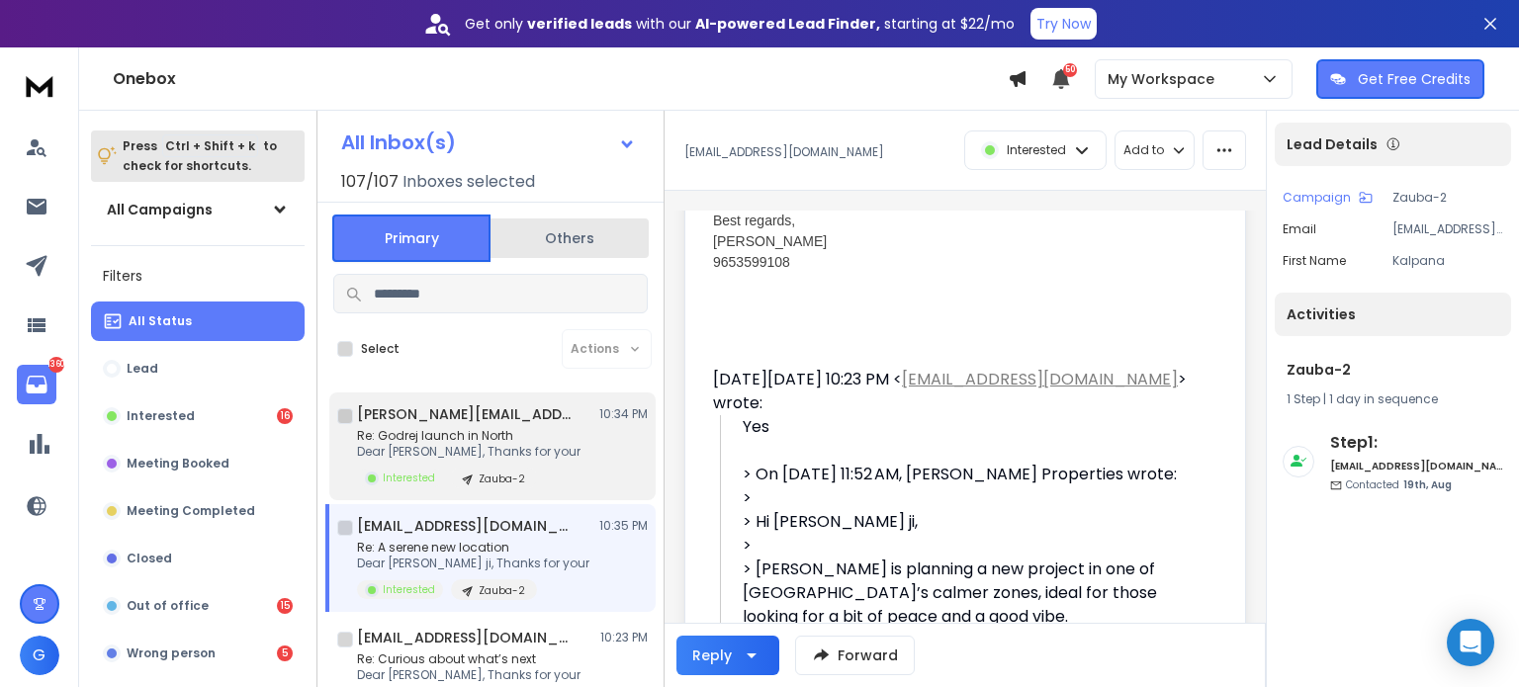
scroll to position [788, 0]
click at [470, 415] on h1 "[PERSON_NAME][EMAIL_ADDRESS][DOMAIN_NAME]" at bounding box center [466, 414] width 218 height 20
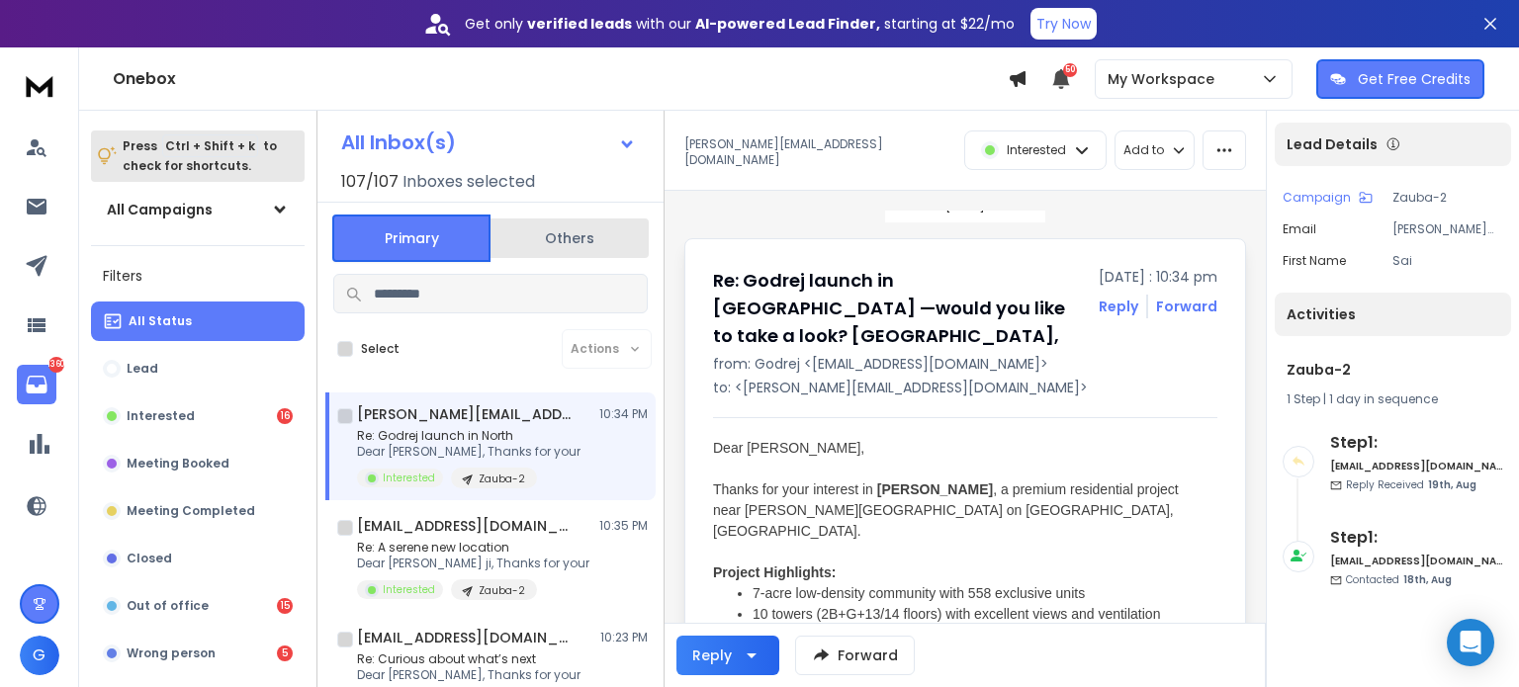
scroll to position [0, 0]
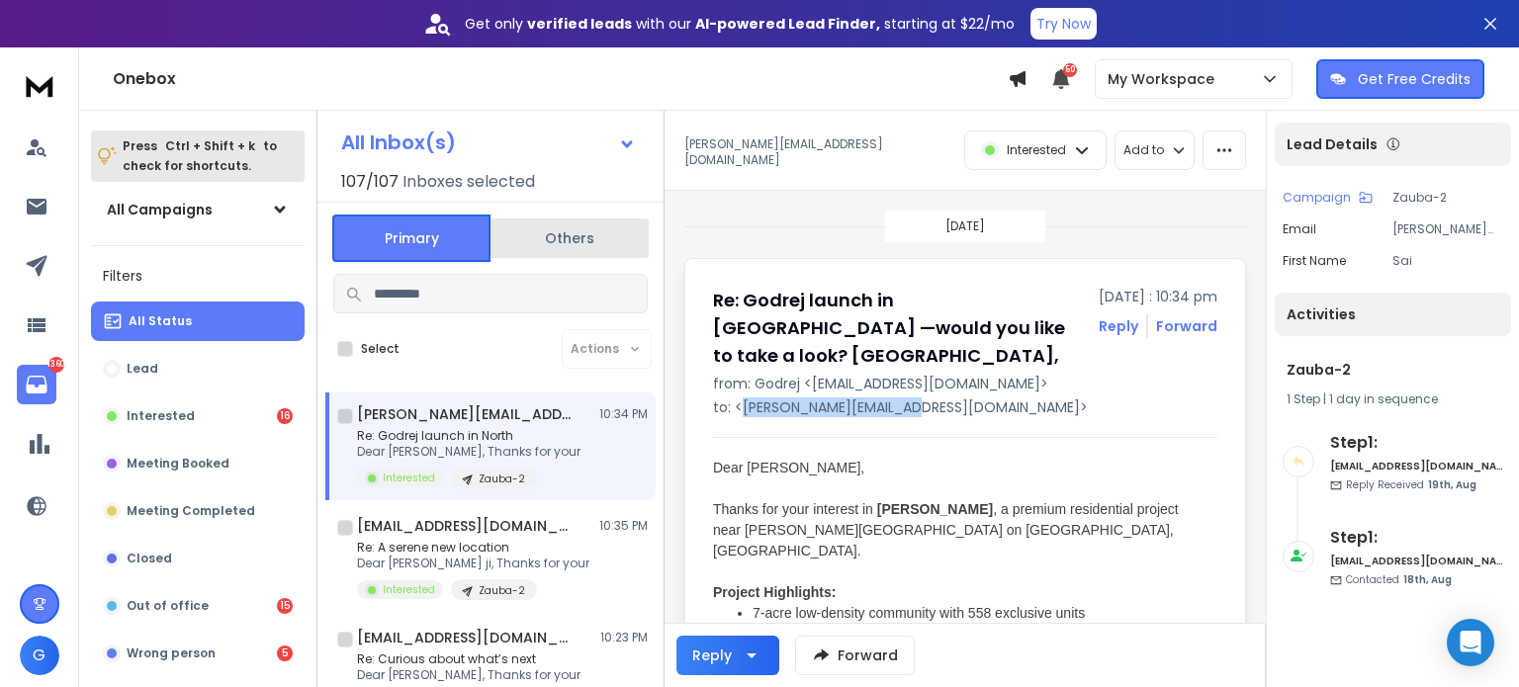
drag, startPoint x: 740, startPoint y: 404, endPoint x: 914, endPoint y: 407, distance: 174.0
click at [914, 407] on p "to: <[PERSON_NAME][EMAIL_ADDRESS][DOMAIN_NAME]>" at bounding box center [965, 407] width 504 height 20
click at [1054, 522] on div "Thanks for your interest in [PERSON_NAME] , a premium residential project near …" at bounding box center [957, 530] width 488 height 62
click at [38, 280] on link at bounding box center [37, 266] width 40 height 40
